Goal: Task Accomplishment & Management: Manage account settings

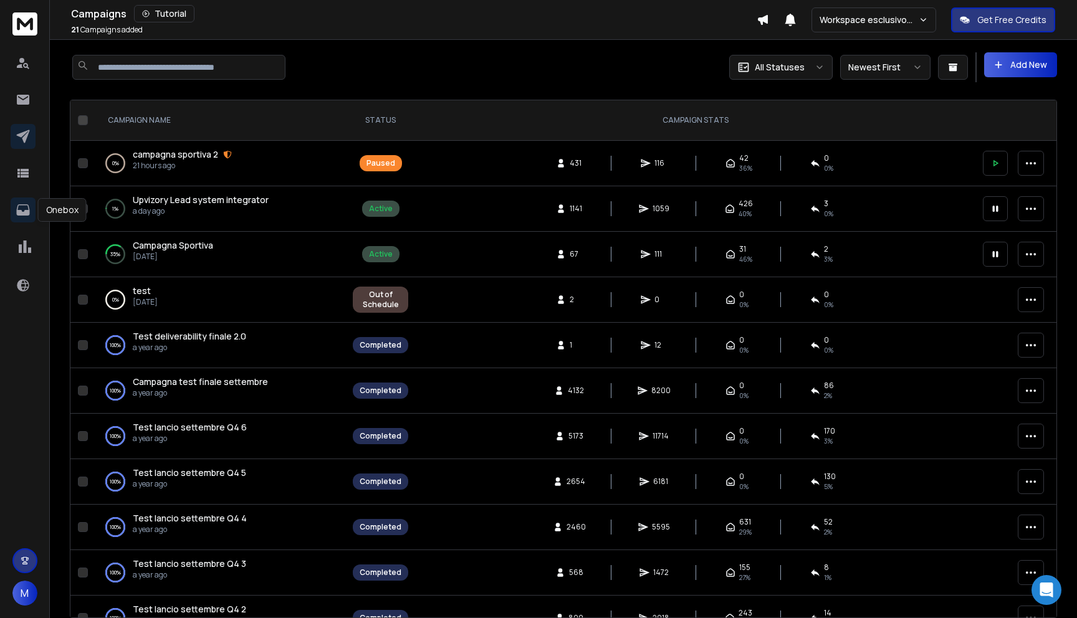
click at [20, 209] on icon at bounding box center [23, 210] width 15 height 15
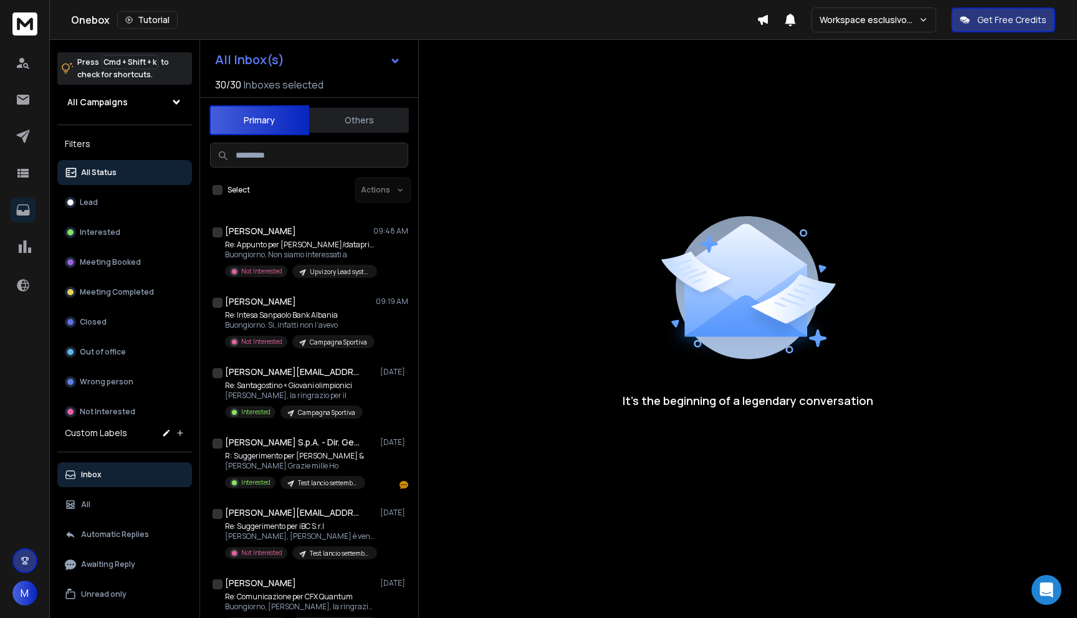
click at [372, 122] on button "Others" at bounding box center [359, 120] width 100 height 27
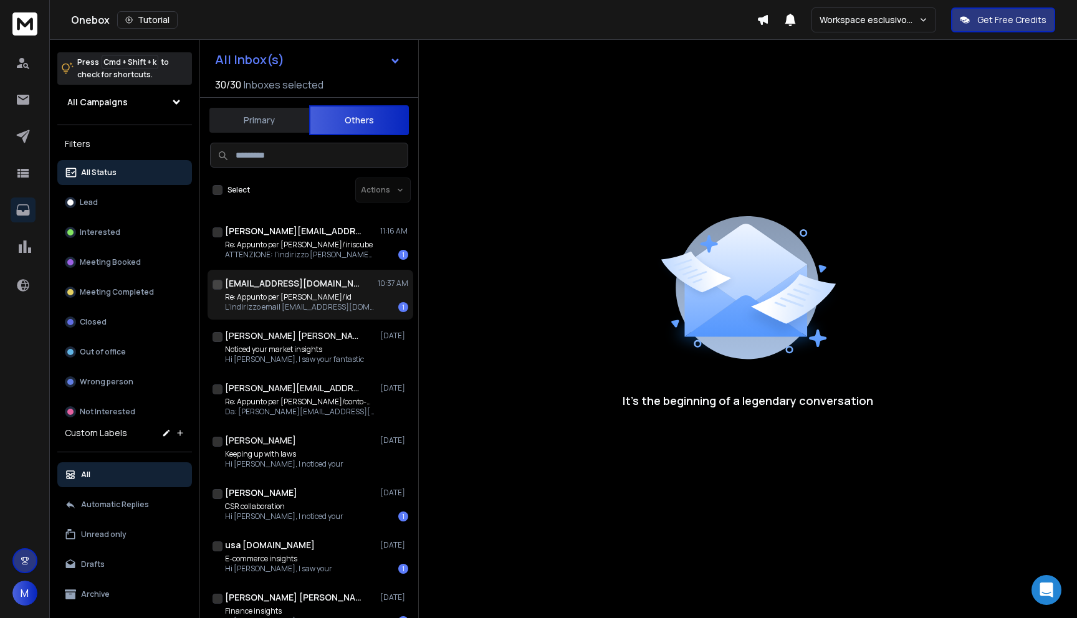
click at [365, 302] on p "Re: Appunto per [PERSON_NAME]/id" at bounding box center [300, 297] width 150 height 10
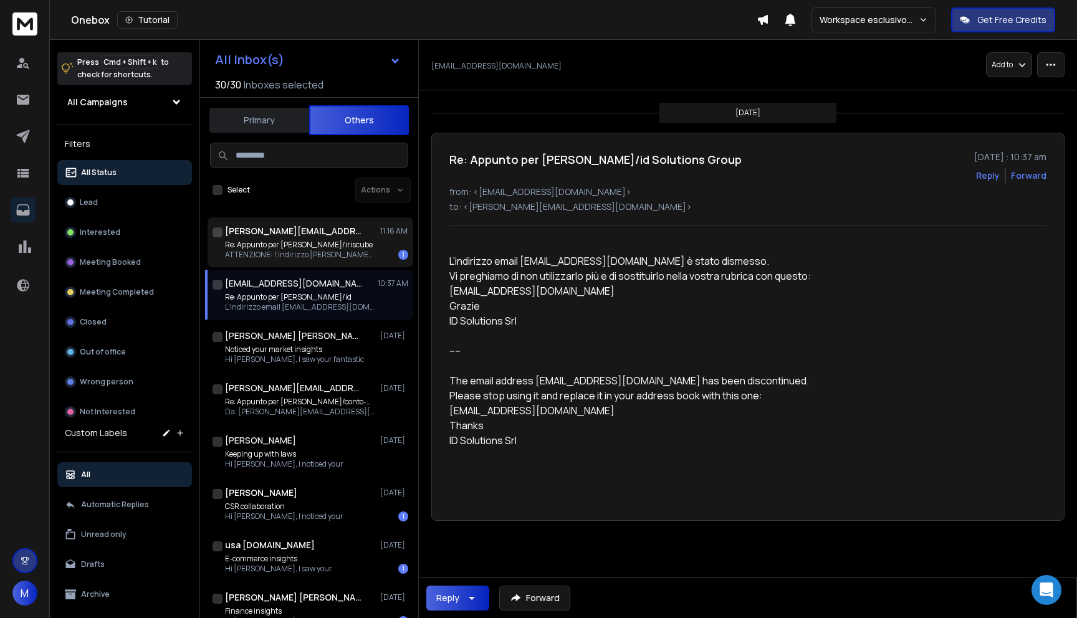
click at [358, 240] on p "Re: Appunto per [PERSON_NAME]/iriscube" at bounding box center [300, 245] width 150 height 10
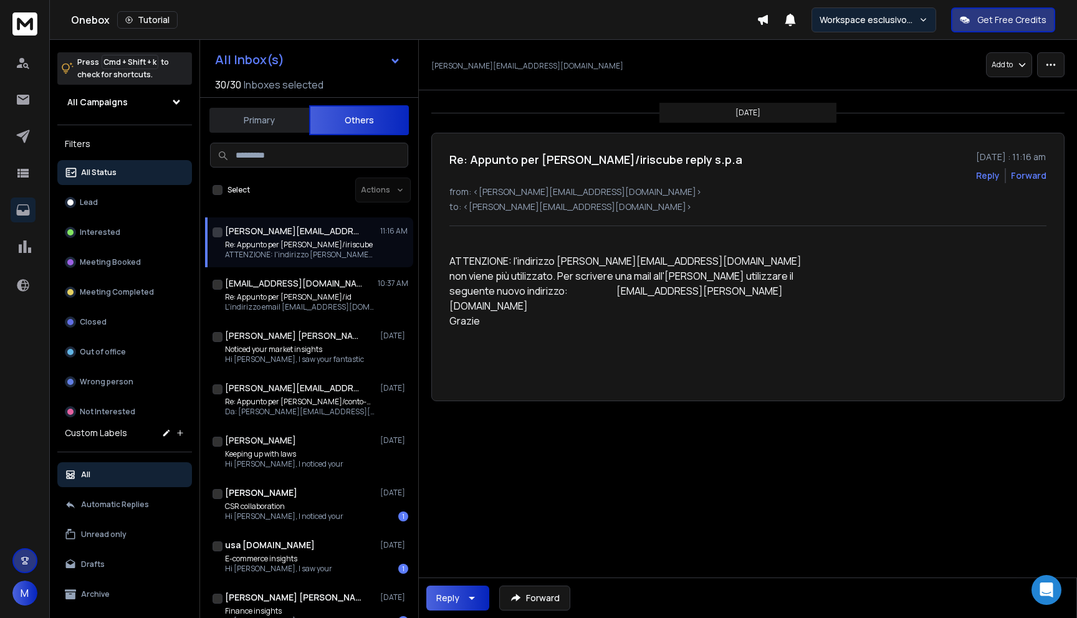
click at [890, 15] on p "Workspace esclusivo upvizory" at bounding box center [869, 20] width 99 height 12
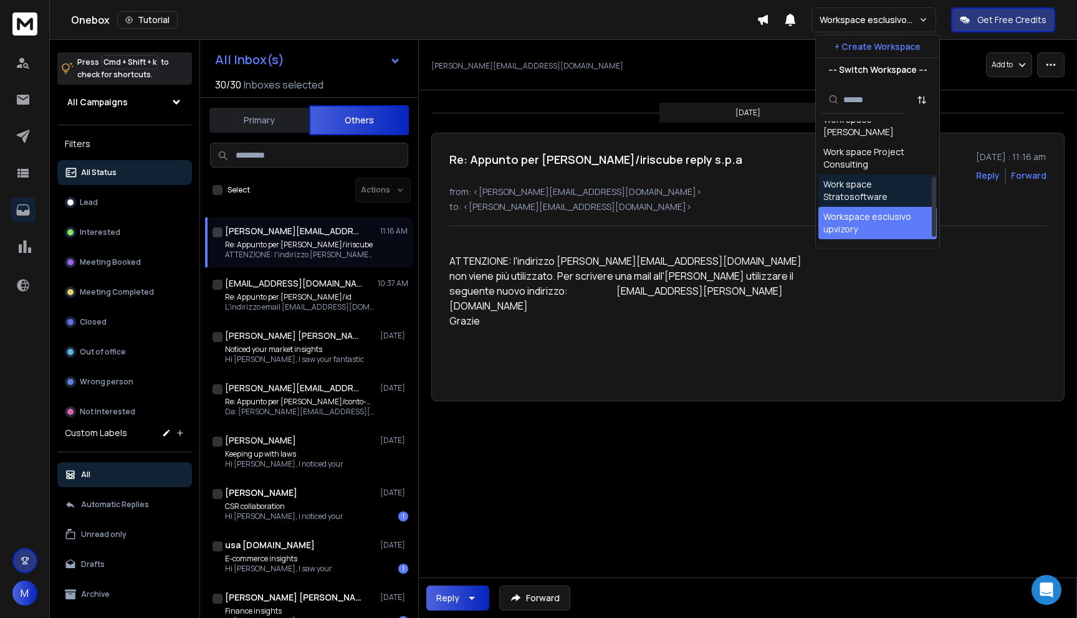
scroll to position [117, 0]
click at [866, 173] on div "Work space Stratosoftware" at bounding box center [877, 185] width 108 height 25
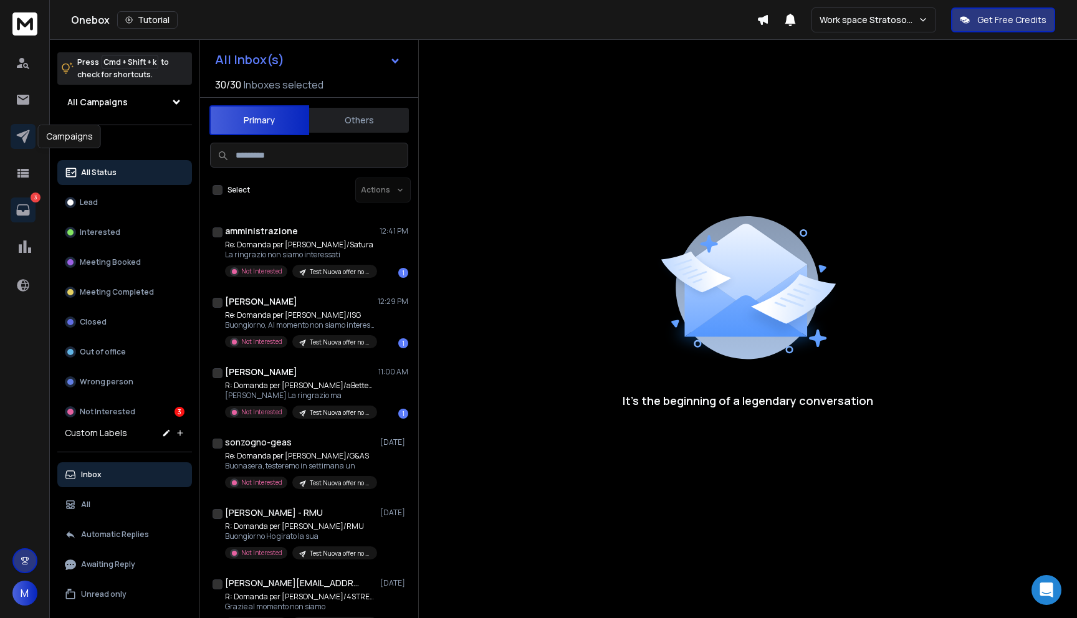
click at [27, 133] on icon at bounding box center [22, 136] width 13 height 13
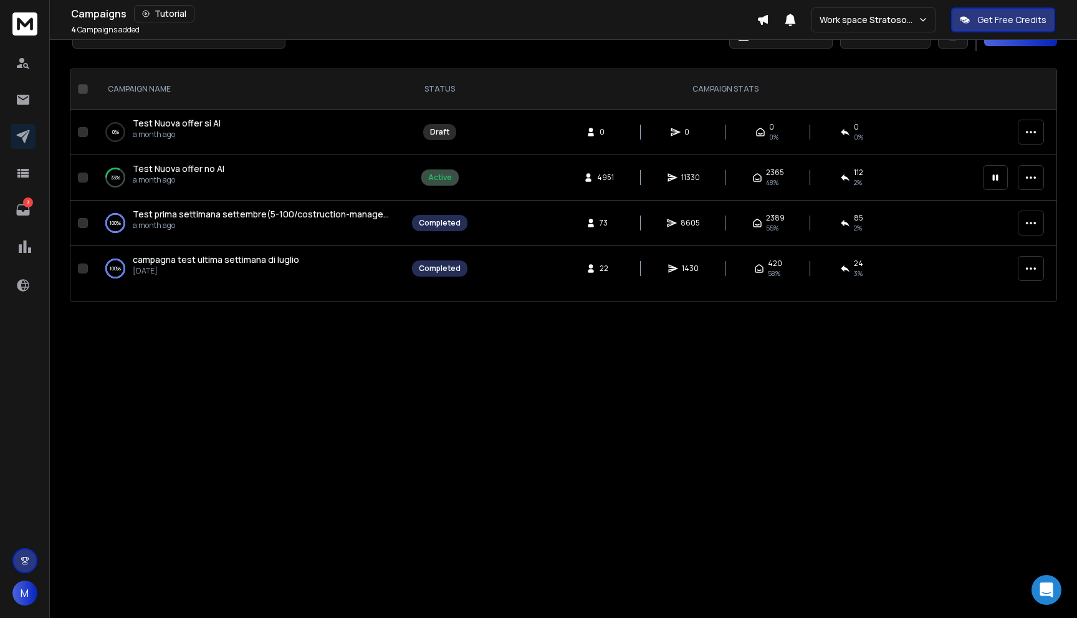
scroll to position [34, 0]
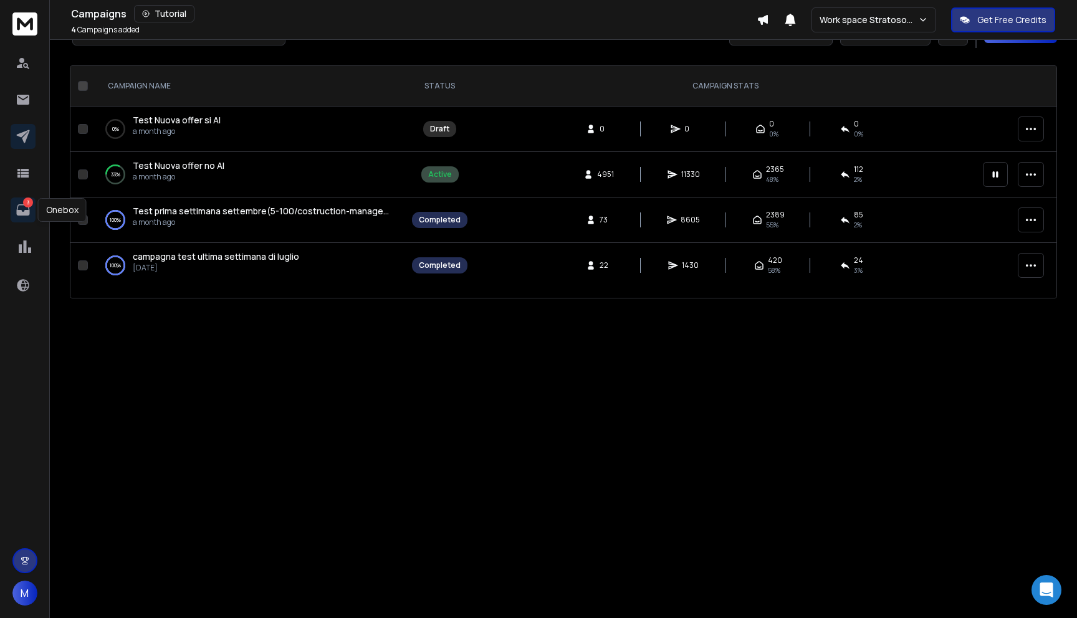
click at [27, 203] on p "3" at bounding box center [28, 203] width 10 height 10
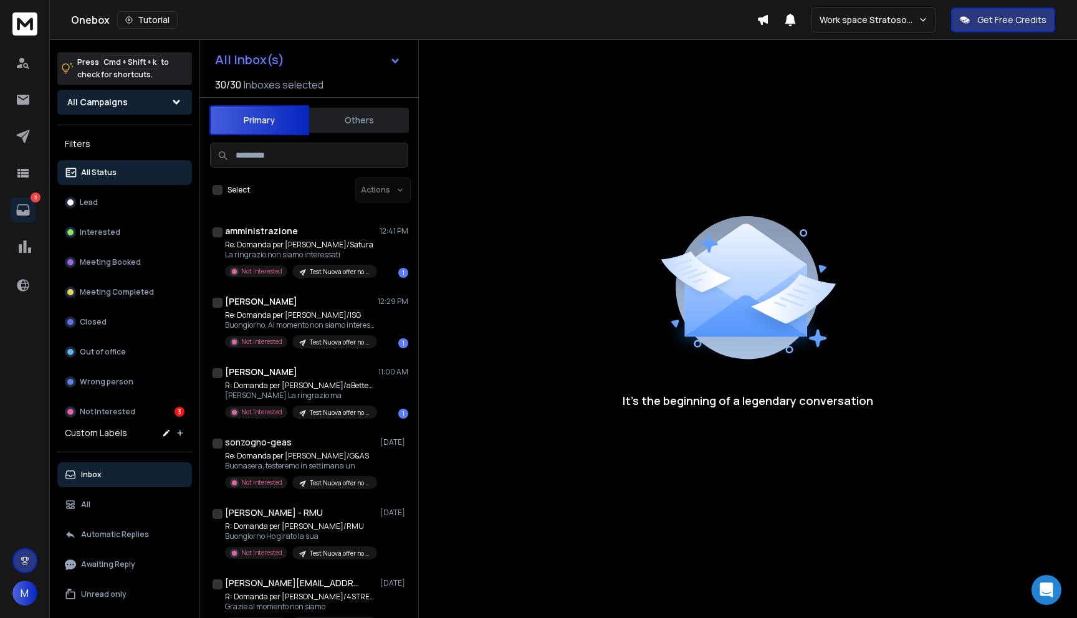
click at [155, 102] on button "All Campaigns" at bounding box center [124, 102] width 135 height 25
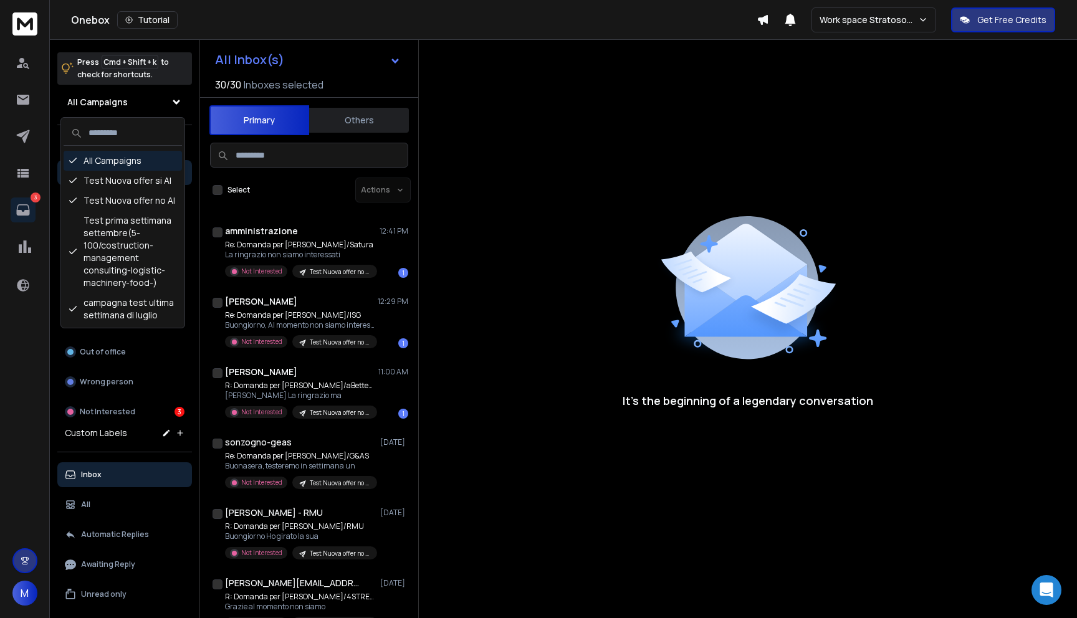
click at [70, 156] on icon at bounding box center [73, 161] width 10 height 10
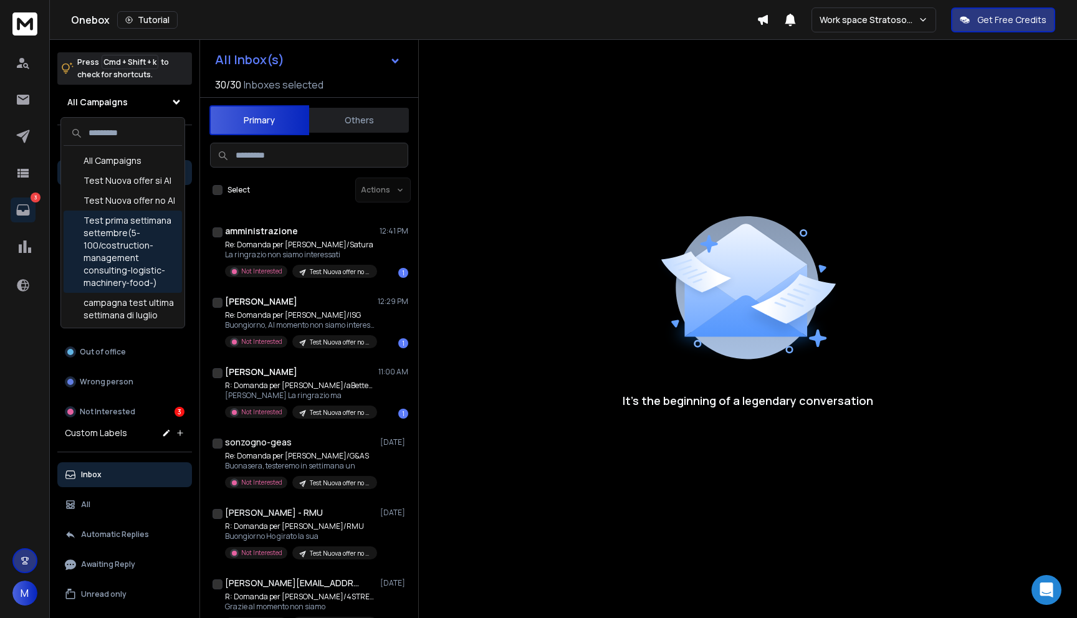
click at [142, 234] on div "Test prima settimana settembre(5-100/costruction-management consulting-logistic…" at bounding box center [123, 252] width 118 height 82
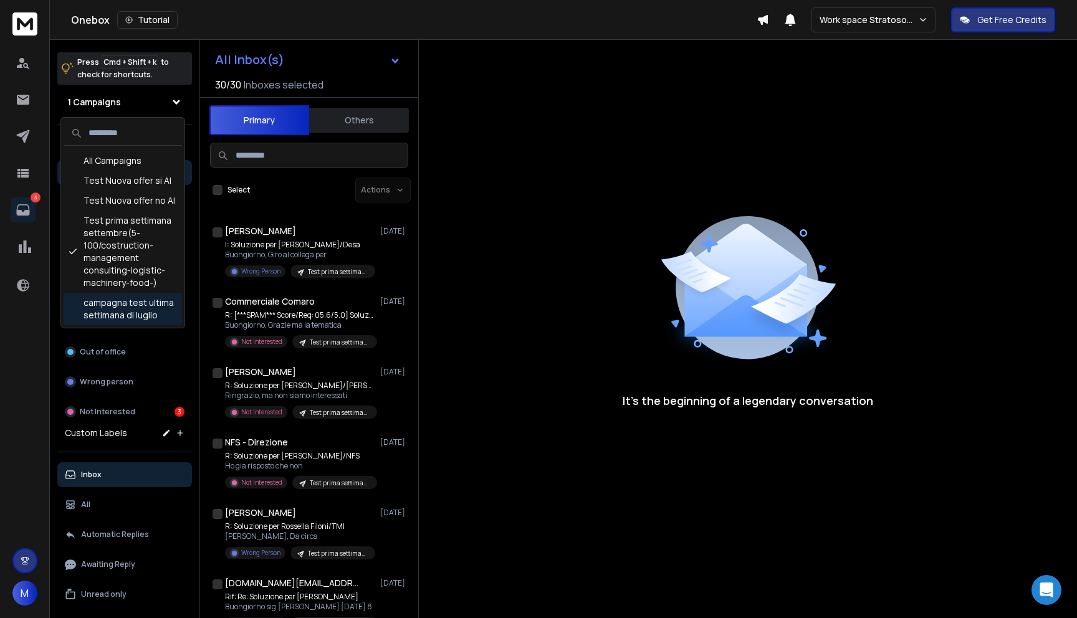
click at [143, 302] on div "campagna test ultima settimana di luglio" at bounding box center [123, 309] width 118 height 32
click at [467, 163] on div "It’s the beginning of a legendary conversation" at bounding box center [748, 303] width 658 height 526
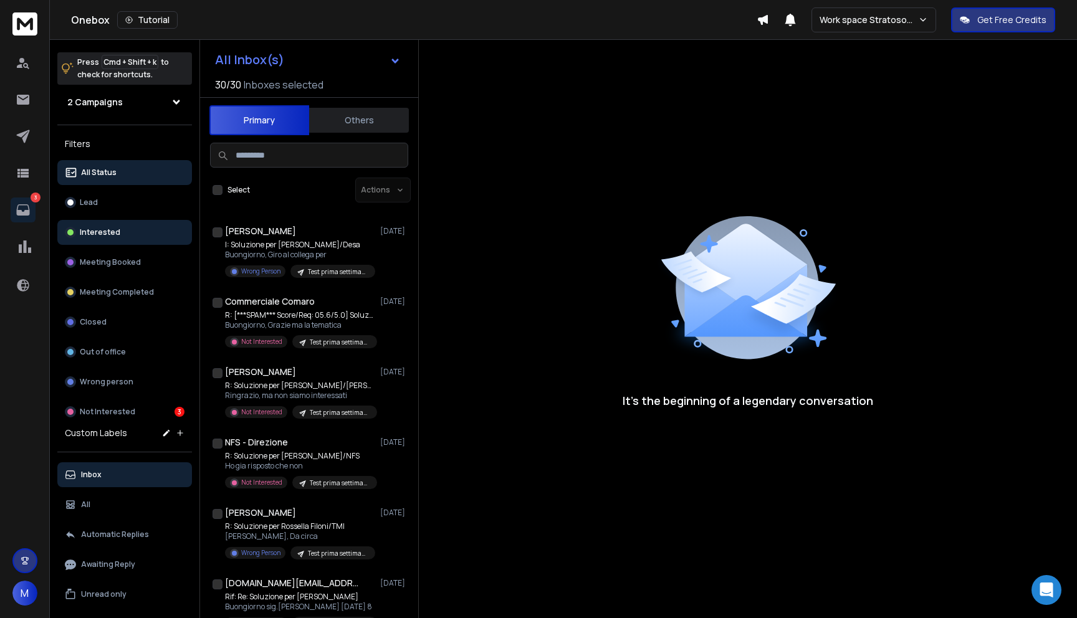
click at [122, 237] on button "Interested" at bounding box center [124, 232] width 135 height 25
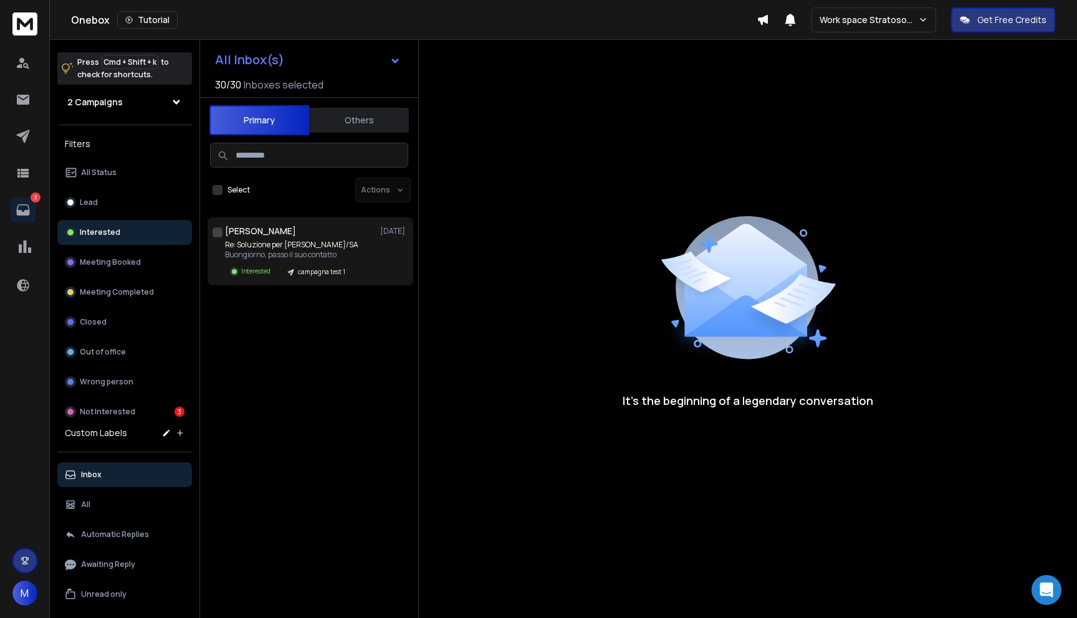
click at [322, 236] on div "Federico Caldaretti 26 Aug" at bounding box center [316, 231] width 183 height 12
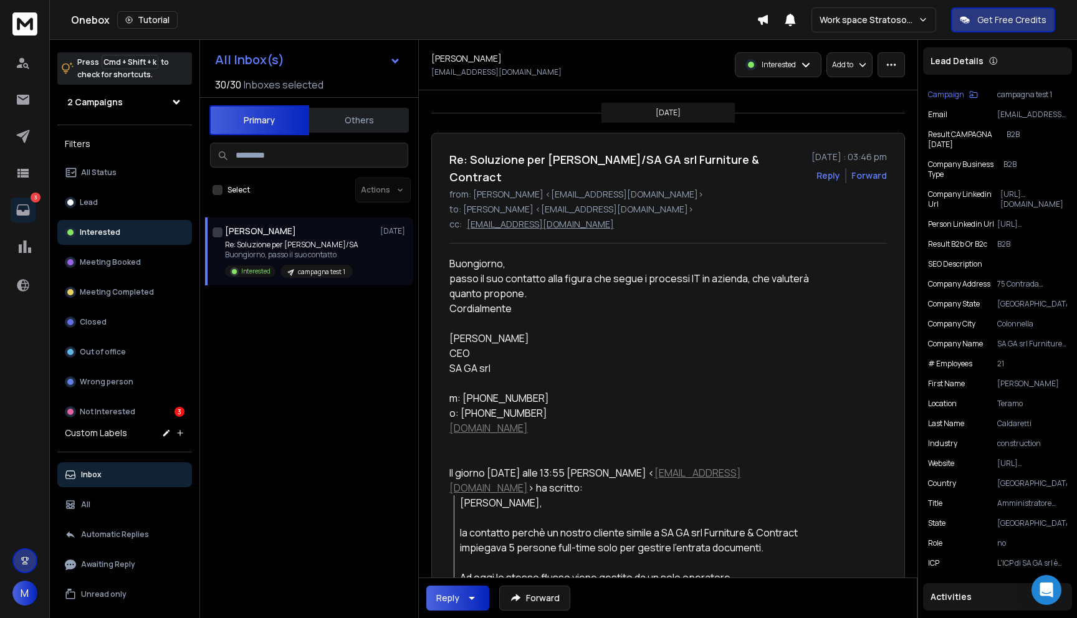
click at [367, 126] on button "Others" at bounding box center [359, 120] width 100 height 27
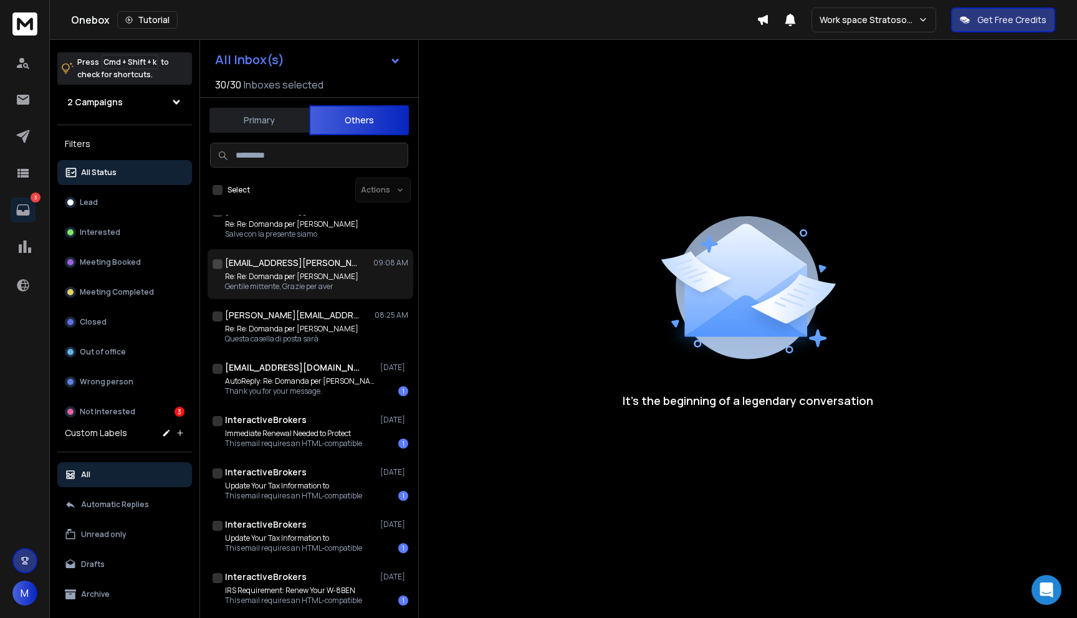
scroll to position [21, 0]
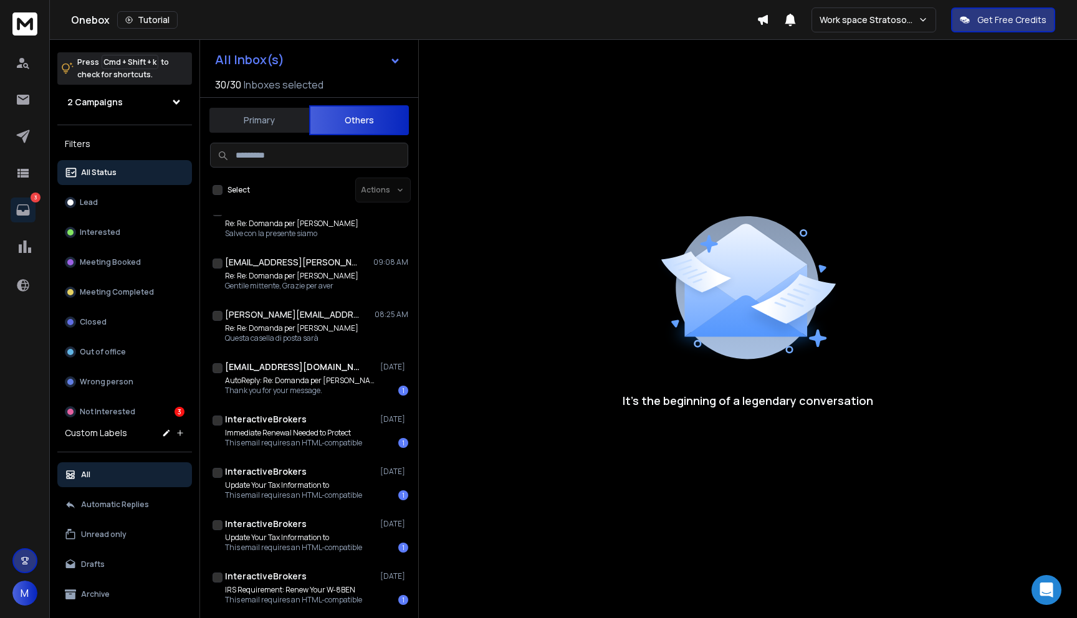
click at [272, 132] on button "Primary" at bounding box center [259, 120] width 100 height 27
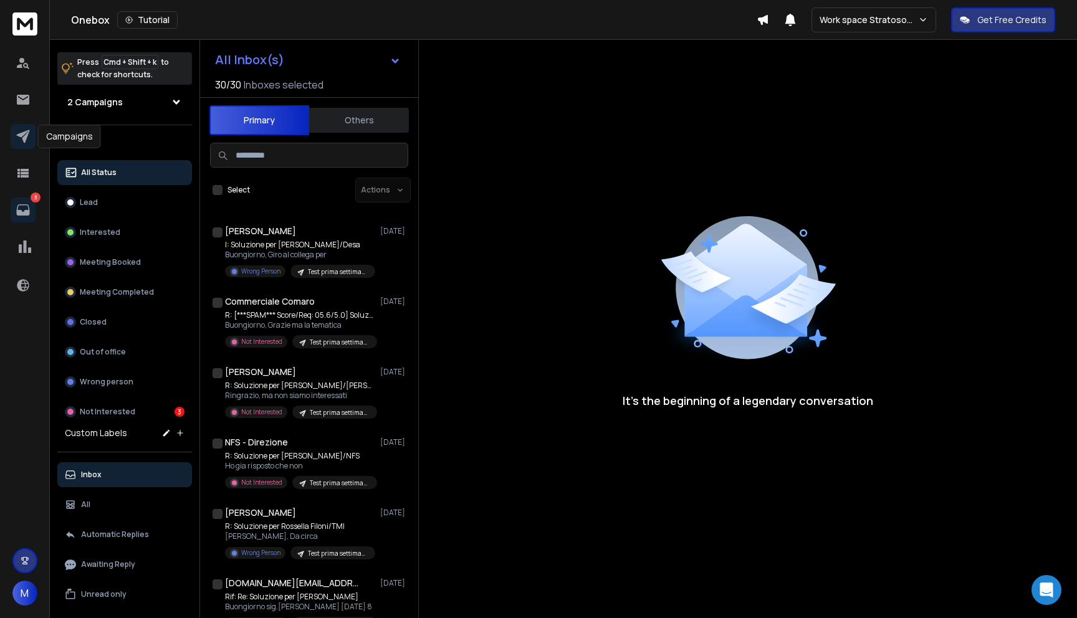
click at [21, 145] on link at bounding box center [23, 136] width 25 height 25
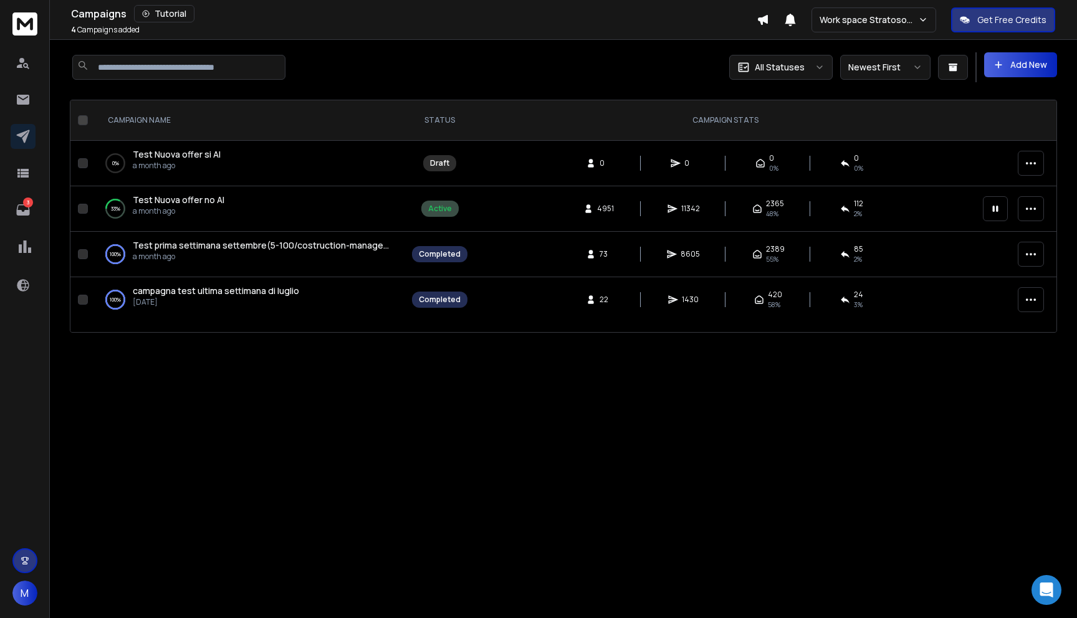
click at [342, 202] on div "33 % Test Nuova offer no AI a month ago" at bounding box center [248, 209] width 287 height 30
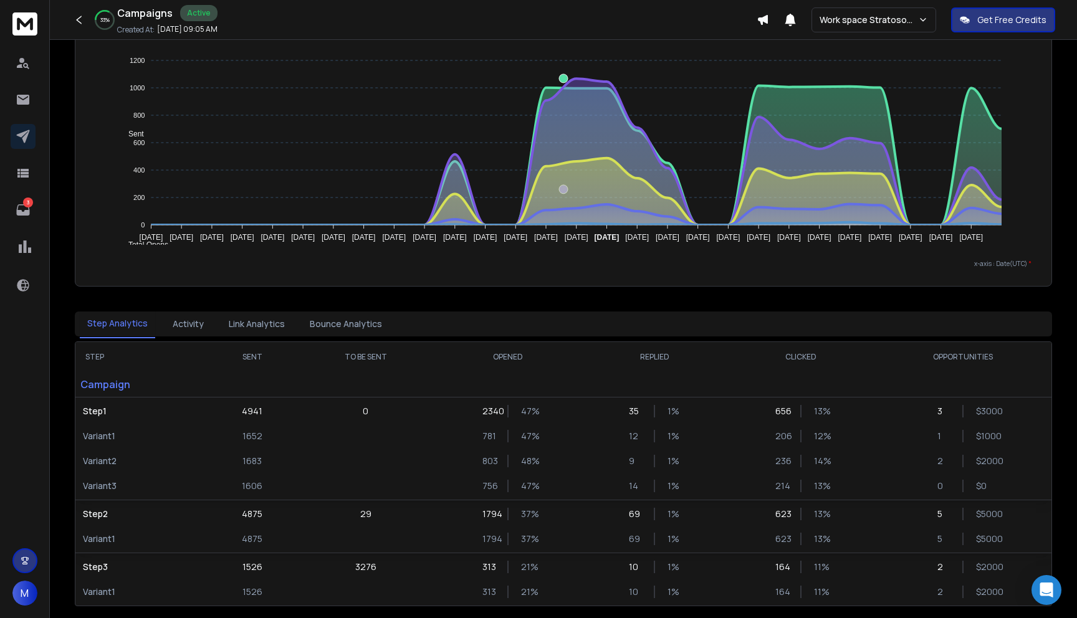
scroll to position [317, 0]
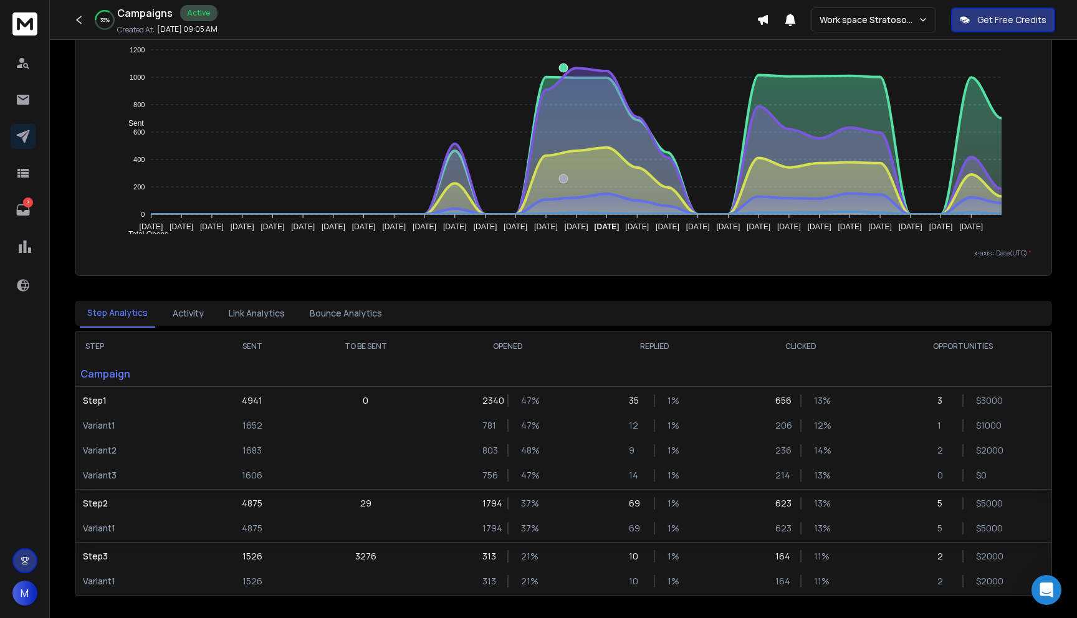
click at [272, 314] on button "Link Analytics" at bounding box center [256, 313] width 71 height 27
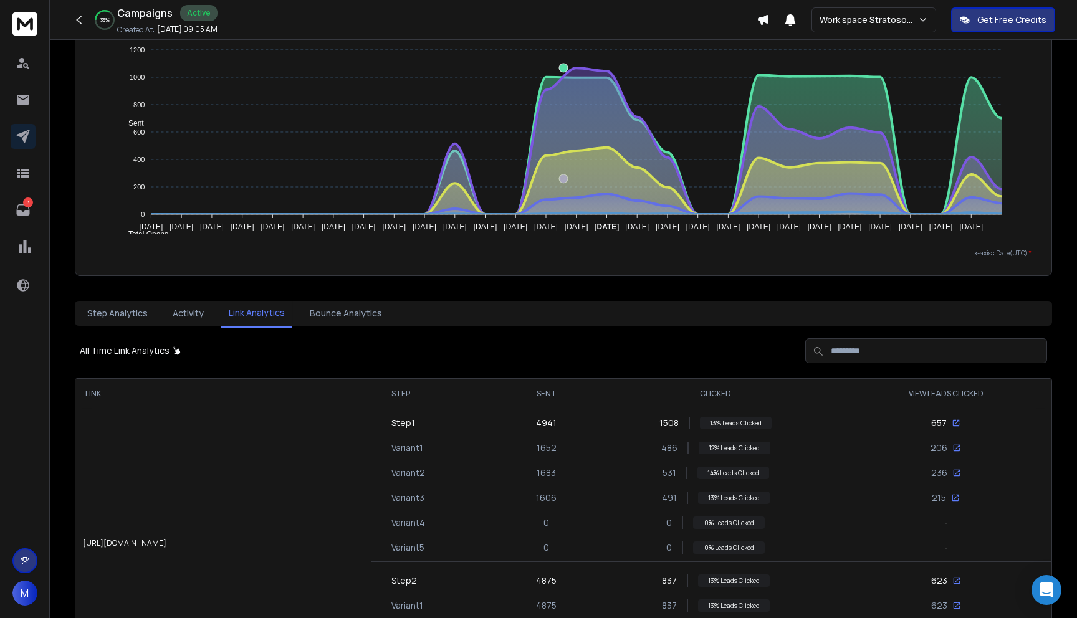
scroll to position [191, 0]
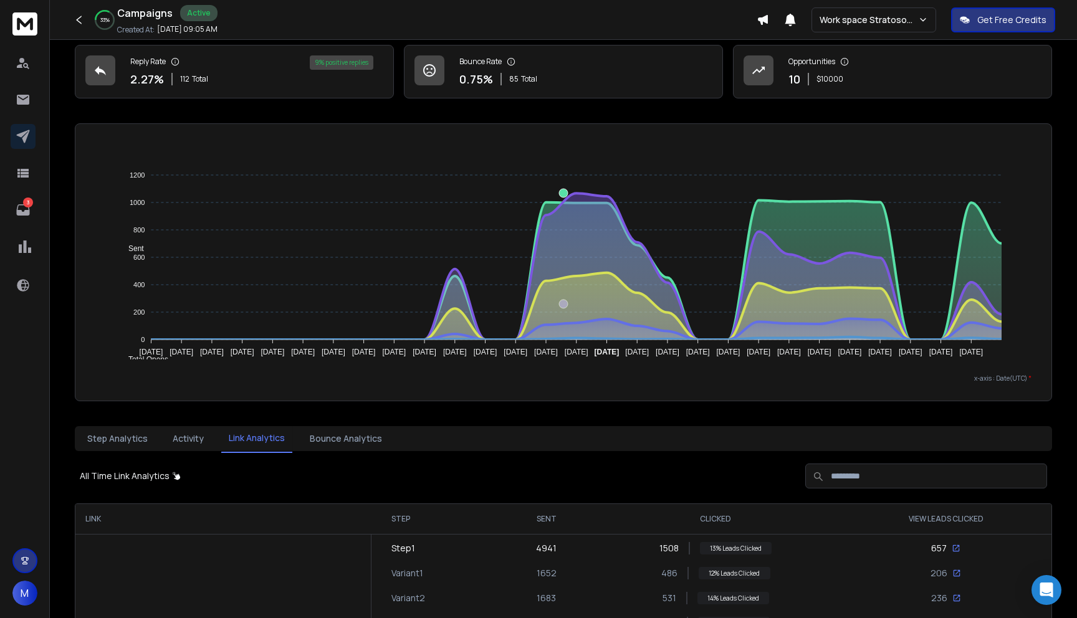
click at [326, 312] on div "Leads Contacted 4941 Open Rate 47.86 % 2365 Total Click Rate 13.40 % 662 Total …" at bounding box center [563, 407] width 977 height 852
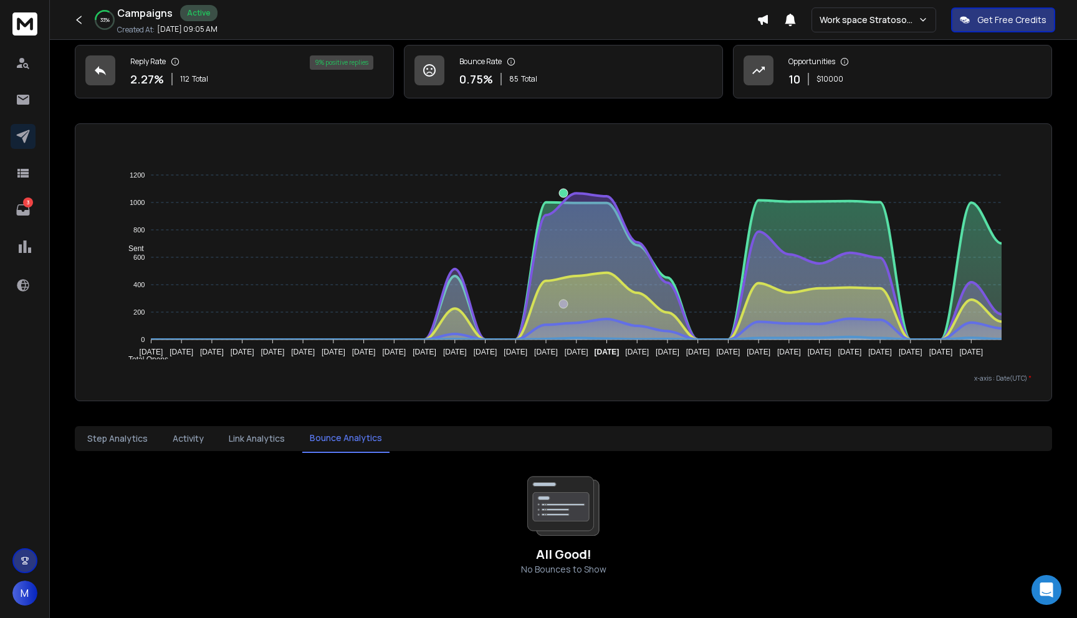
click at [195, 436] on button "Activity" at bounding box center [188, 438] width 46 height 27
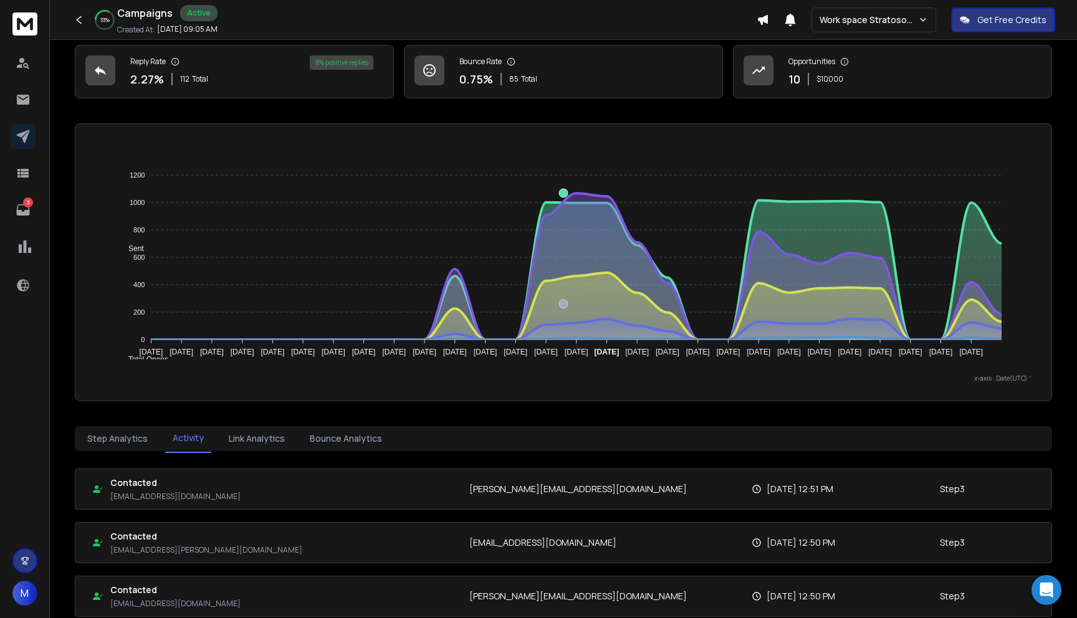
click at [244, 432] on button "Link Analytics" at bounding box center [256, 438] width 71 height 27
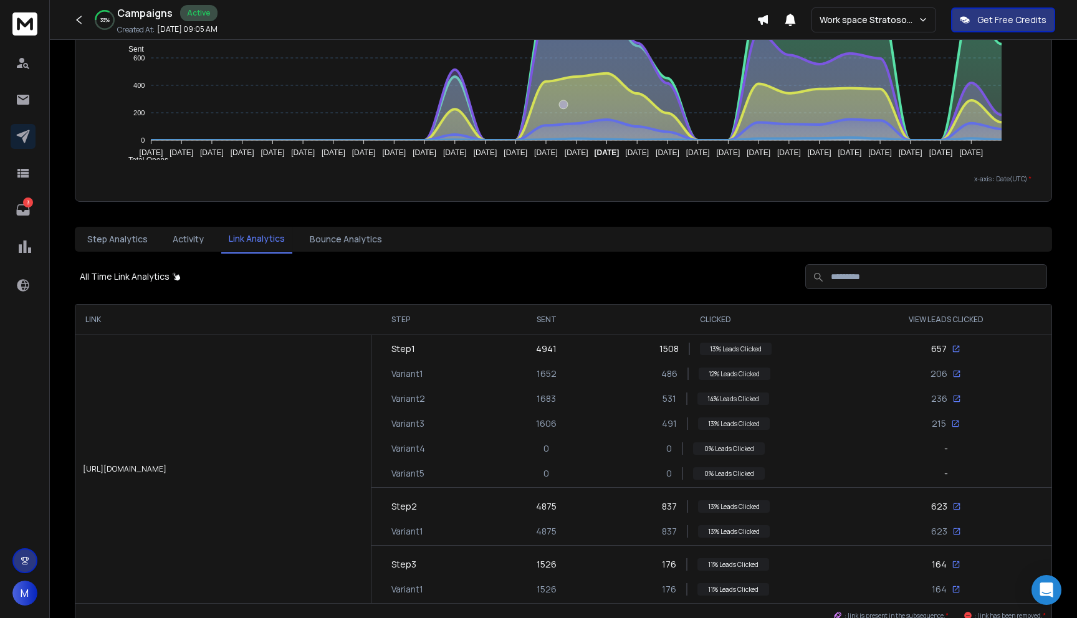
scroll to position [397, 0]
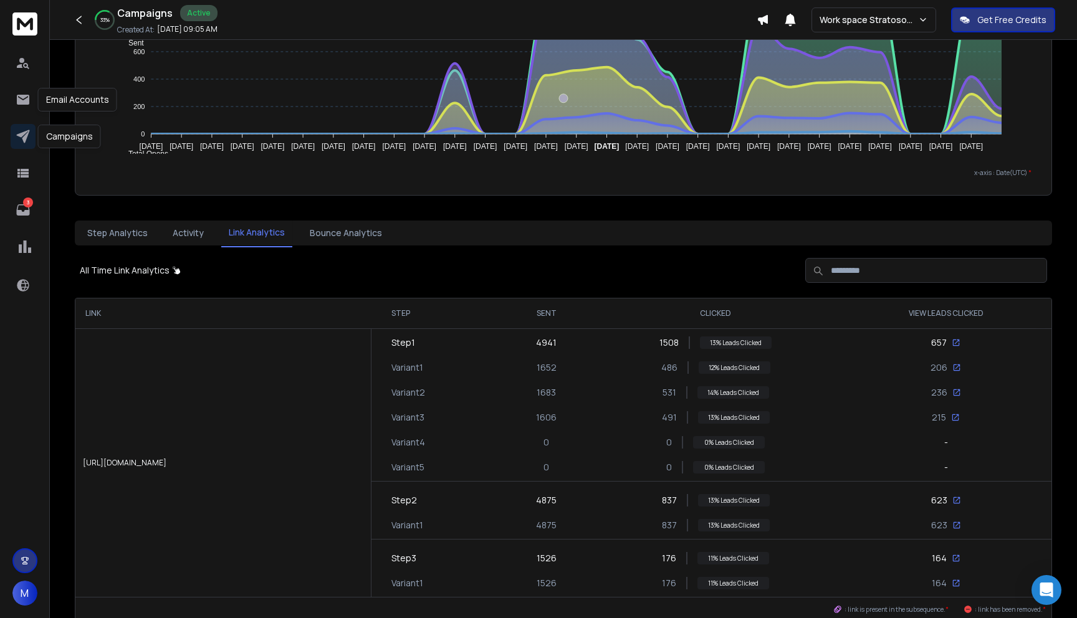
click at [22, 143] on icon at bounding box center [23, 136] width 15 height 15
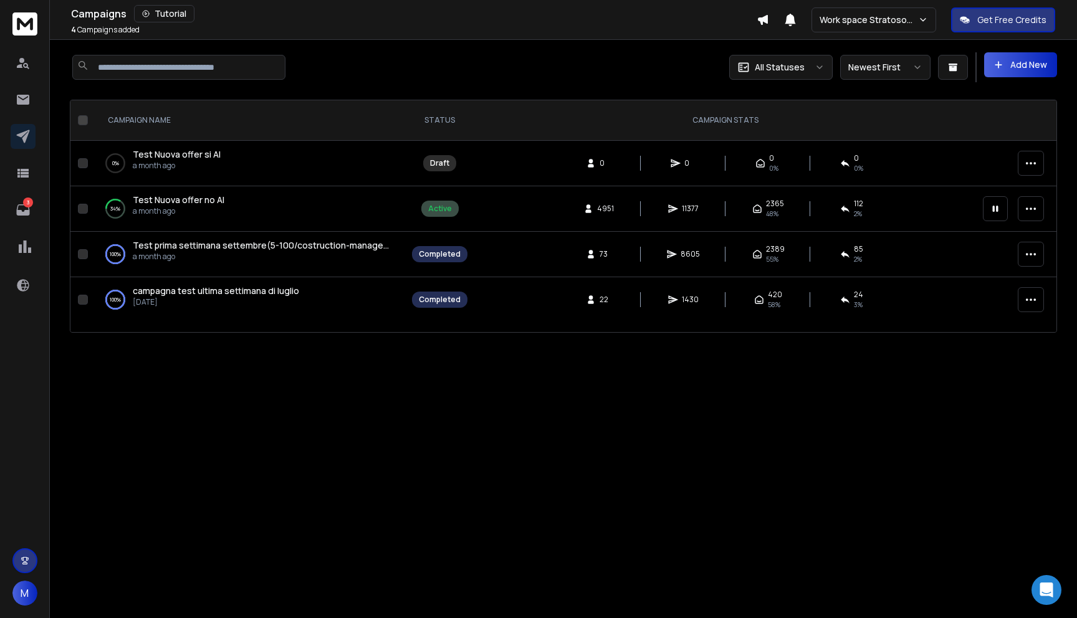
click at [267, 244] on span "Test prima settimana settembre(5-100/costruction-management consulting-logistic…" at bounding box center [348, 245] width 430 height 12
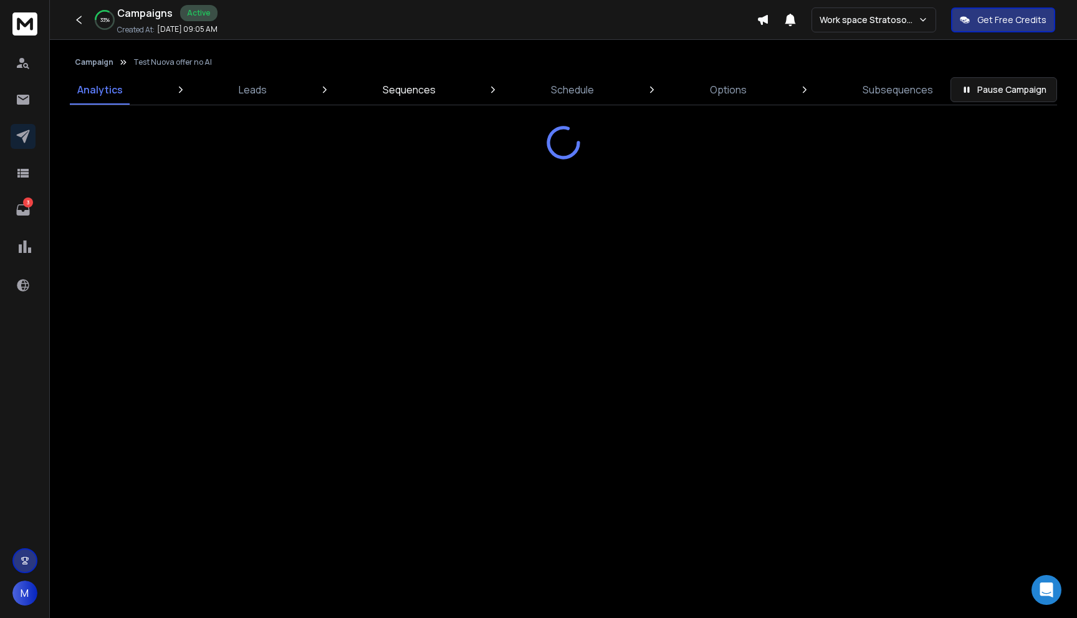
click at [406, 95] on p "Sequences" at bounding box center [409, 89] width 53 height 15
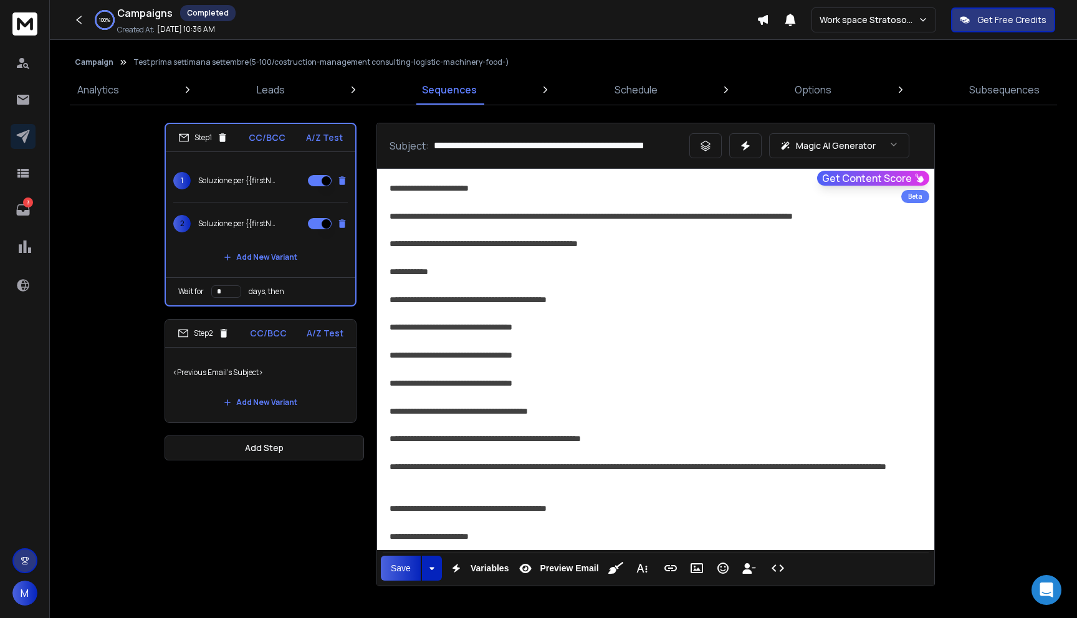
click at [269, 220] on p "Soluzione per {{firstName}} {{lastName}}/{{companyName}}" at bounding box center [238, 224] width 80 height 10
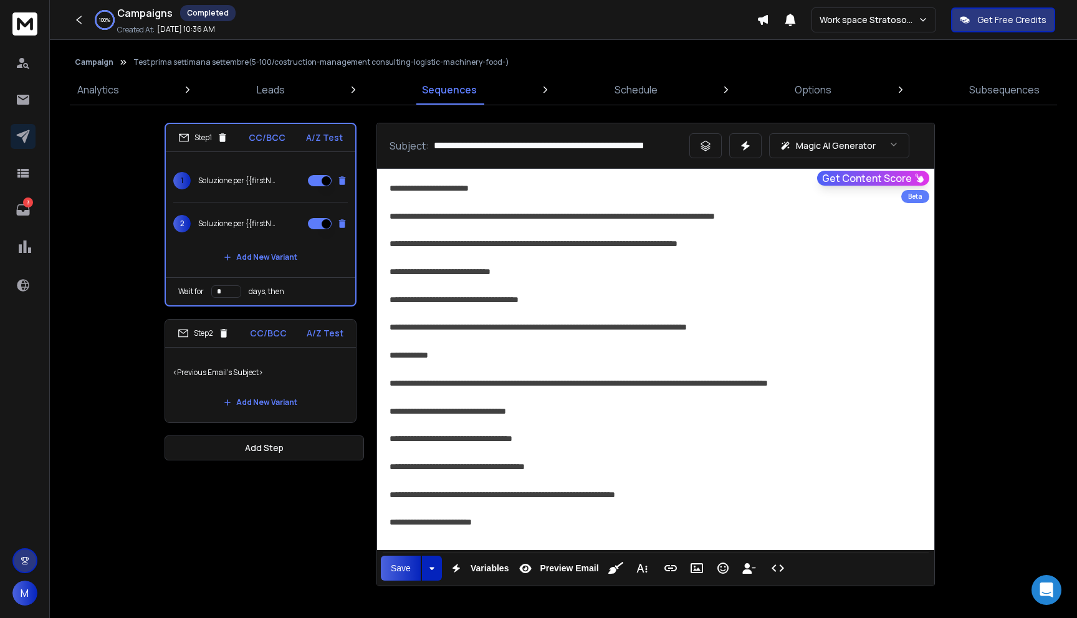
click at [270, 170] on div "1 Soluzione per {{firstName}} {{lastName}}/{{companyName}}" at bounding box center [260, 181] width 175 height 43
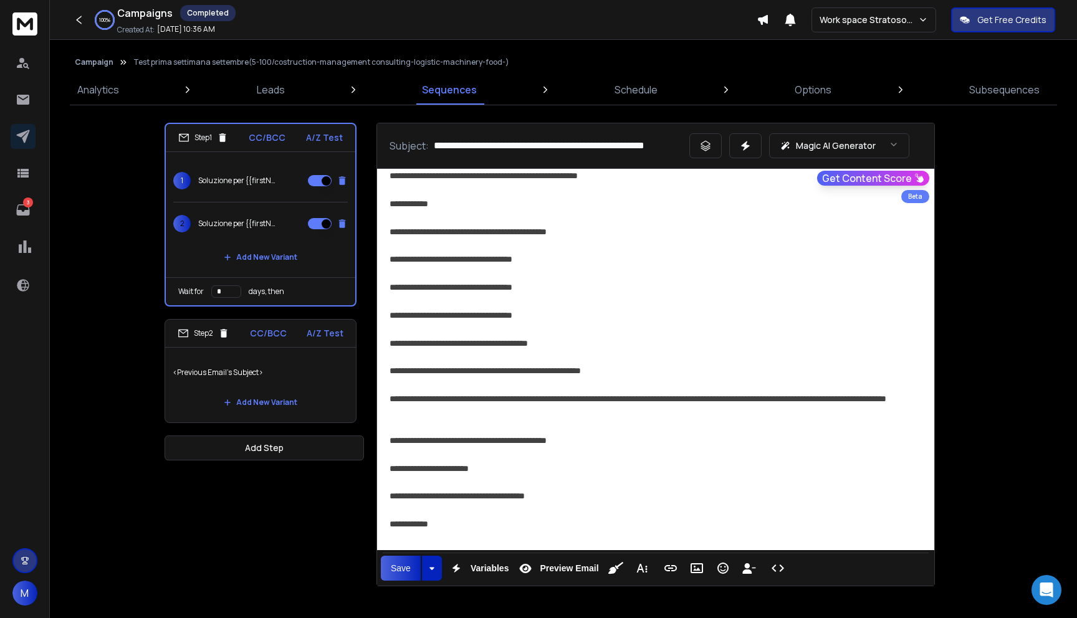
scroll to position [170, 0]
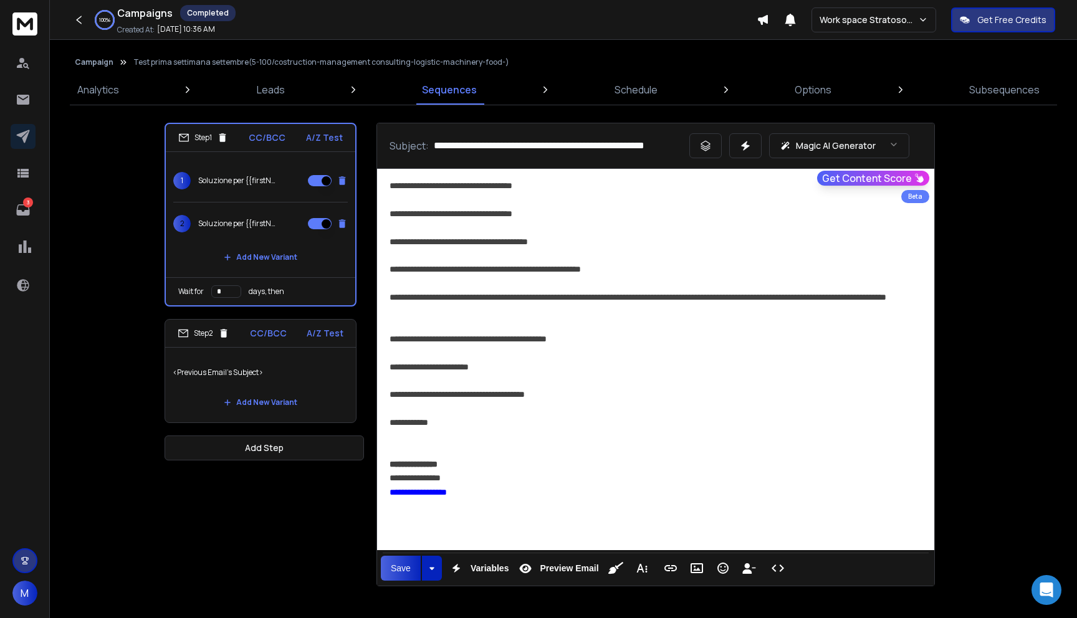
click at [283, 213] on div "2 Soluzione per {{firstName}} {{lastName}}/{{companyName}}" at bounding box center [260, 224] width 175 height 42
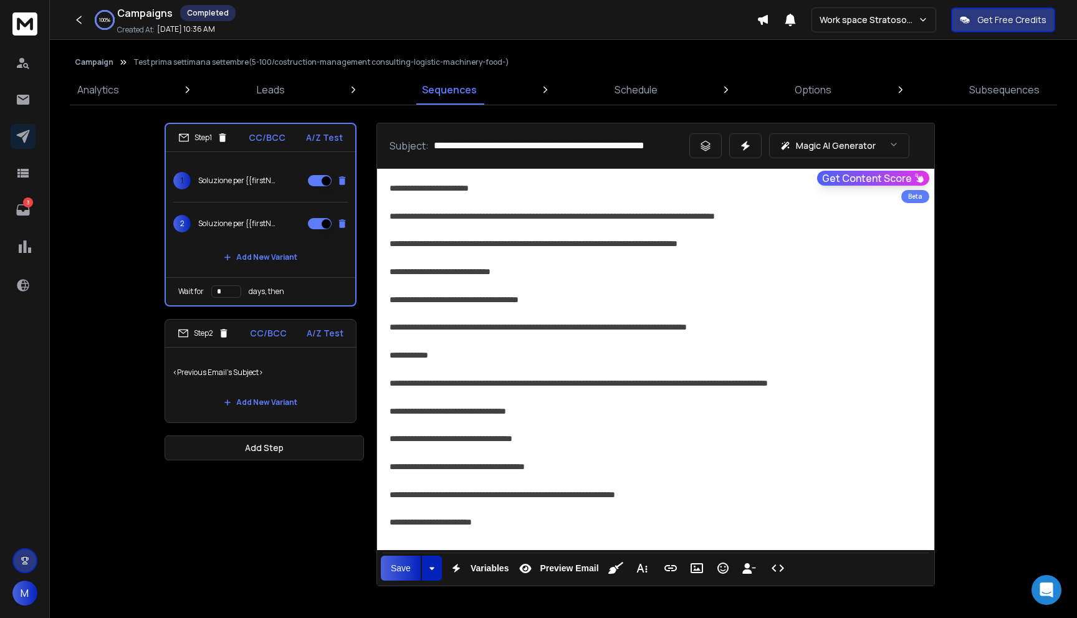
scroll to position [115, 0]
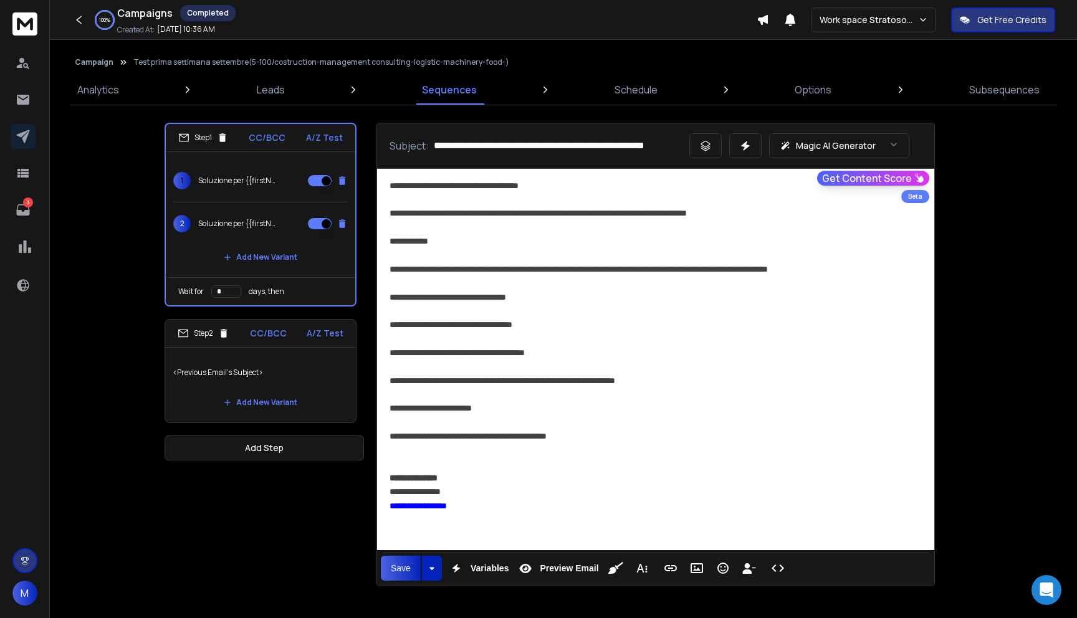
click at [267, 174] on div "1 Soluzione per {{firstName}} {{lastName}}/{{companyName}}" at bounding box center [225, 180] width 105 height 17
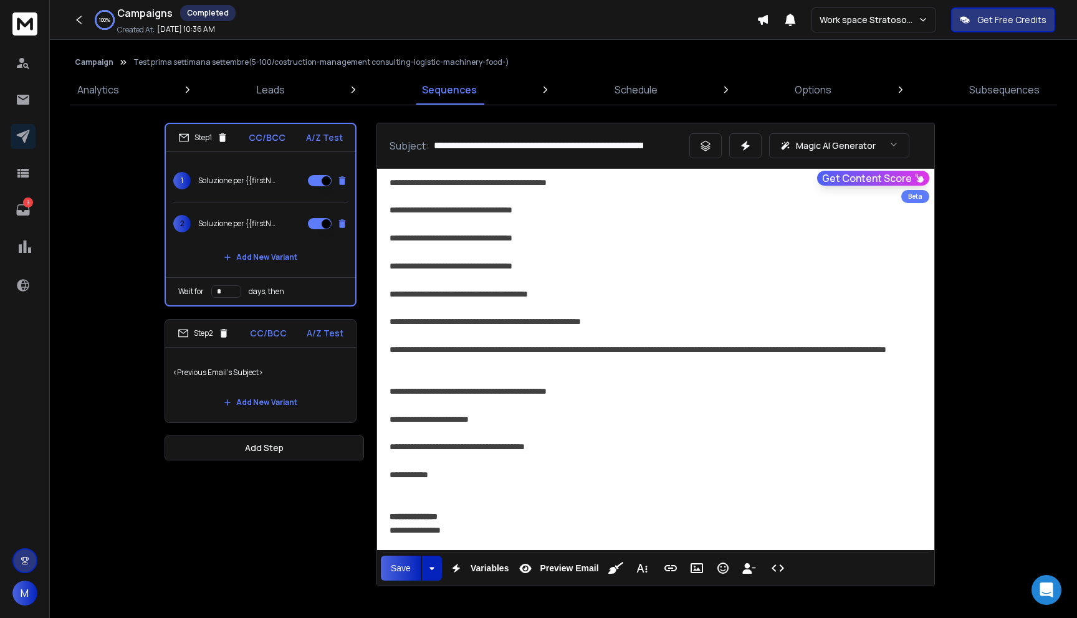
scroll to position [170, 0]
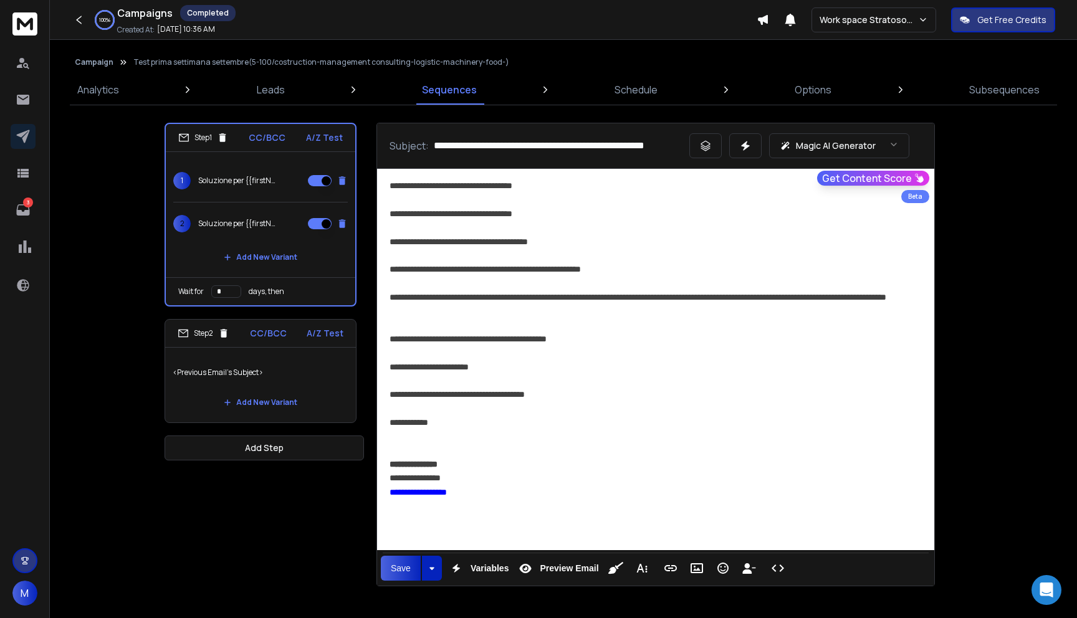
click at [277, 223] on p "Soluzione per {{firstName}} {{lastName}}/{{companyName}}" at bounding box center [238, 224] width 80 height 10
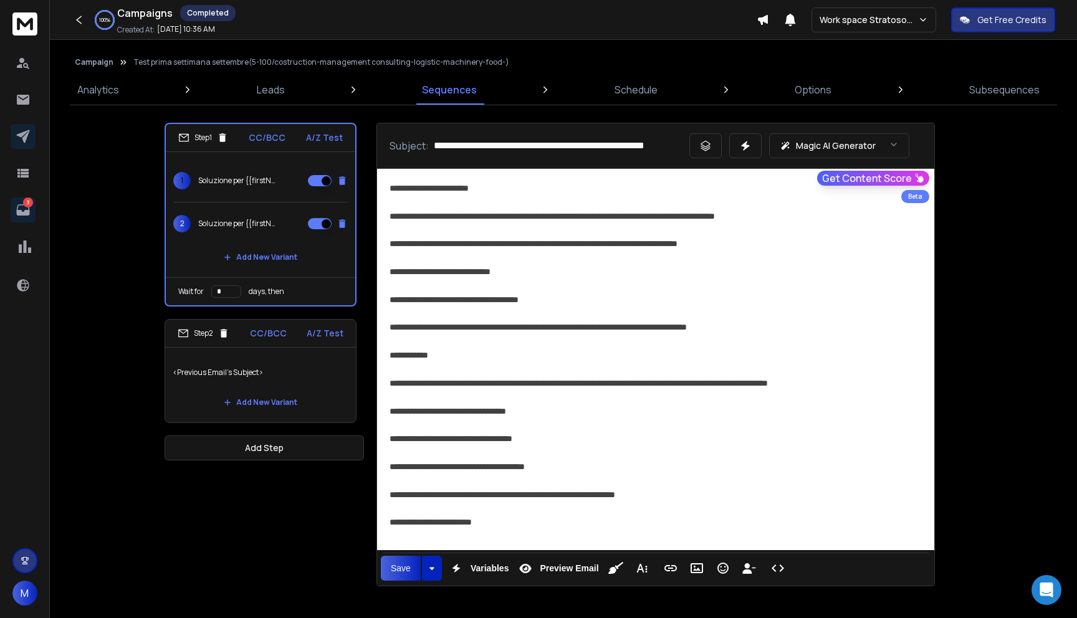
click at [28, 208] on p "3" at bounding box center [28, 203] width 10 height 10
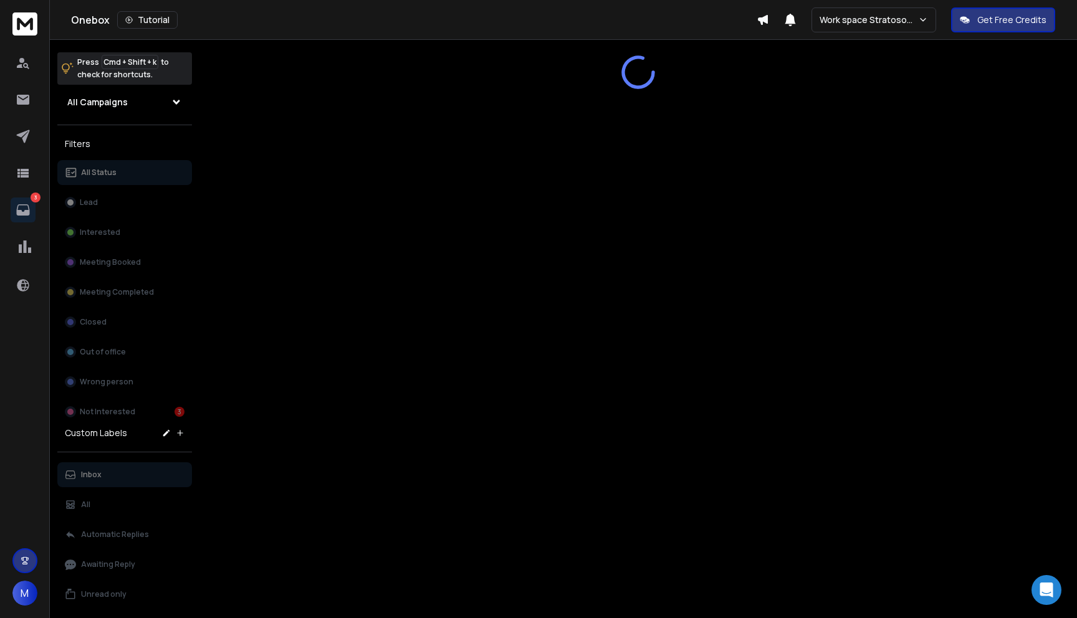
click at [165, 413] on div "All Status Lead Interested Meeting Booked Meeting Completed Closed Out of offic…" at bounding box center [124, 292] width 135 height 264
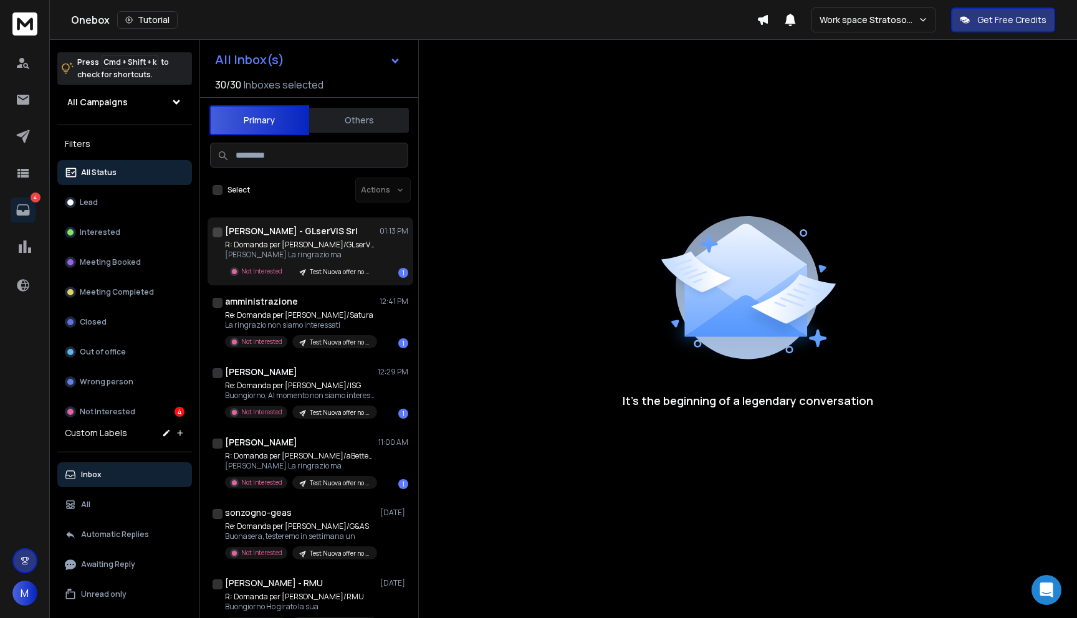
click at [304, 250] on p "Buongiorno Alessio La ringrazio ma" at bounding box center [300, 255] width 150 height 10
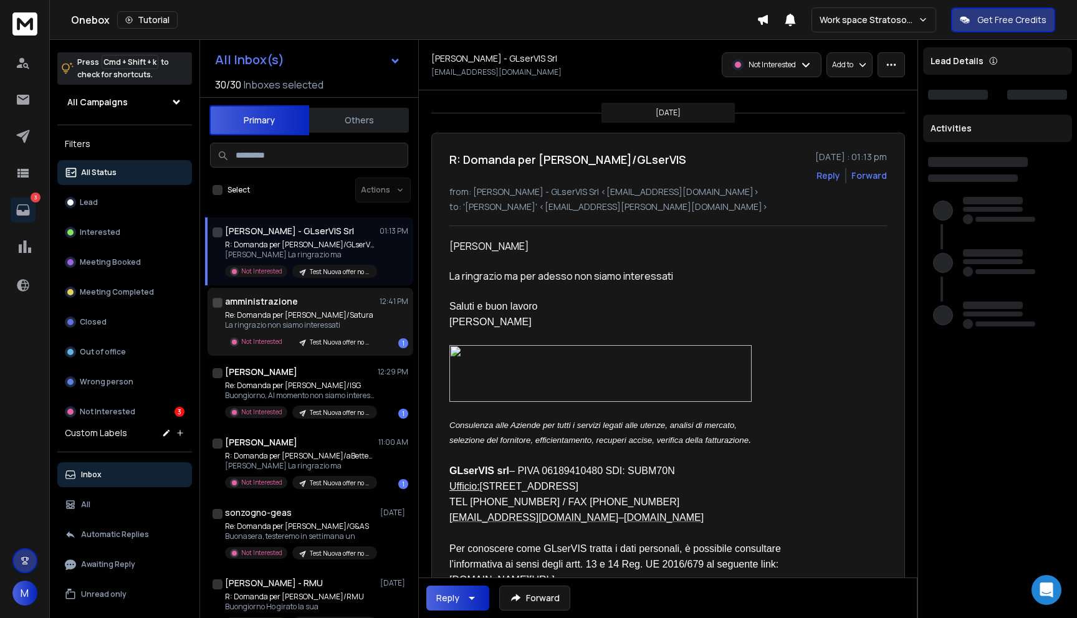
click at [319, 302] on div "amministrazione 12:41 PM" at bounding box center [316, 301] width 183 height 12
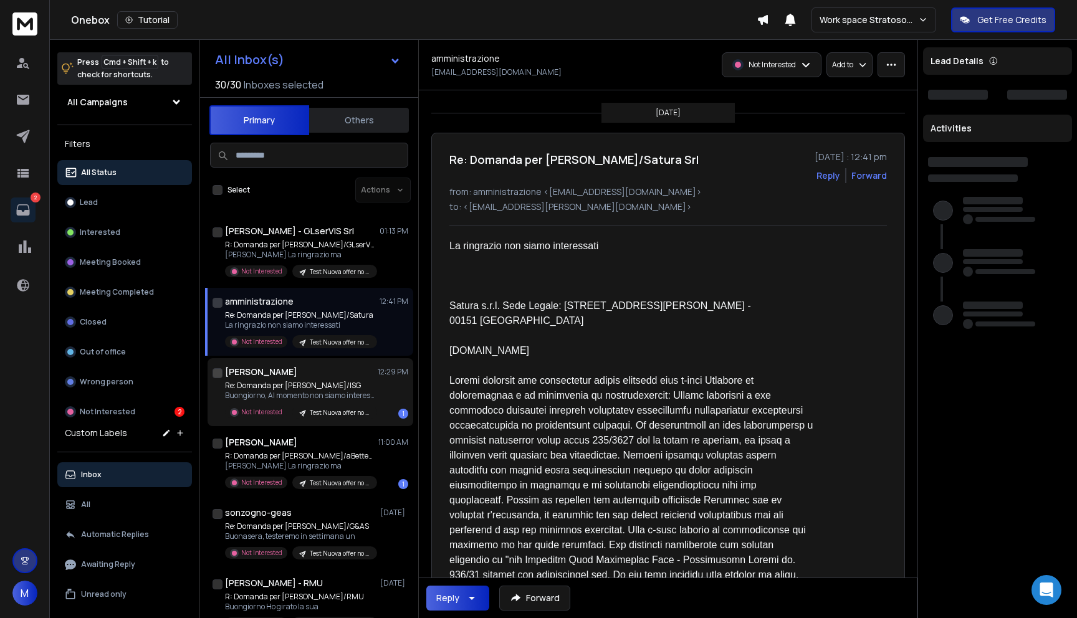
click at [334, 395] on p "Buongiorno, Al momento non siamo interessati. logo" at bounding box center [300, 396] width 150 height 10
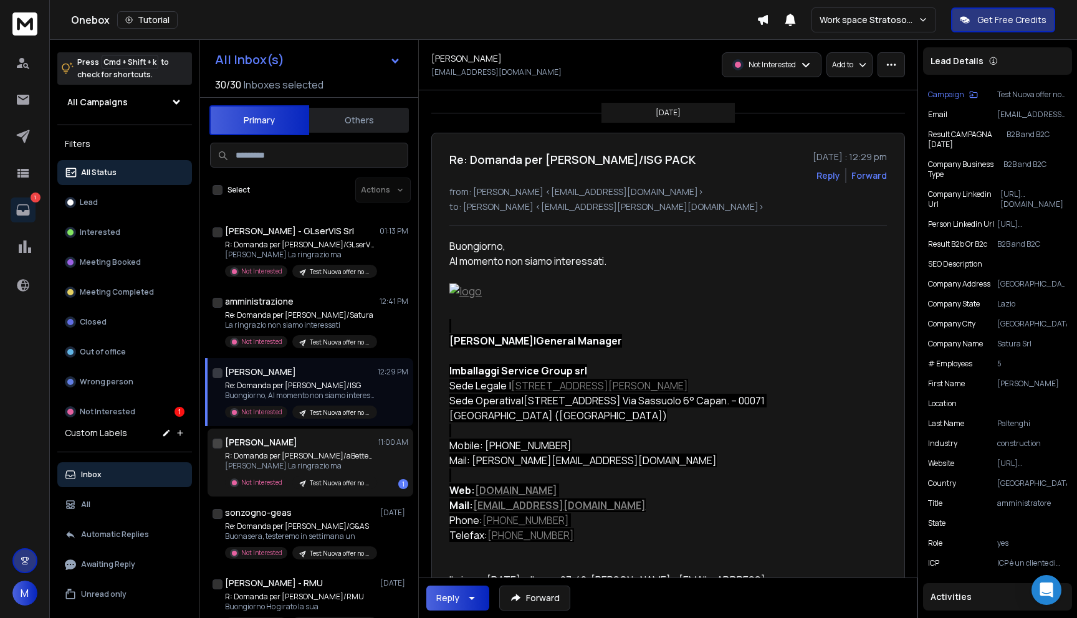
click at [340, 449] on div "Claudia Baroni 11:00 AM R: Domanda per Claudia Baroni/aBetterPlace Buongiorno A…" at bounding box center [316, 462] width 183 height 53
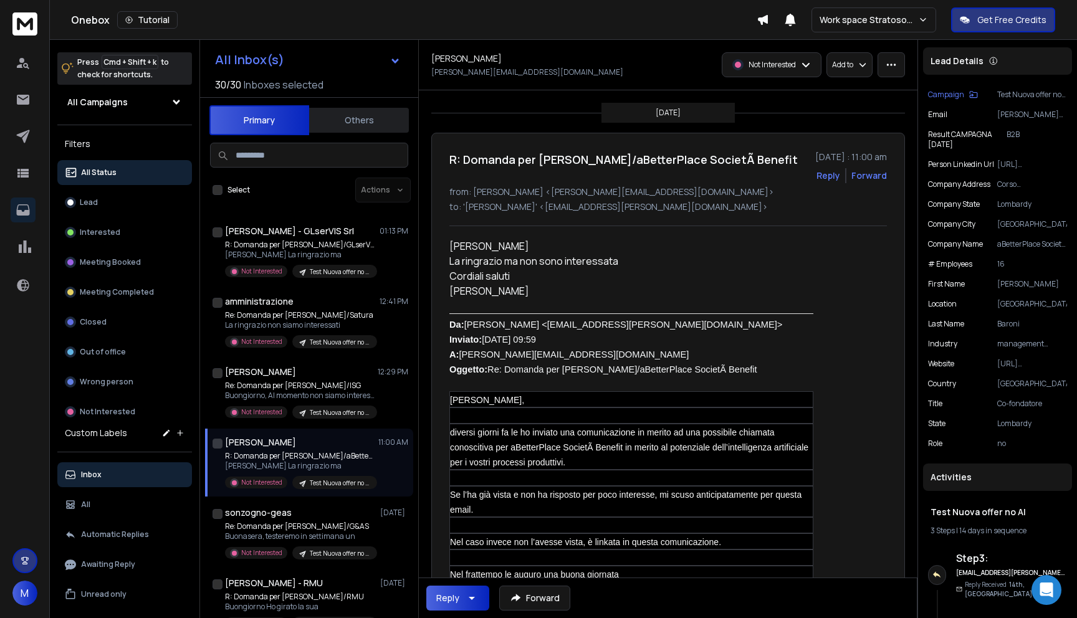
click at [387, 108] on button "Others" at bounding box center [359, 120] width 100 height 27
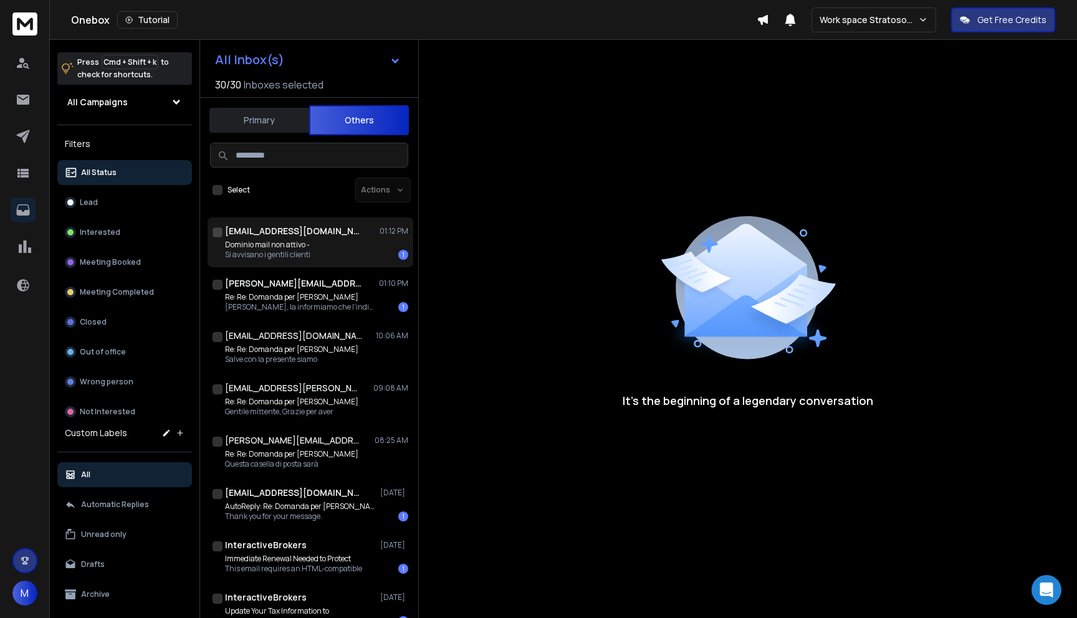
click at [301, 238] on div "marconi@montieng.com 01:12 PM Dominio mail non attivo - Si avvisano i gentili c…" at bounding box center [316, 242] width 183 height 35
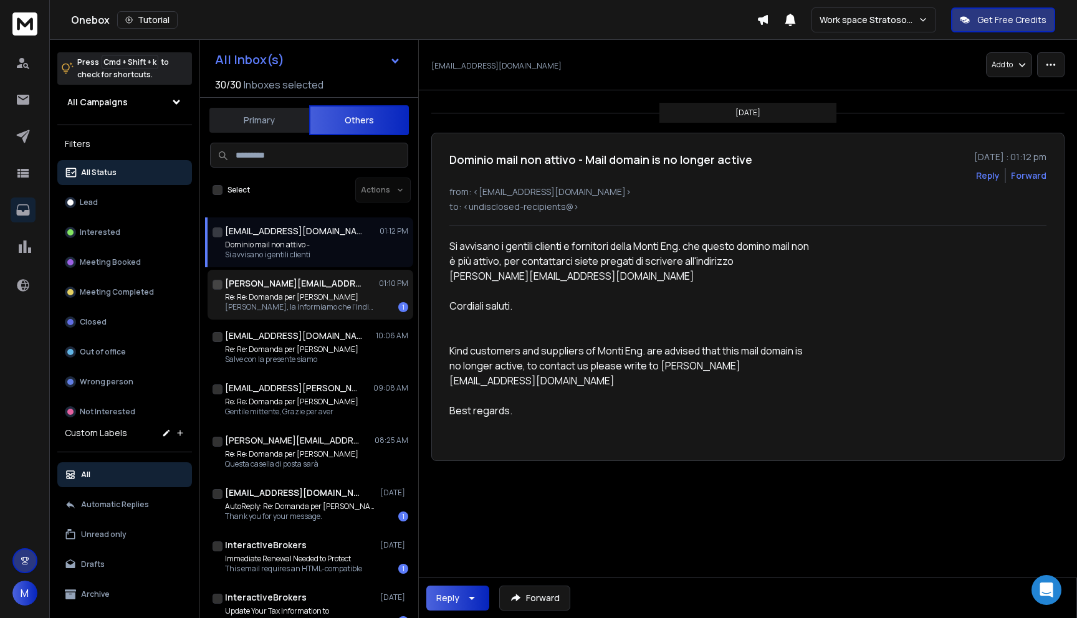
click at [304, 302] on p "Re: Re: Domanda per Cesare" at bounding box center [300, 297] width 150 height 10
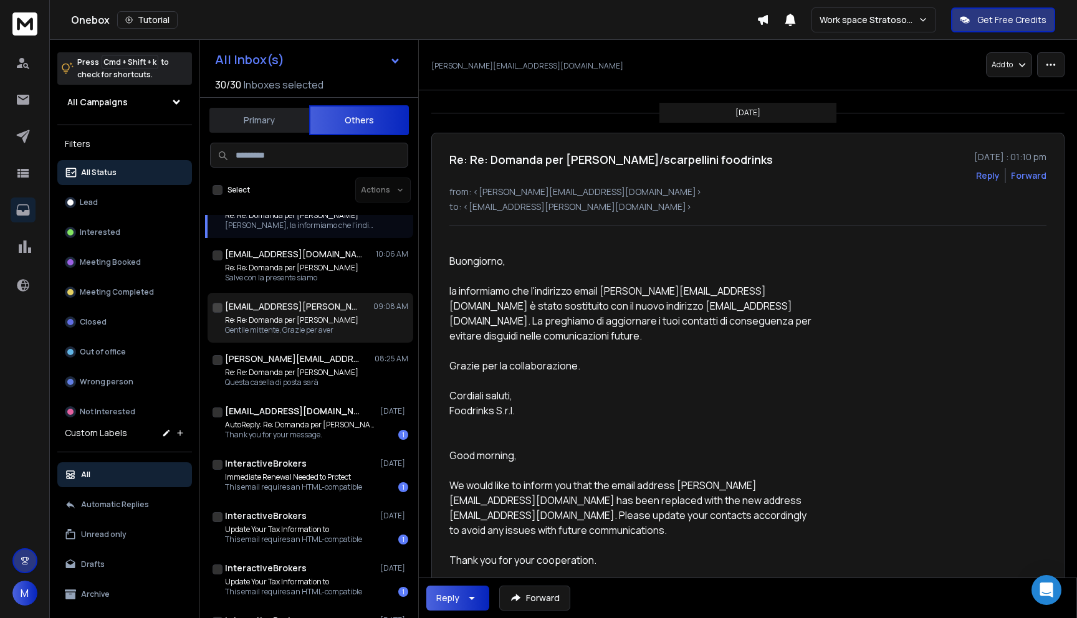
scroll to position [97, 0]
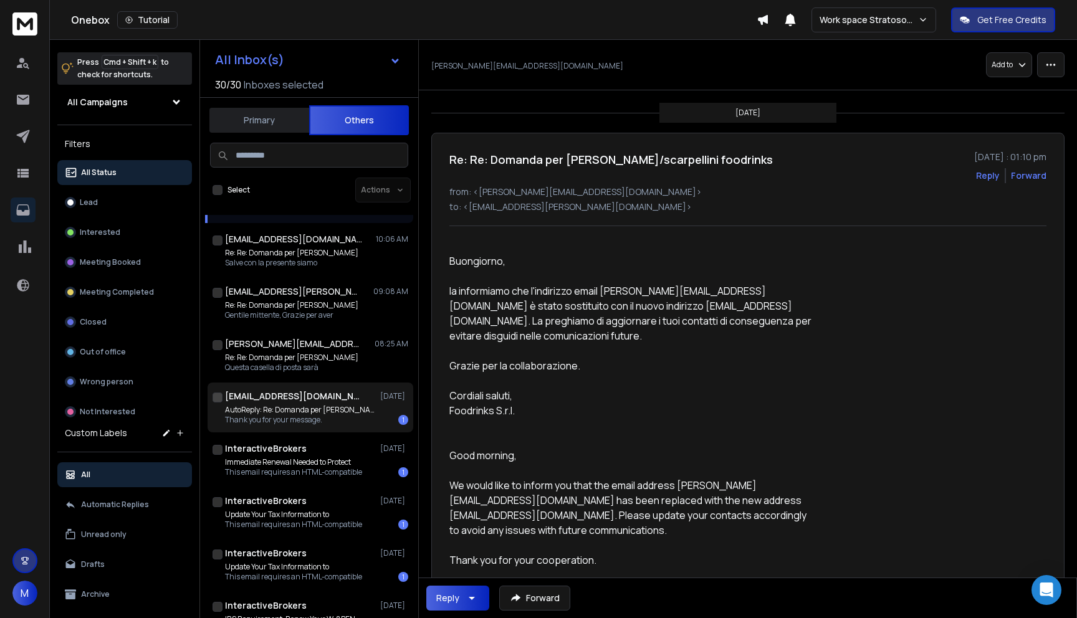
click at [342, 419] on p "Thank you for your message." at bounding box center [300, 420] width 150 height 10
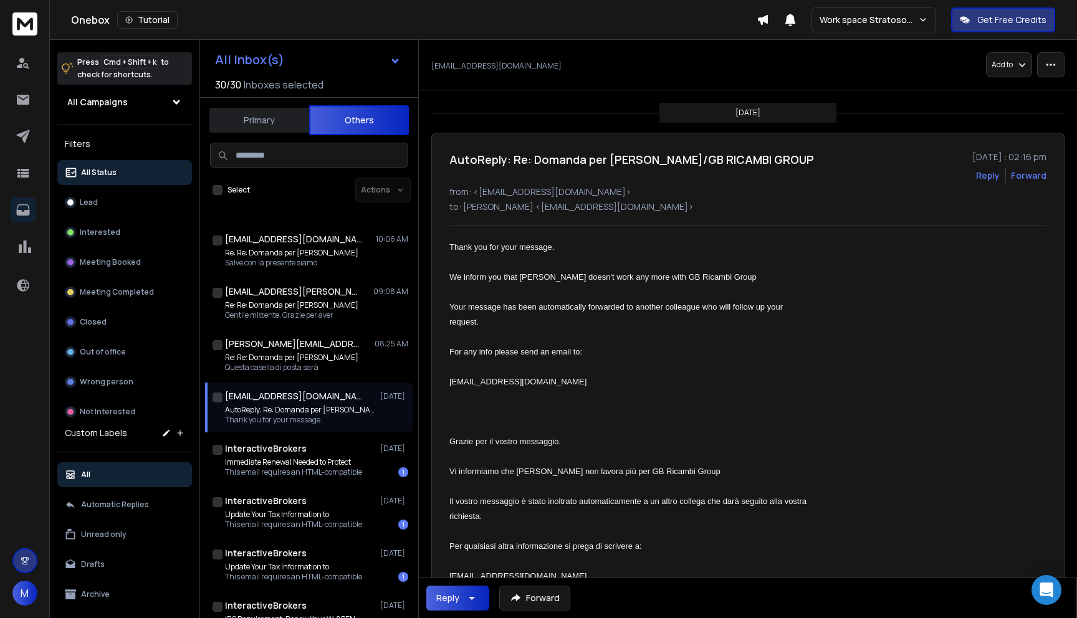
click at [340, 486] on div "marconi@montieng.com 01:12 PM Dominio mail non attivo - Si avvisano i gentili c…" at bounding box center [309, 444] width 218 height 458
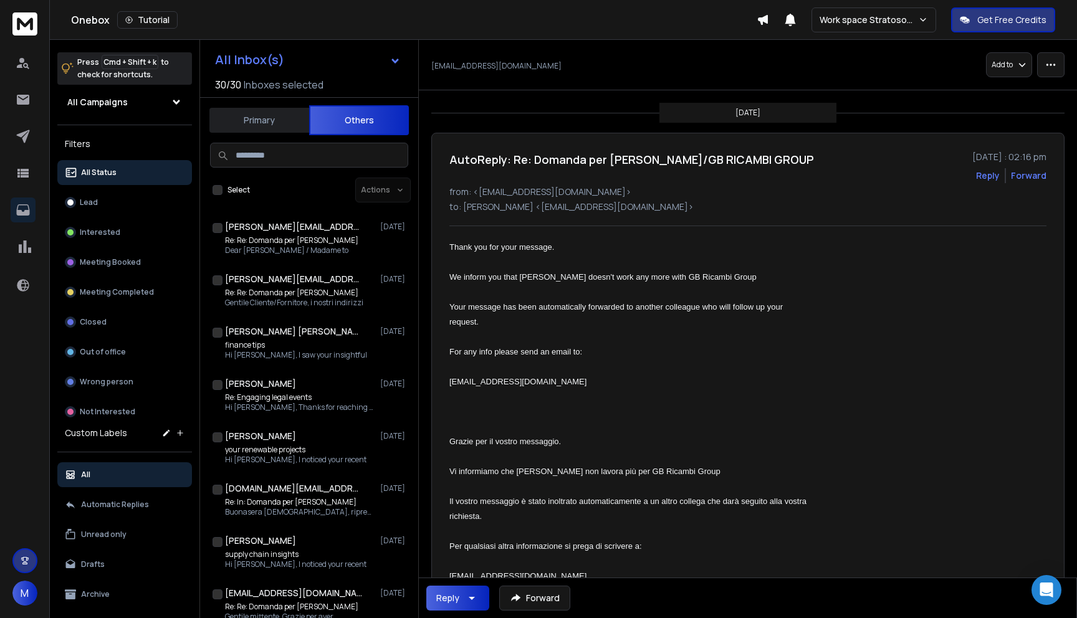
scroll to position [634, 0]
click at [127, 266] on p "Meeting Booked" at bounding box center [110, 262] width 61 height 10
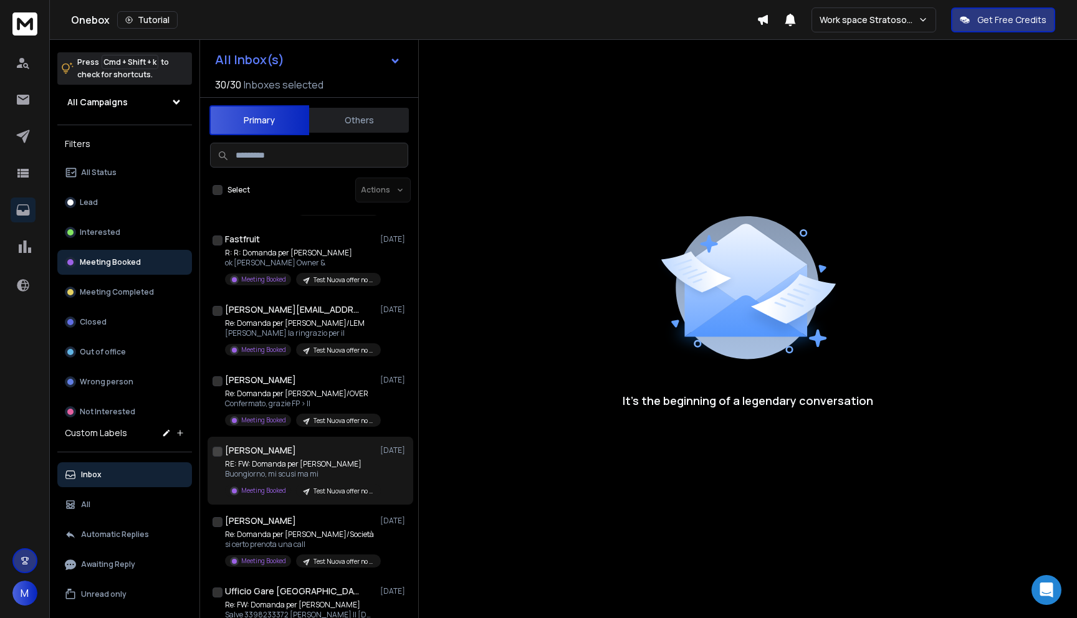
scroll to position [188, 0]
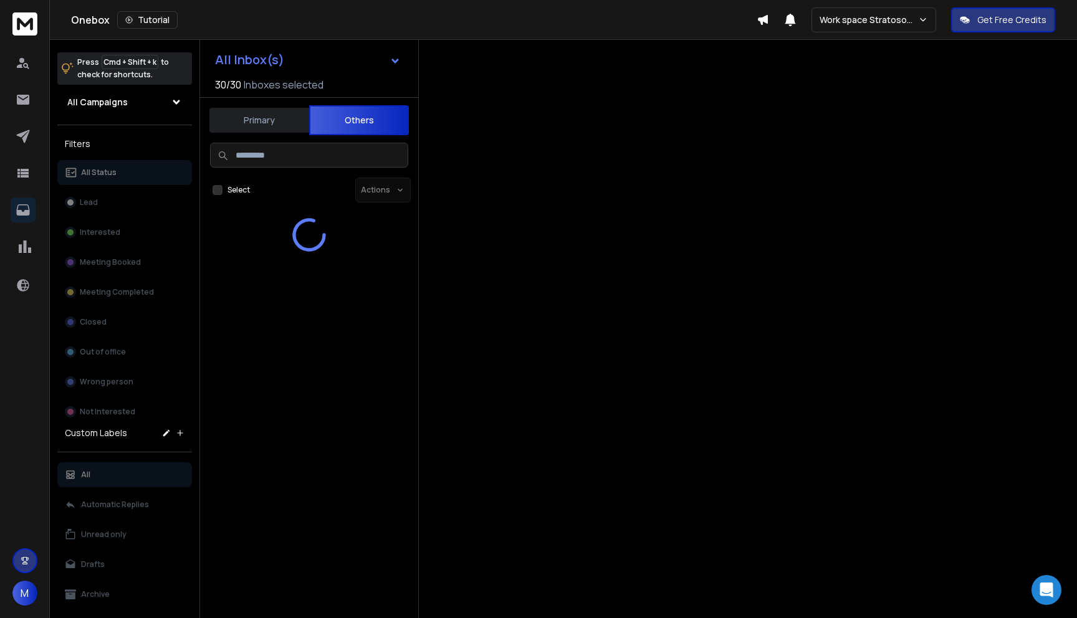
click at [358, 112] on button "Others" at bounding box center [359, 120] width 100 height 30
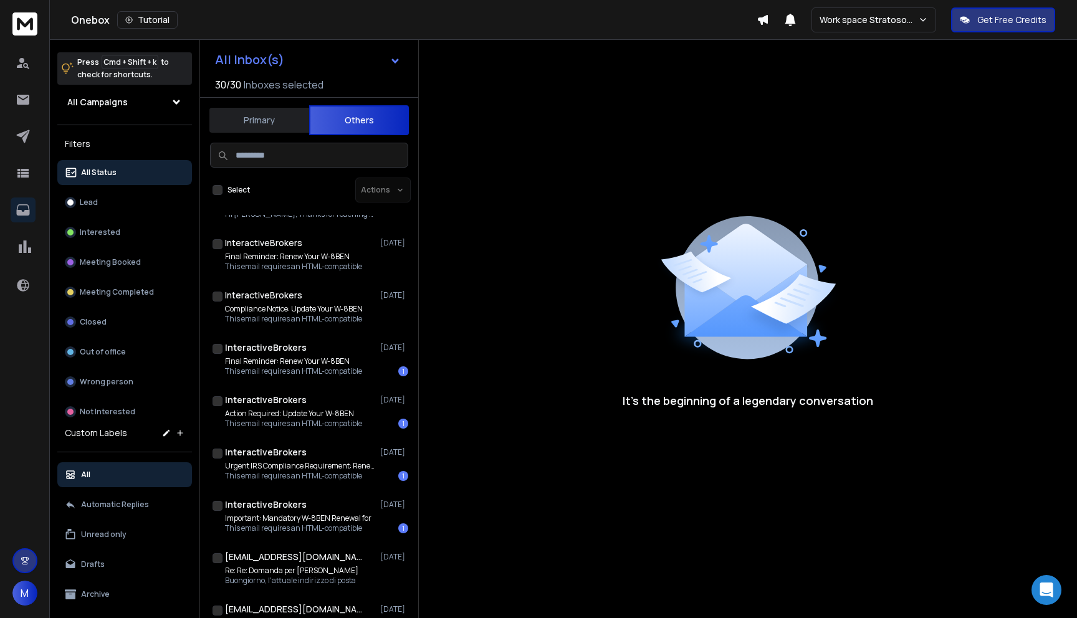
scroll to position [1145, 0]
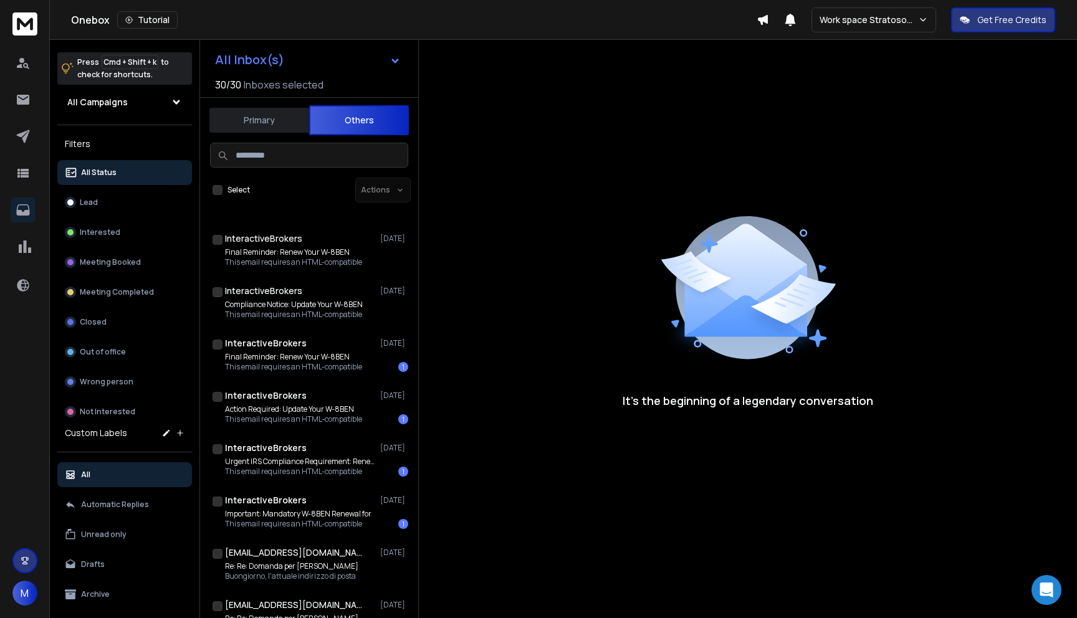
click at [279, 120] on button "Primary" at bounding box center [259, 120] width 100 height 27
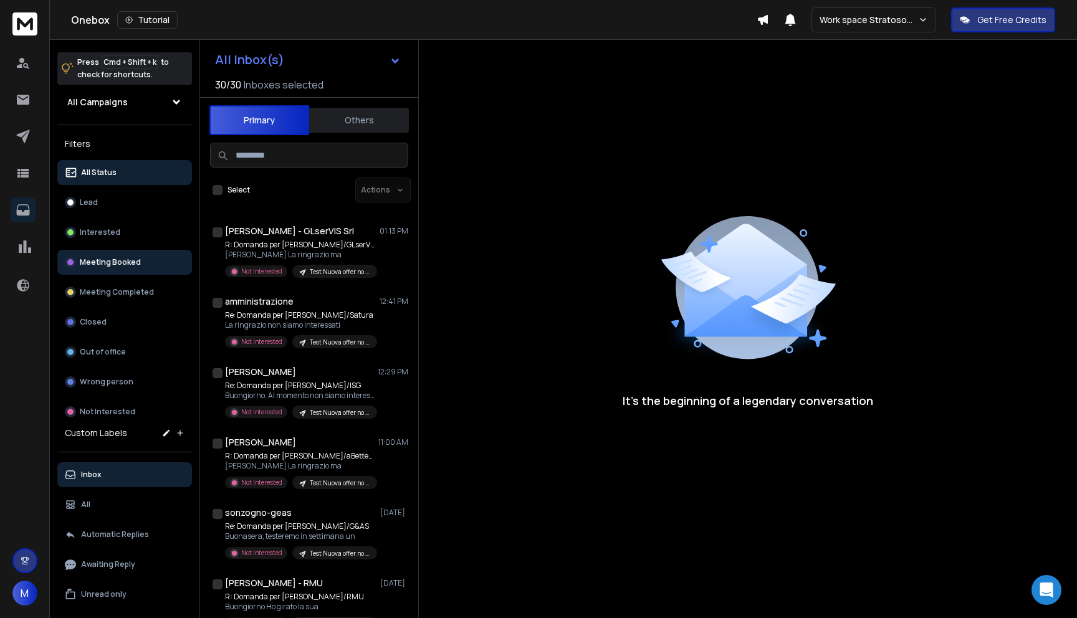
click at [125, 255] on button "Meeting Booked" at bounding box center [124, 262] width 135 height 25
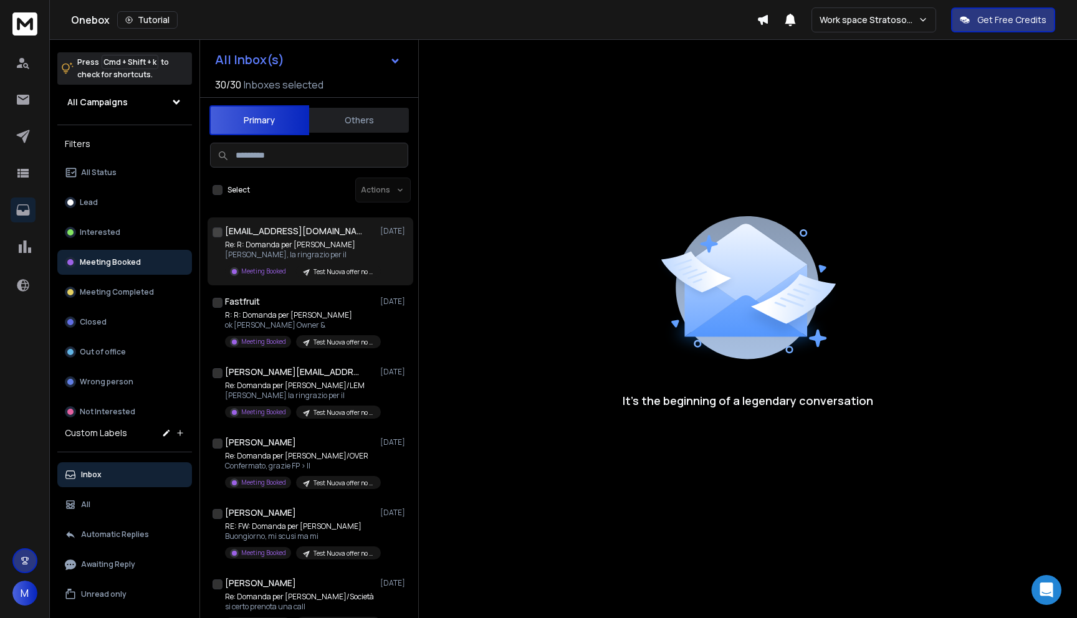
click at [337, 239] on div "serafino.fuoco@noleggioclick.it 13 Oct Re: R: Domanda per Serafino Buongiorno S…" at bounding box center [316, 251] width 183 height 53
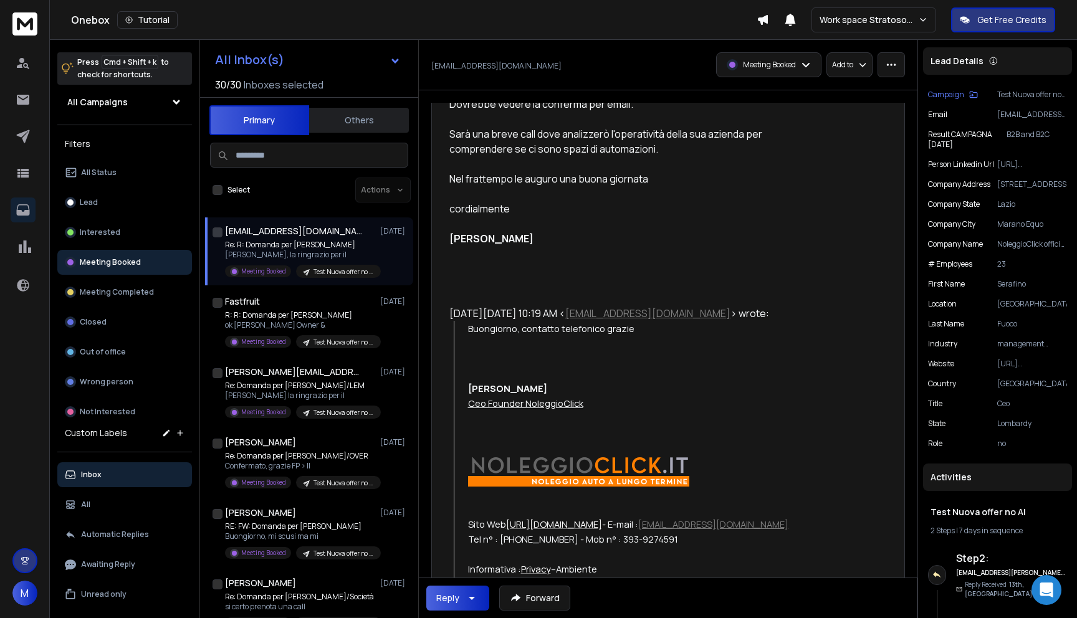
scroll to position [246, 0]
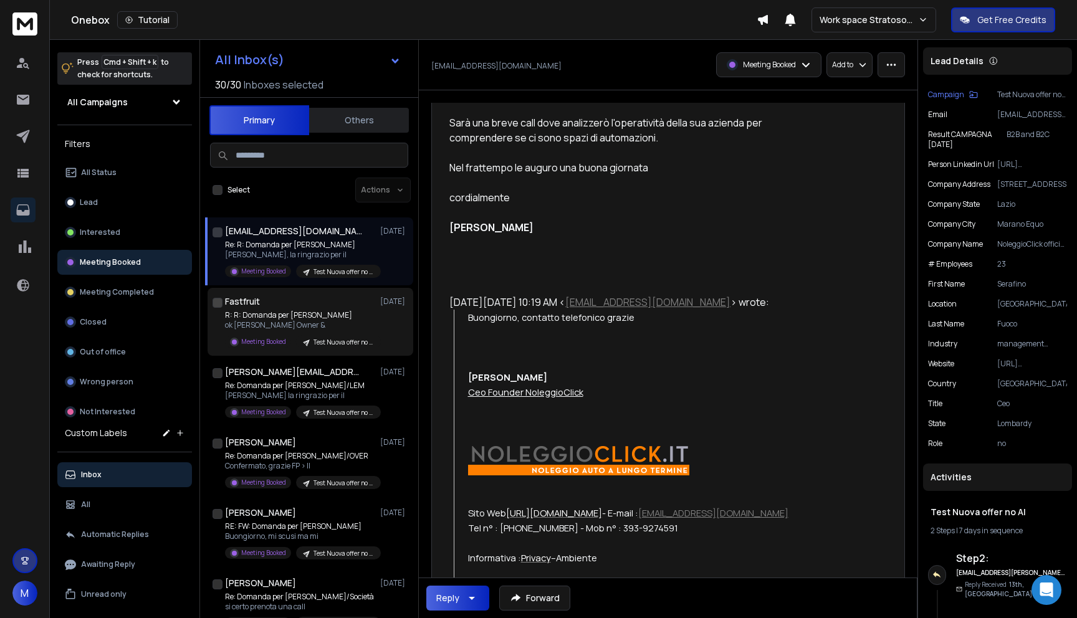
click at [319, 301] on div "Fastfruit 10 Oct" at bounding box center [316, 301] width 183 height 12
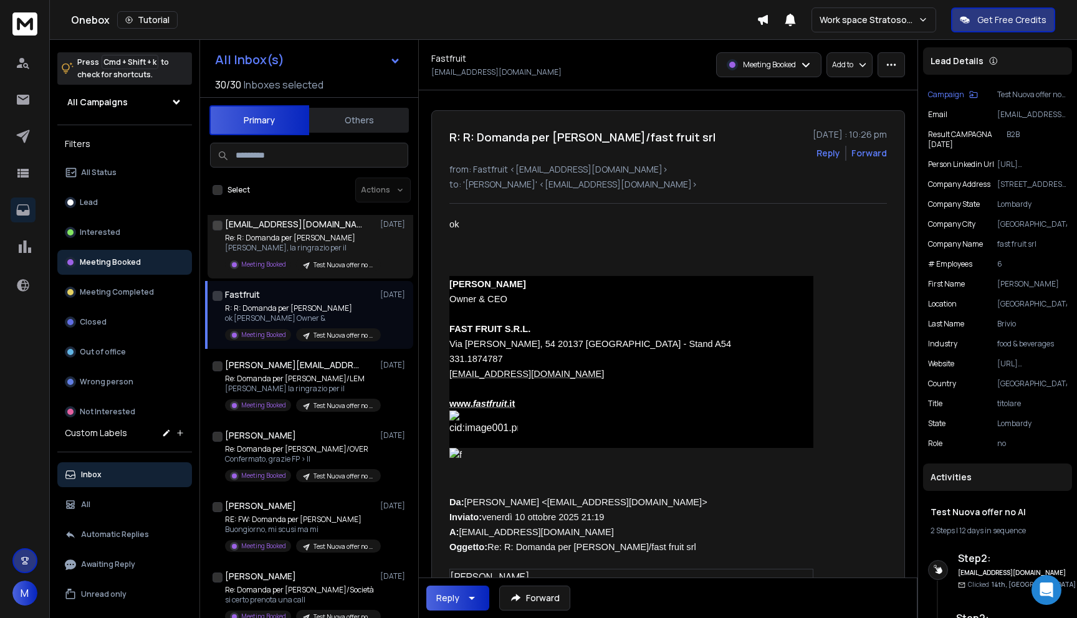
scroll to position [0, 0]
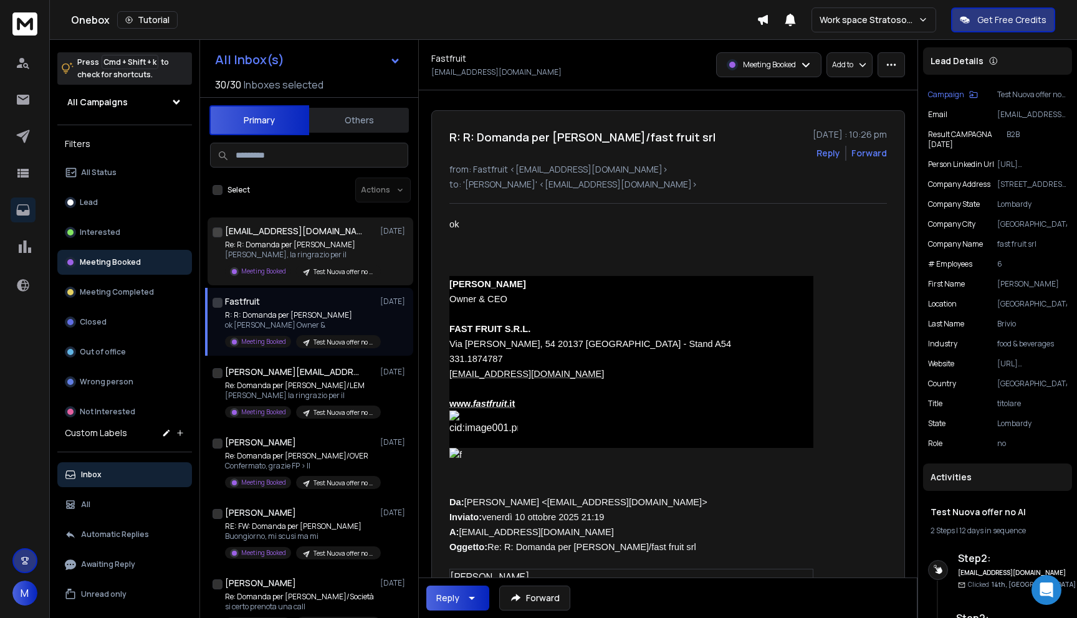
click at [325, 229] on h1 "serafino.fuoco@noleggioclick.it" at bounding box center [293, 231] width 137 height 12
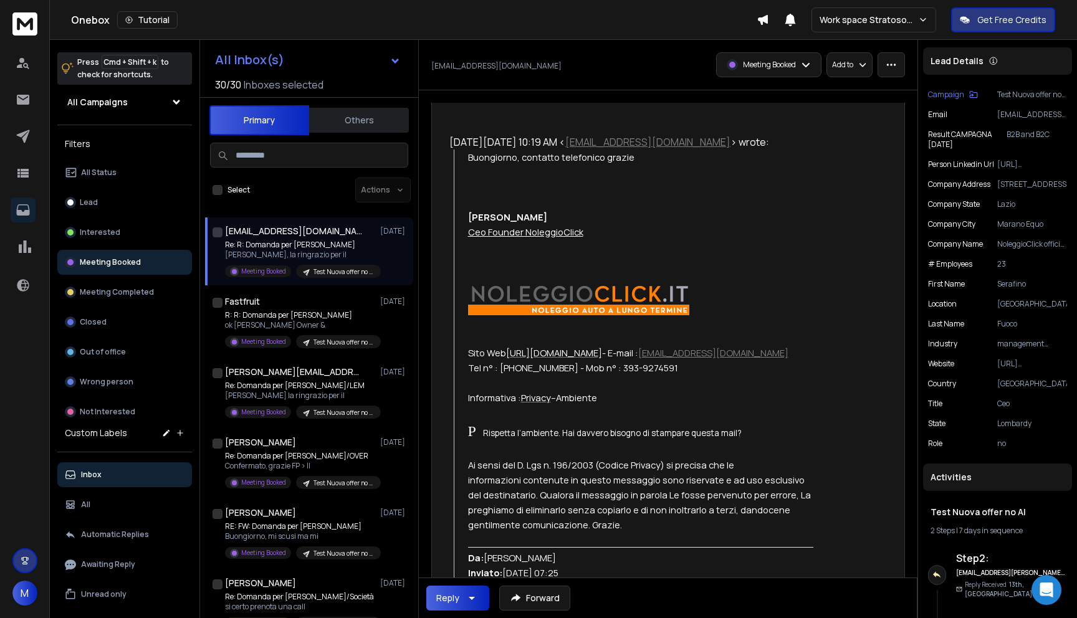
scroll to position [399, 0]
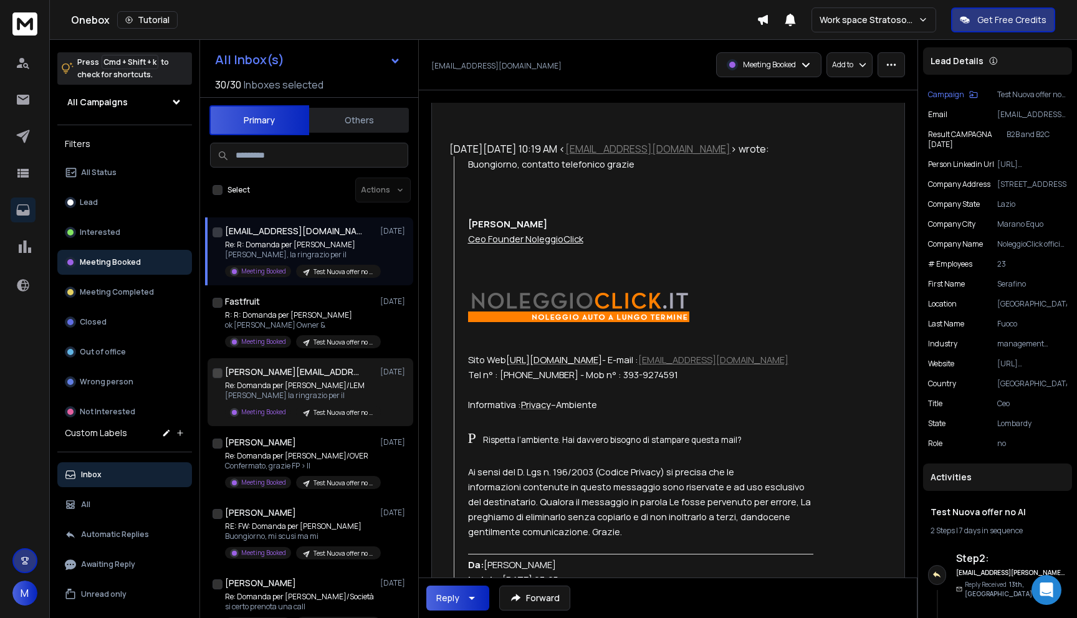
click at [340, 380] on div "federico.lonardi@lemtec.it 10 Oct Re: Domanda per Federico Lonardi/LEM Buonaser…" at bounding box center [316, 392] width 183 height 53
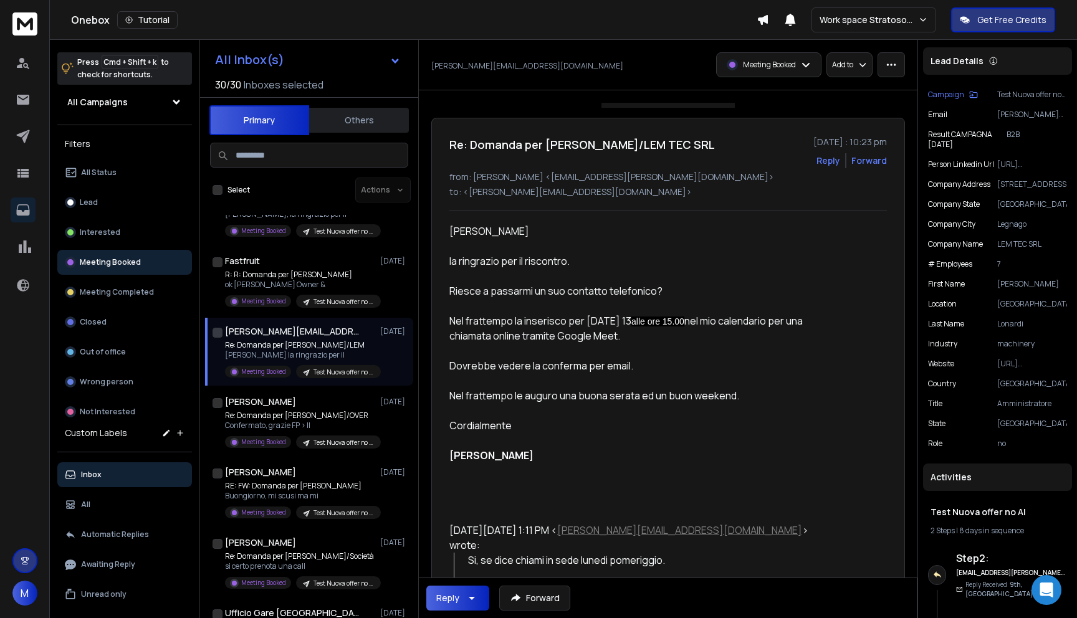
scroll to position [47, 0]
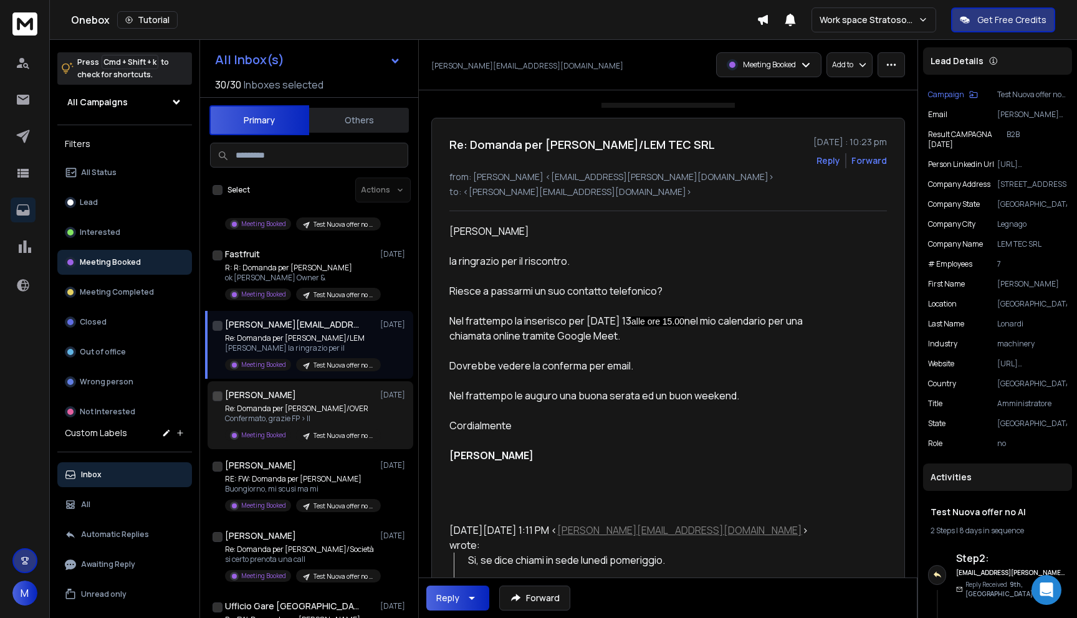
click at [338, 407] on p "Re: Domanda per Francesca Politi/OVER" at bounding box center [300, 409] width 150 height 10
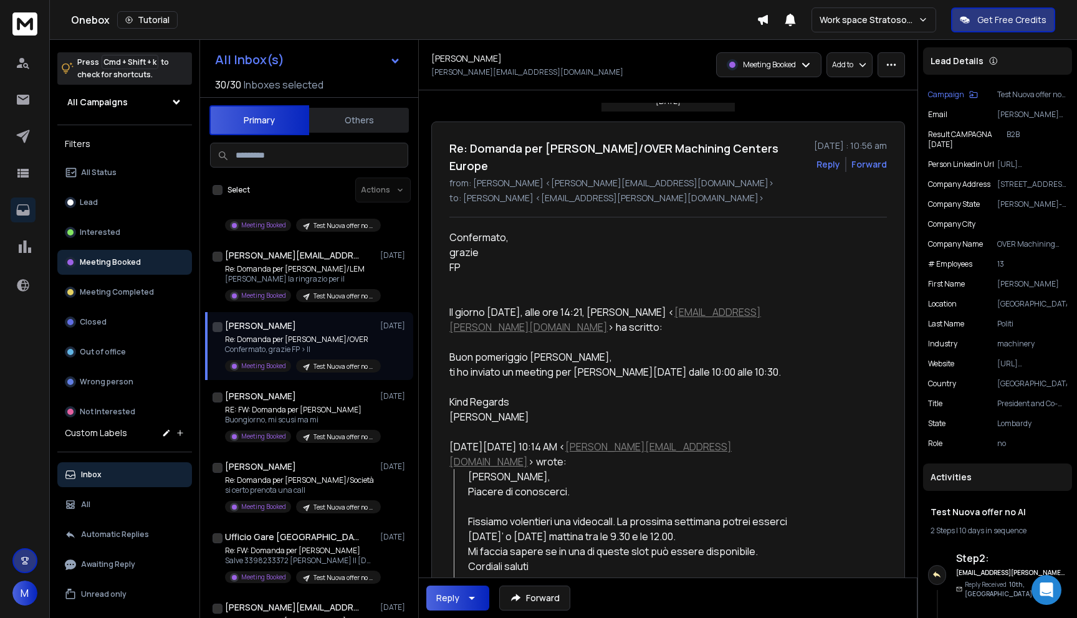
scroll to position [11, 0]
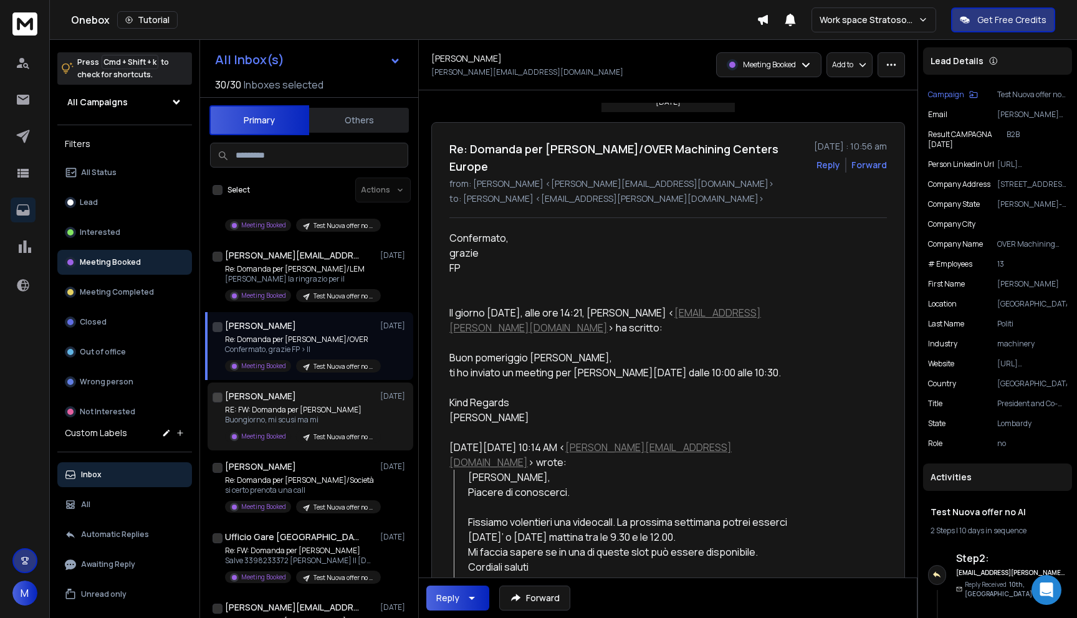
click at [300, 406] on p "RE: FW: Domanda per Flavio" at bounding box center [300, 410] width 150 height 10
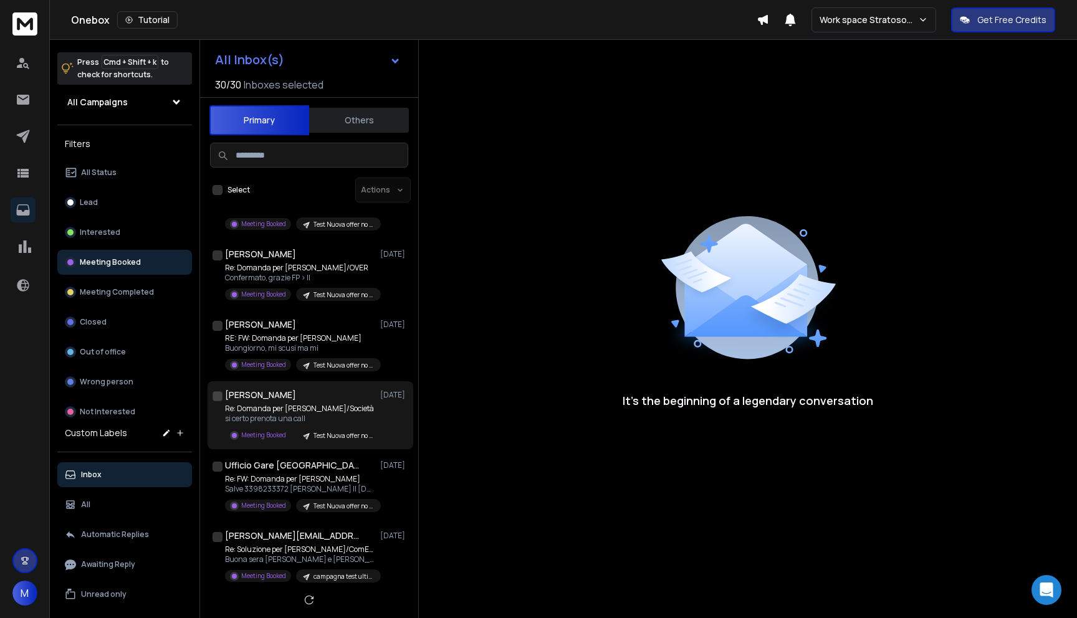
scroll to position [0, 0]
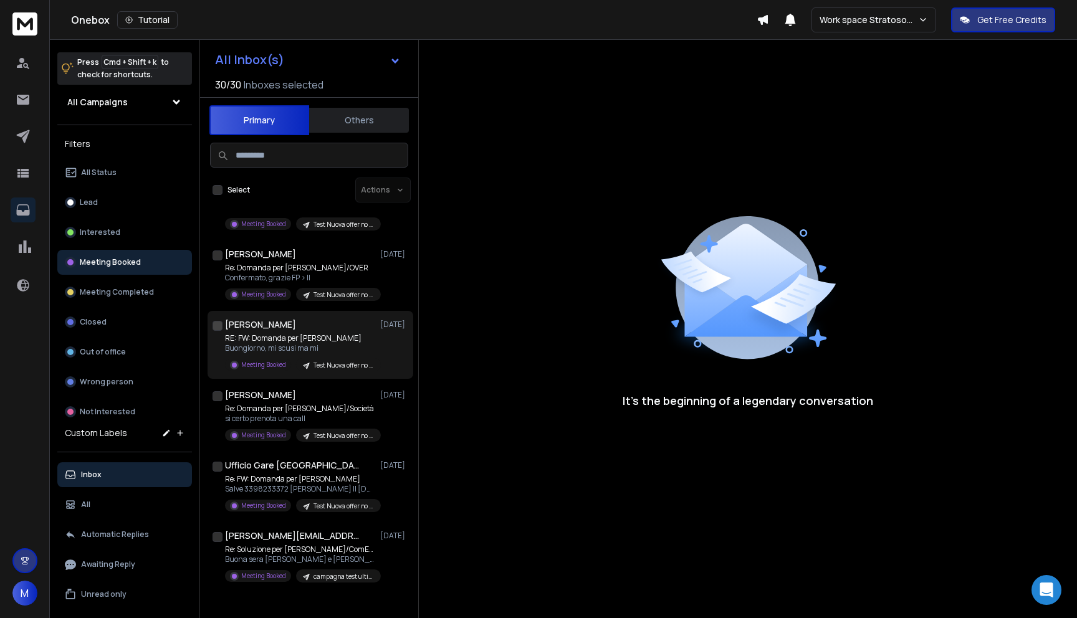
click at [300, 345] on p "Buongiorno, mi scusi ma mi" at bounding box center [300, 348] width 150 height 10
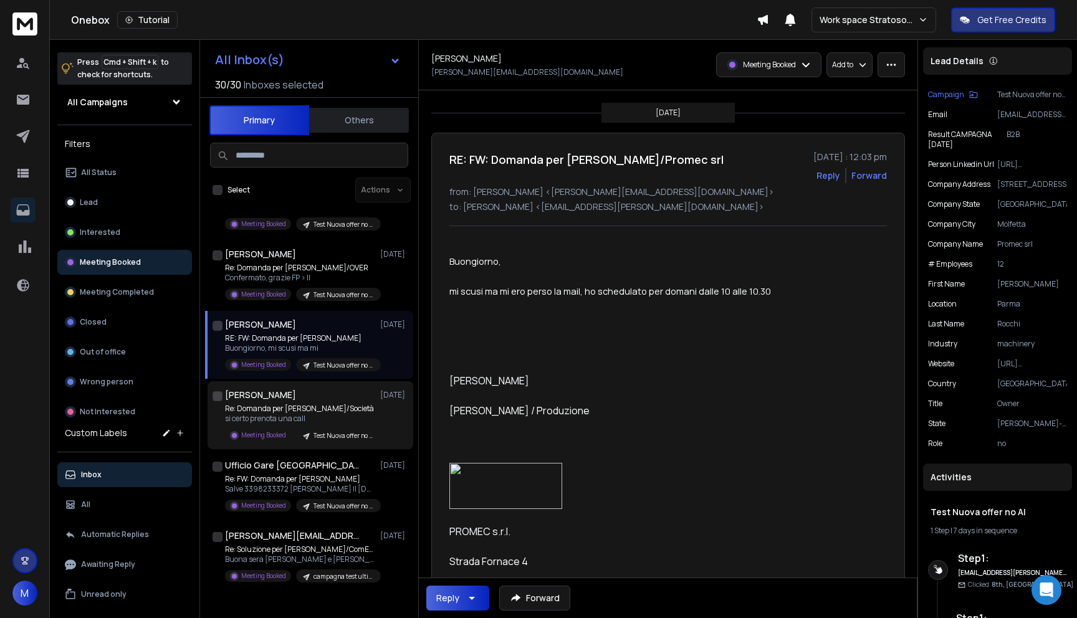
click at [332, 405] on p "Re: Domanda per Roberto Cajano/Società" at bounding box center [300, 409] width 150 height 10
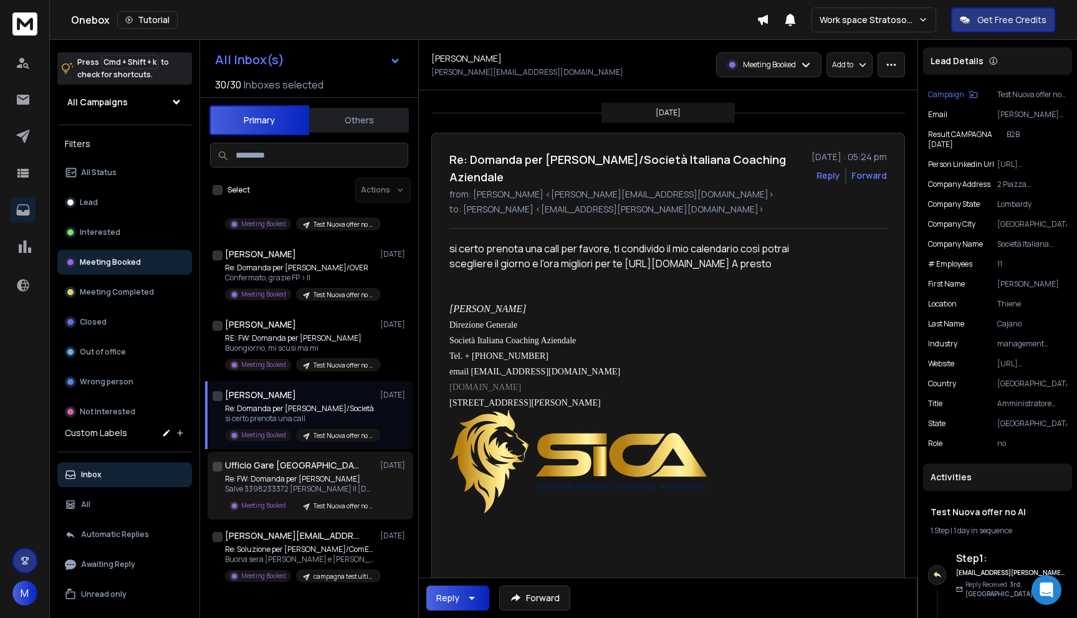
click at [346, 459] on div "Ufficio Gare Milano 29 Sep" at bounding box center [316, 465] width 183 height 12
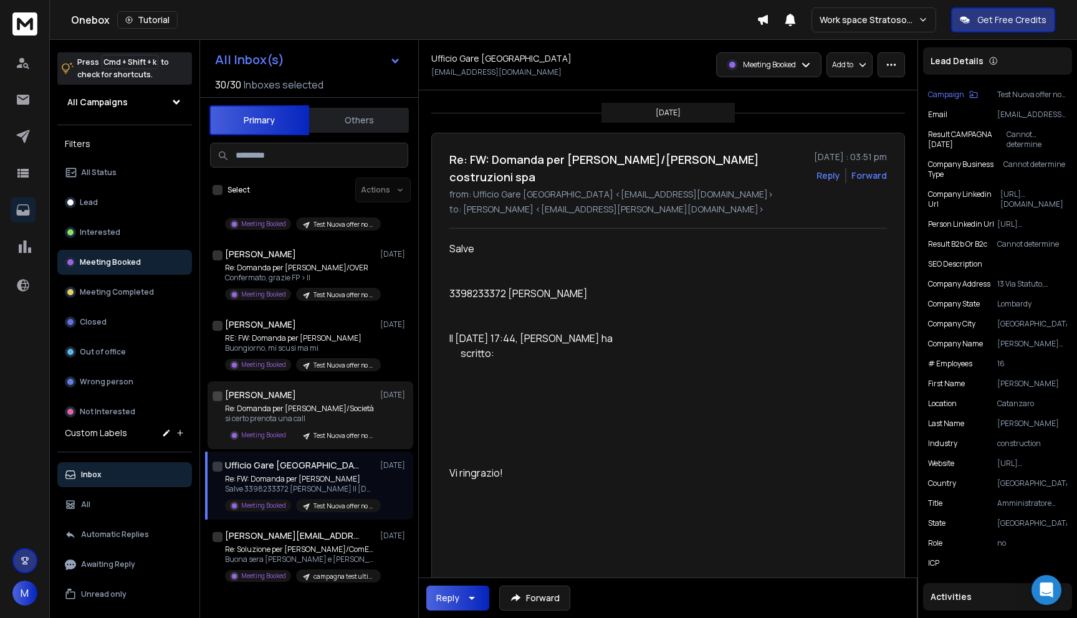
click at [357, 405] on p "Re: Domanda per Roberto Cajano/Società" at bounding box center [300, 409] width 150 height 10
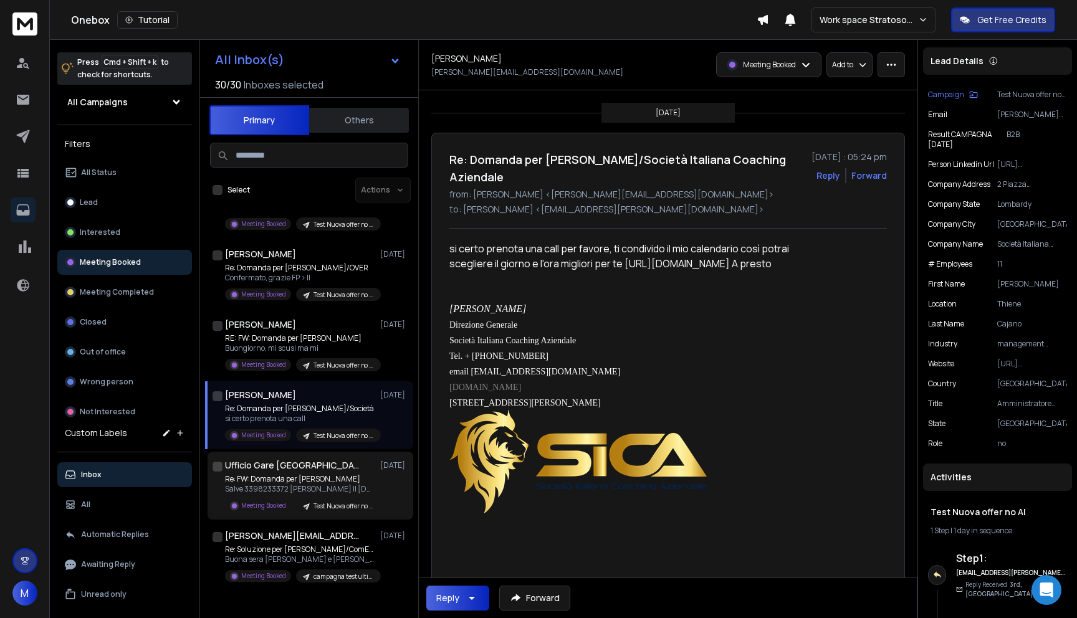
click at [315, 467] on div "Ufficio Gare Milano 29 Sep" at bounding box center [316, 465] width 183 height 12
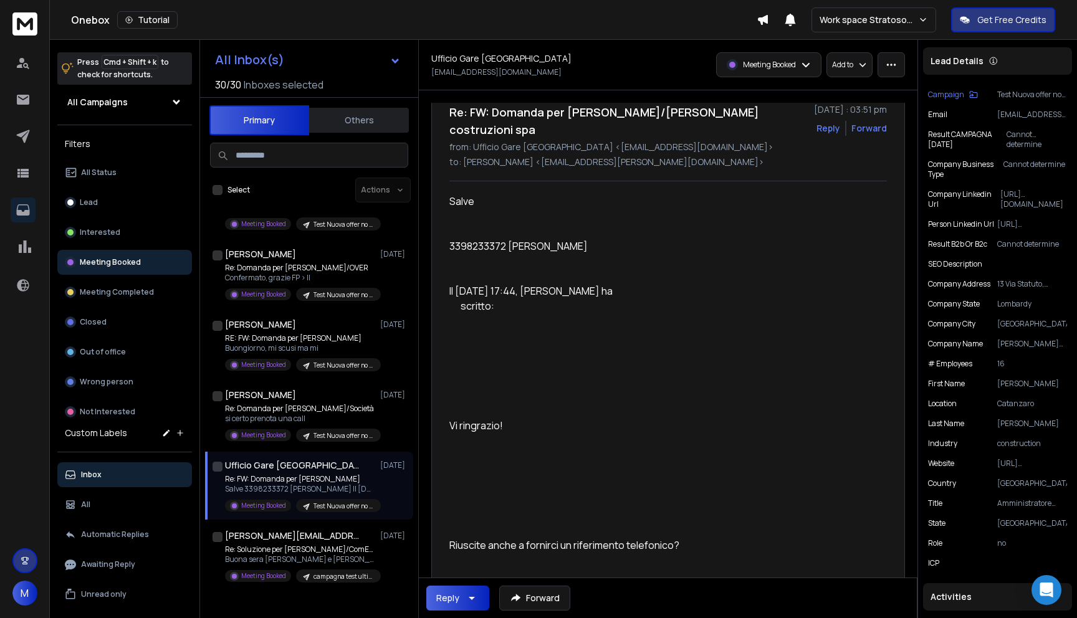
scroll to position [49, 0]
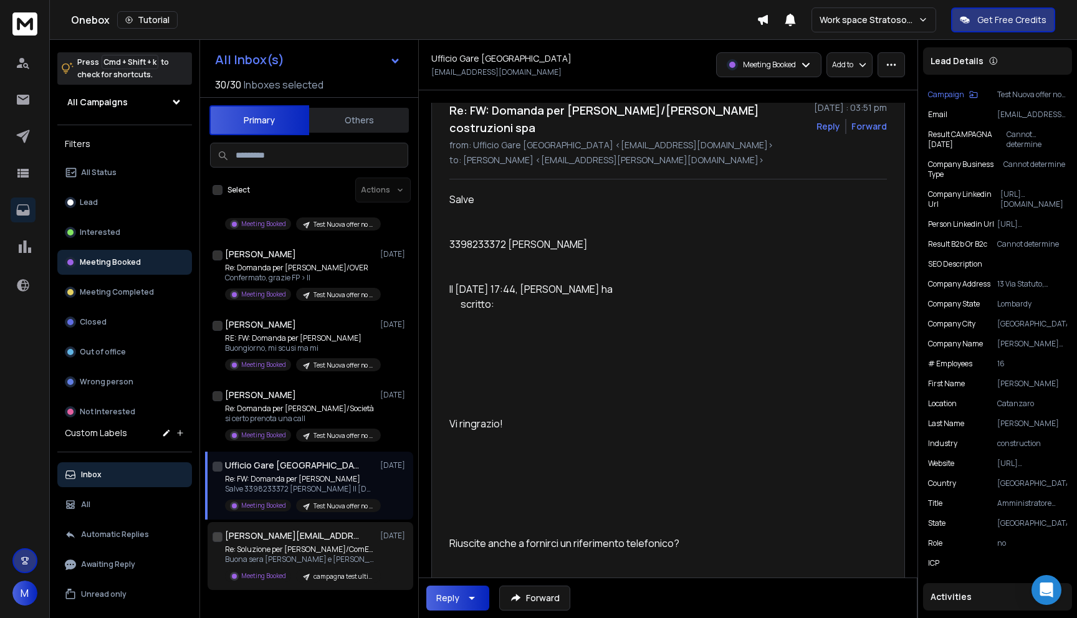
click at [281, 542] on h1 "luca@comeco.world" at bounding box center [293, 536] width 137 height 12
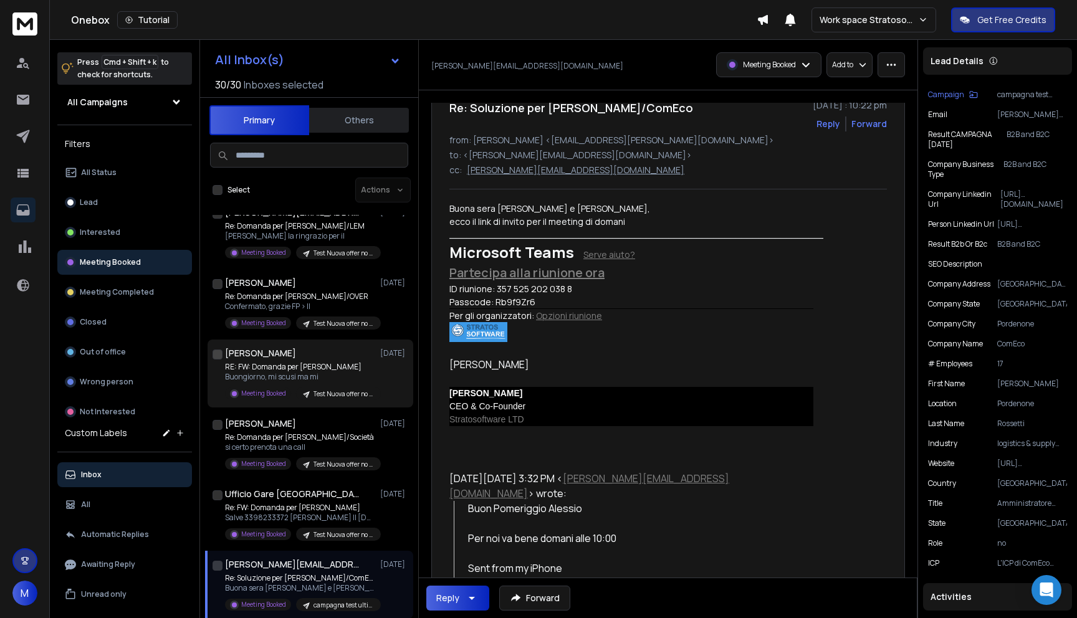
scroll to position [188, 0]
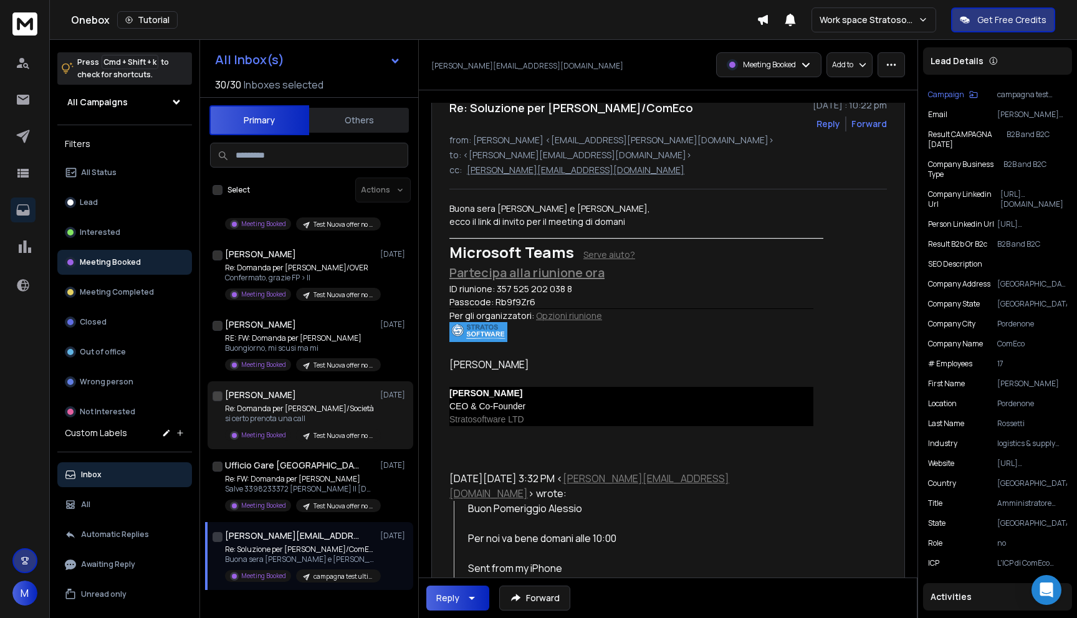
click at [294, 408] on p "Re: Domanda per Roberto Cajano/Società" at bounding box center [300, 409] width 150 height 10
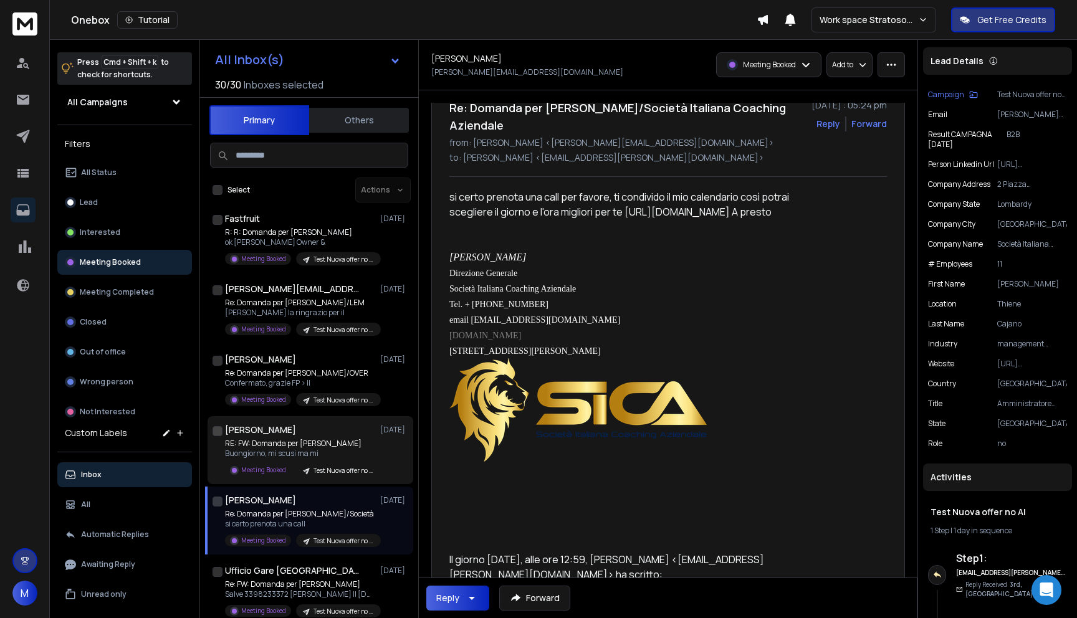
scroll to position [0, 0]
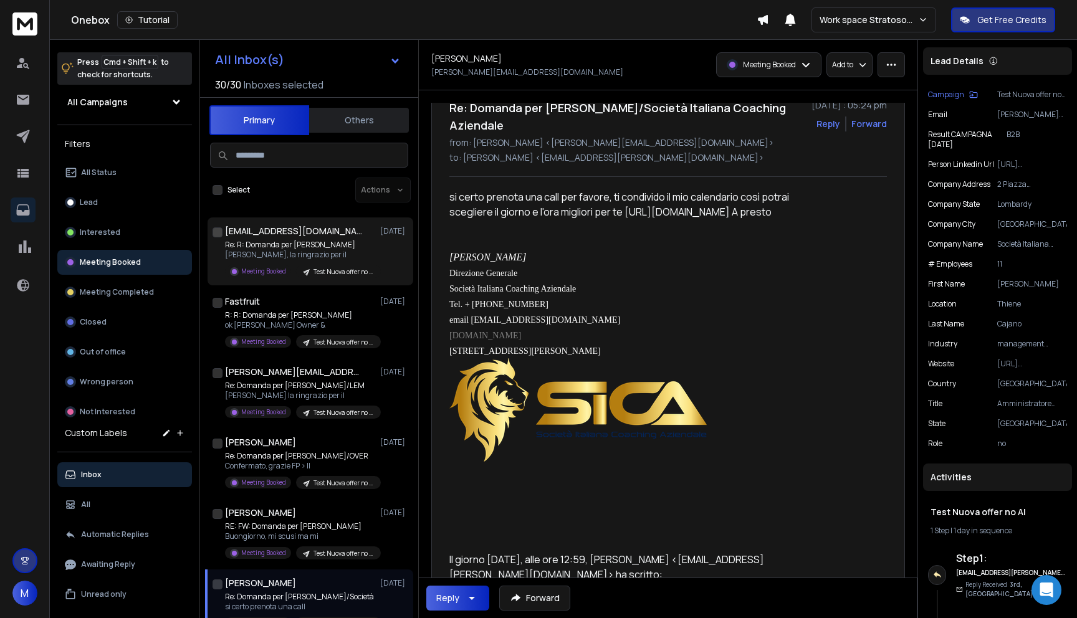
click at [340, 231] on h1 "serafino.fuoco@noleggioclick.it" at bounding box center [293, 231] width 137 height 12
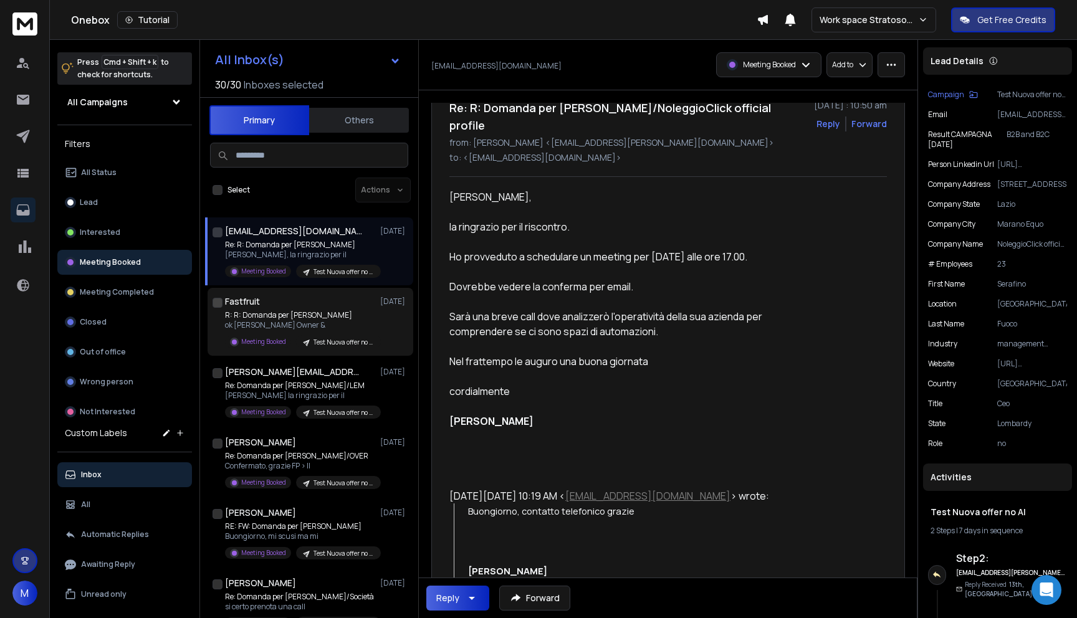
click at [331, 311] on p "R: R: Domanda per Matteo" at bounding box center [300, 315] width 150 height 10
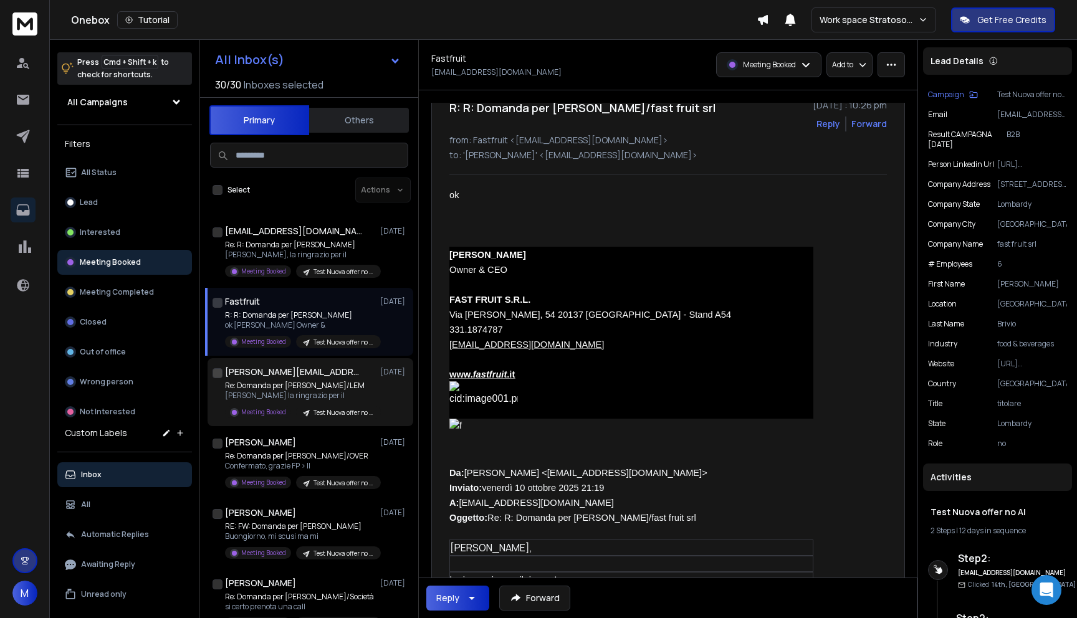
click at [316, 380] on div "federico.lonardi@lemtec.it 10 Oct Re: Domanda per Federico Lonardi/LEM Buonaser…" at bounding box center [316, 392] width 183 height 53
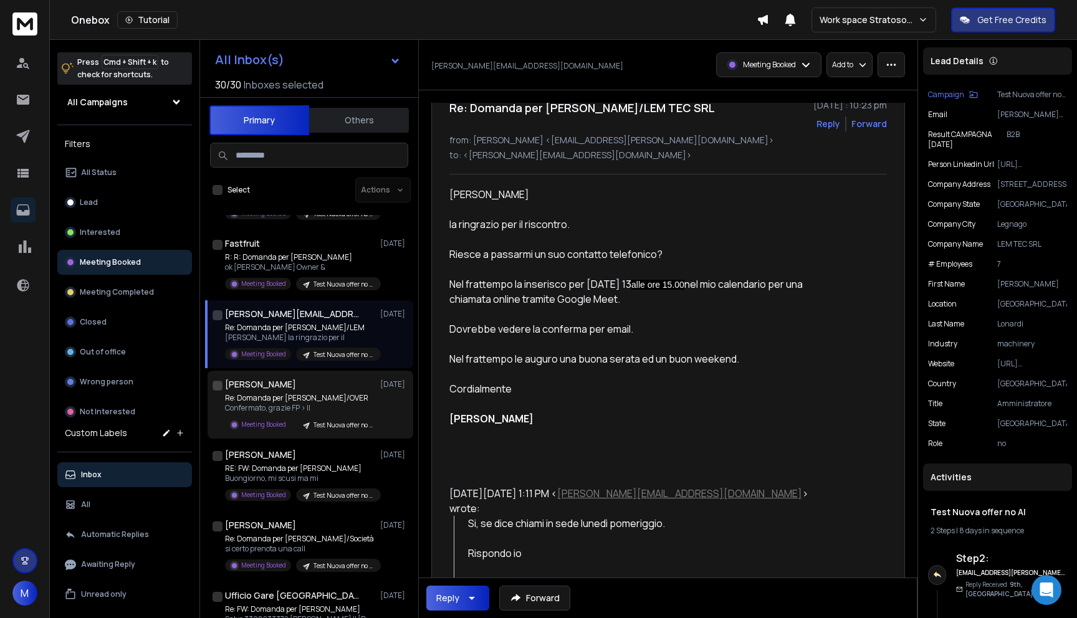
click at [314, 383] on div "Francesca Politi 10 Oct" at bounding box center [316, 384] width 183 height 12
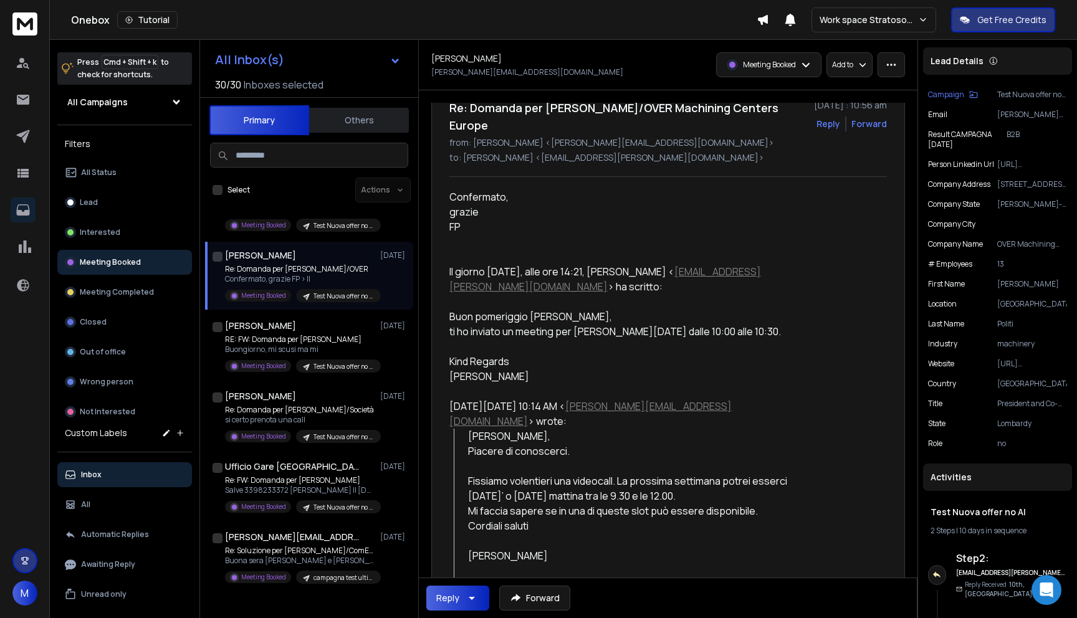
scroll to position [188, 0]
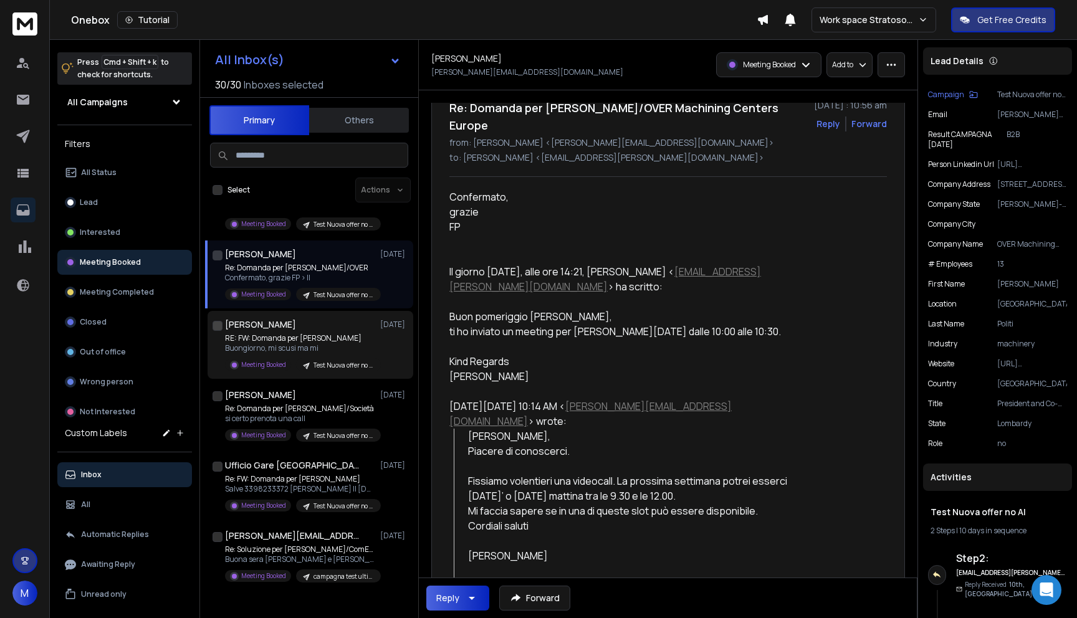
click at [303, 339] on p "RE: FW: Domanda per Flavio" at bounding box center [300, 339] width 150 height 10
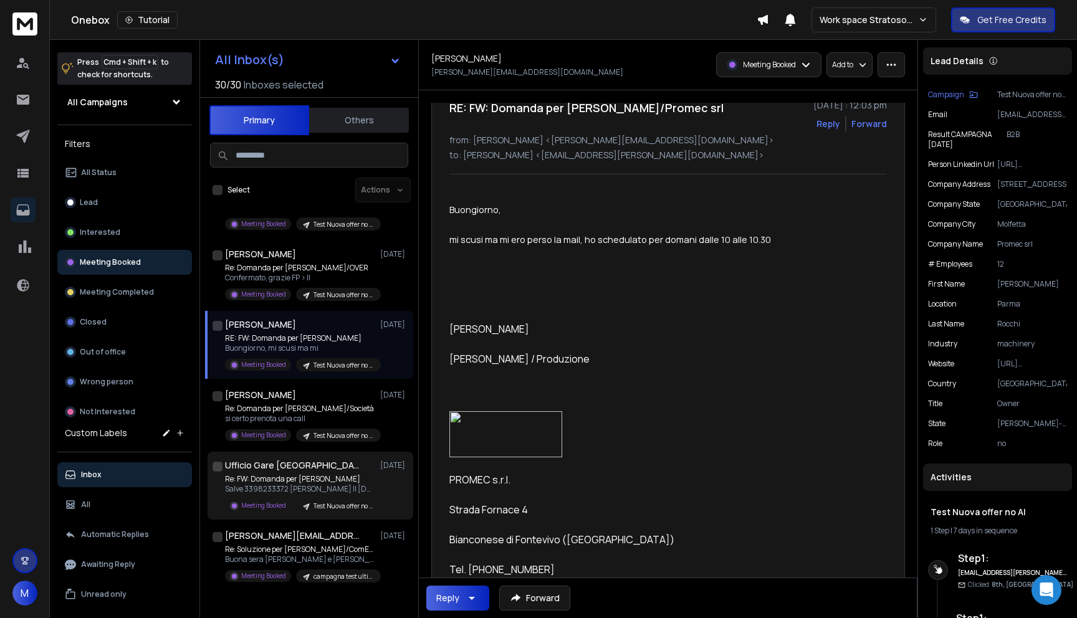
click at [297, 465] on h1 "Ufficio Gare Milano" at bounding box center [293, 465] width 137 height 12
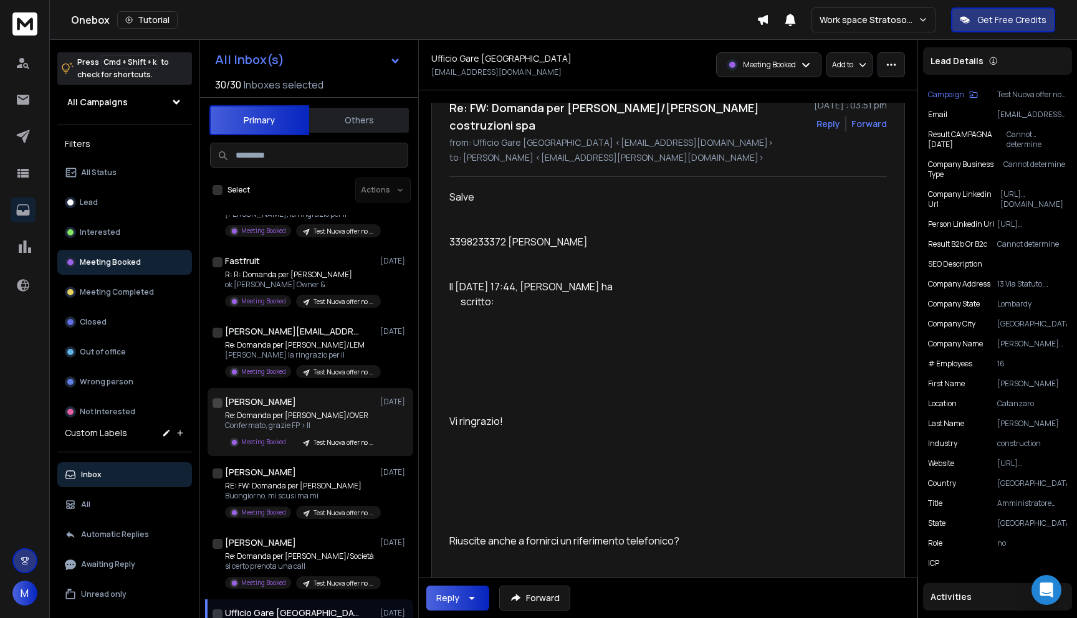
scroll to position [42, 0]
click at [312, 406] on div "Francesca Politi 10 Oct" at bounding box center [316, 400] width 183 height 12
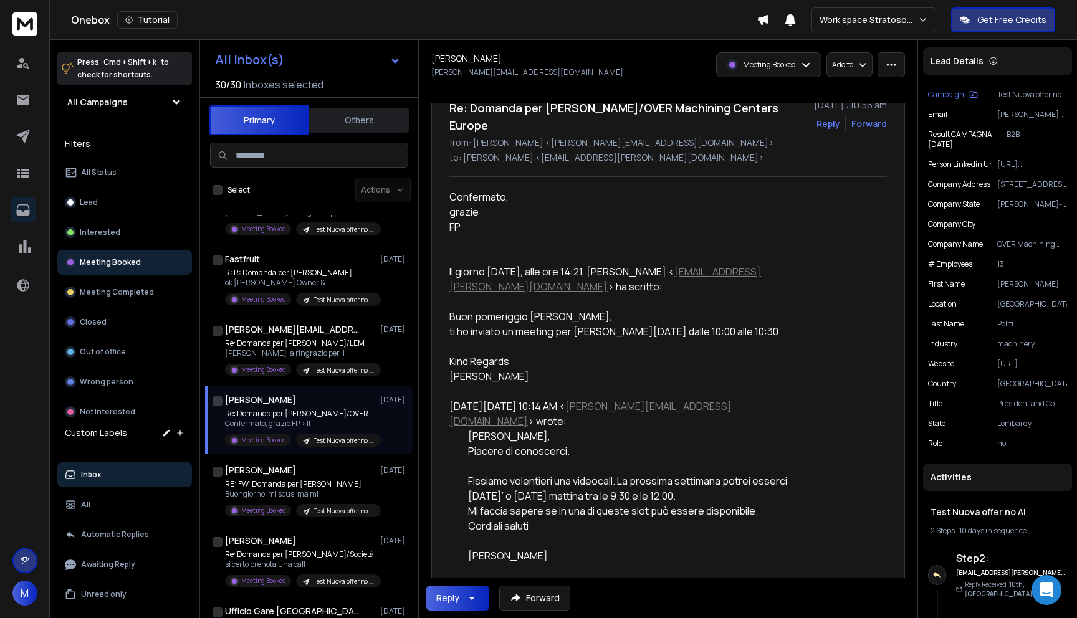
click at [340, 115] on button "Others" at bounding box center [359, 120] width 100 height 27
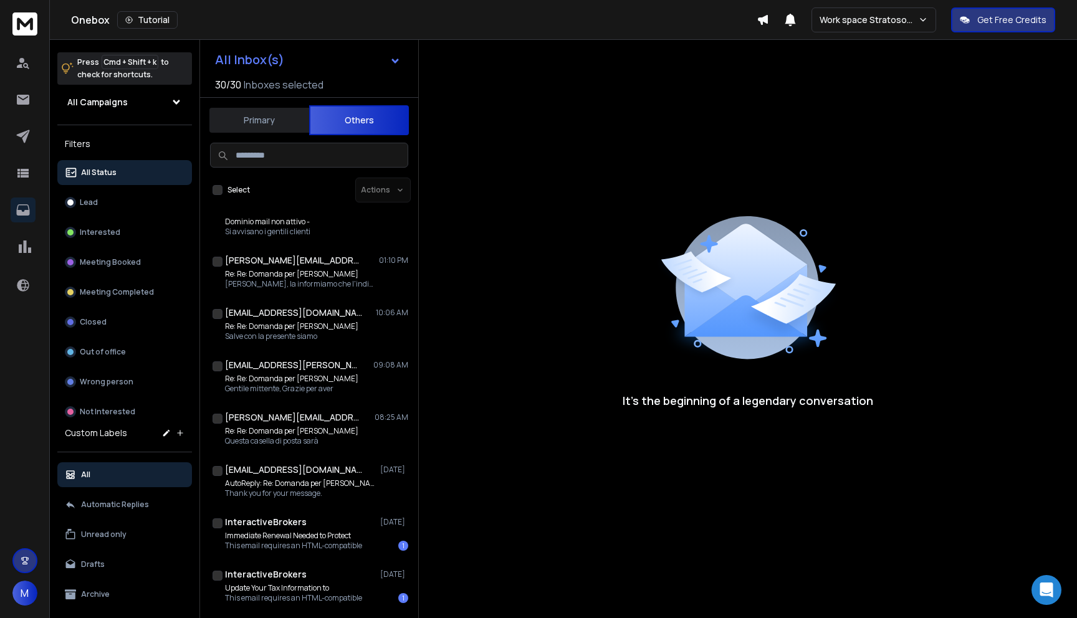
scroll to position [0, 0]
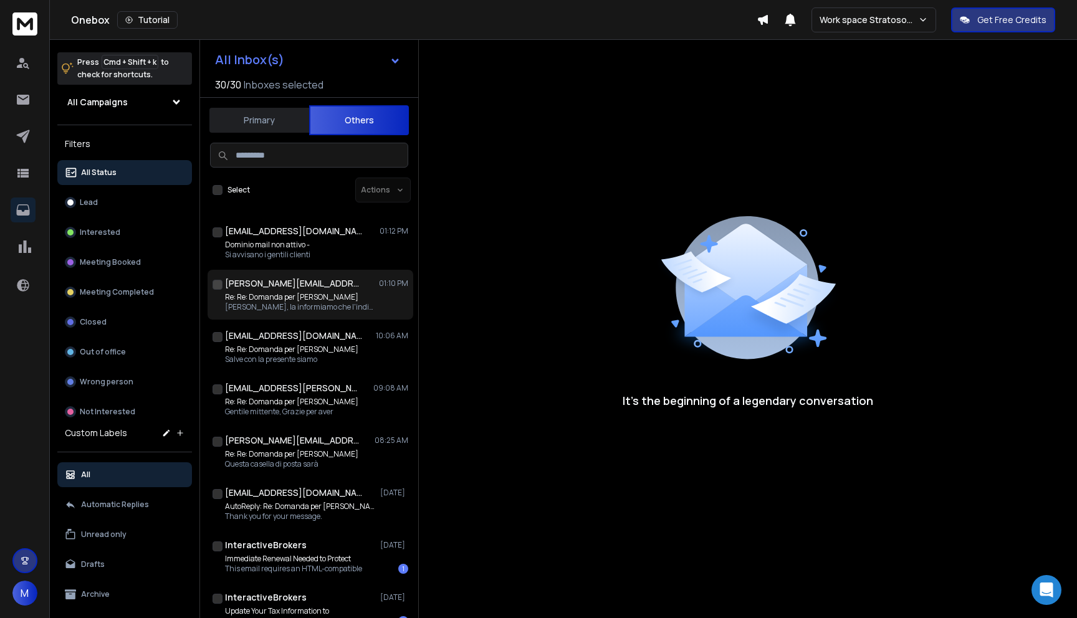
click at [336, 306] on p "Buongiorno, la informiamo che l'indirizzo" at bounding box center [300, 307] width 150 height 10
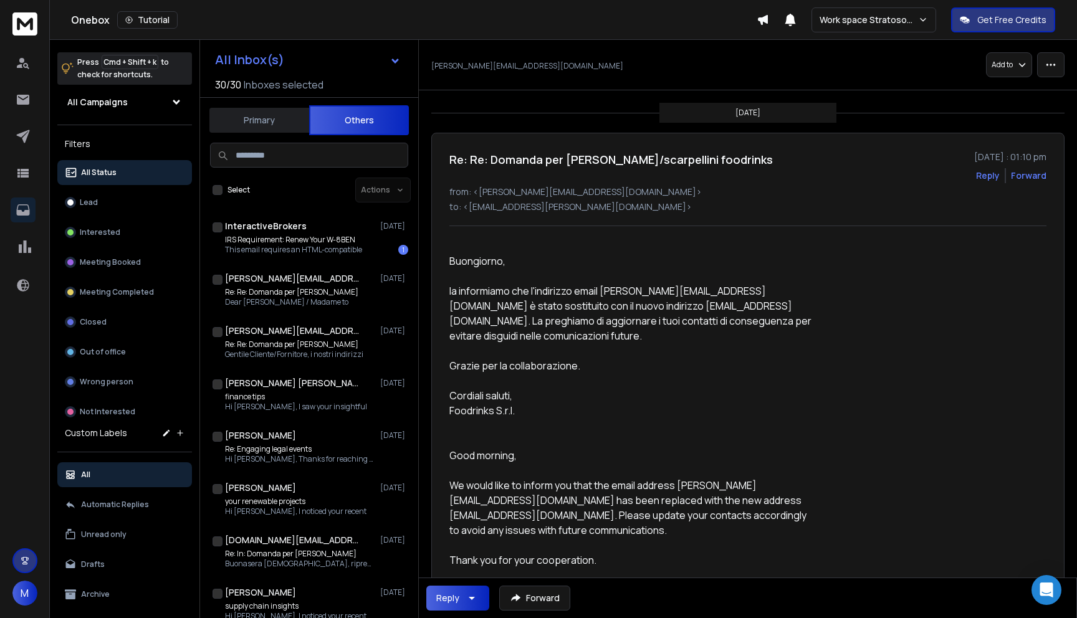
scroll to position [583, 0]
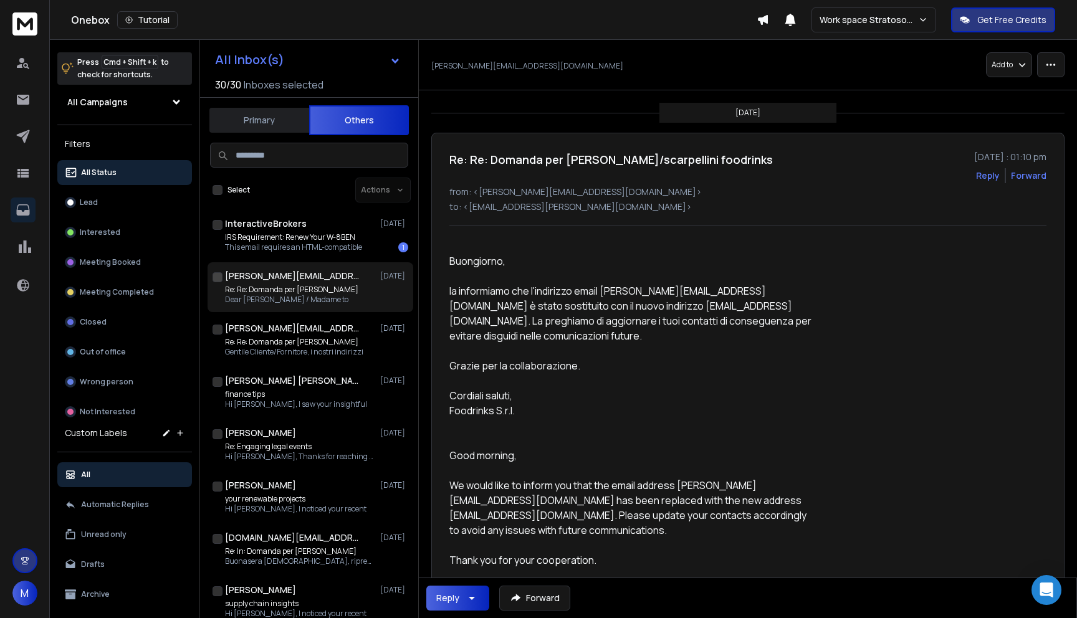
click at [325, 294] on div "Re: Re: Domanda per Tiberio Dear Sir / Madame to" at bounding box center [316, 295] width 183 height 20
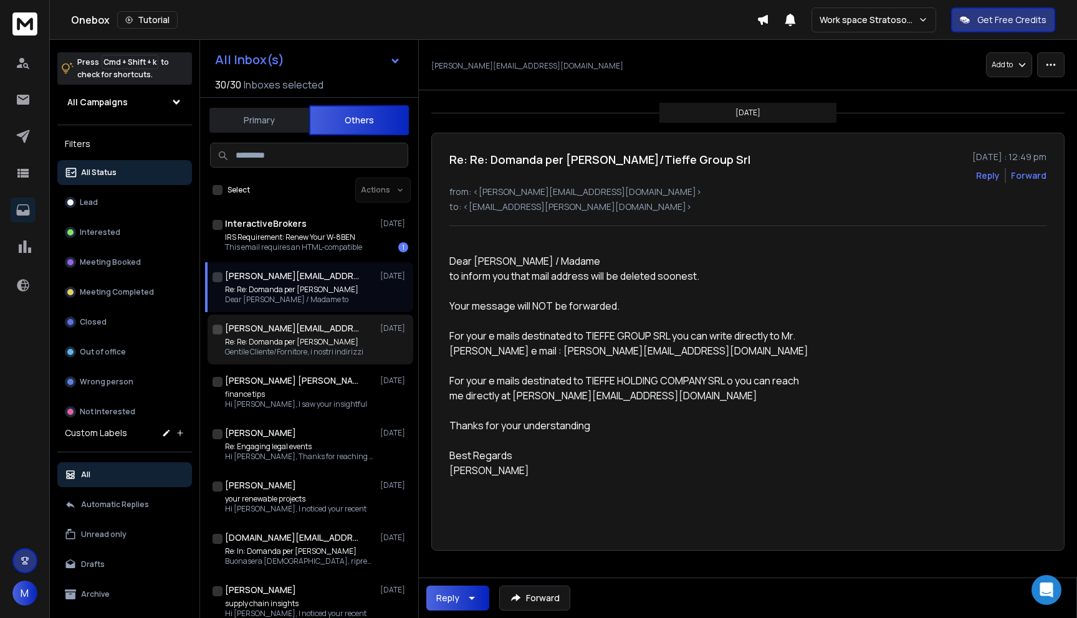
click at [327, 342] on p "Re: Re: Domanda per Stefano" at bounding box center [294, 342] width 138 height 10
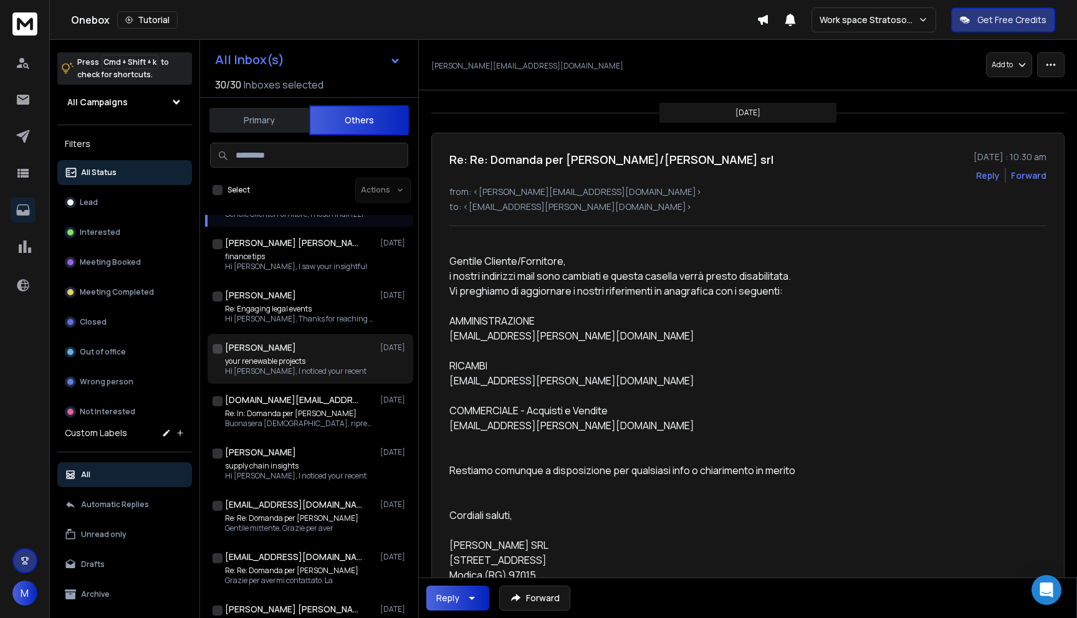
scroll to position [730, 0]
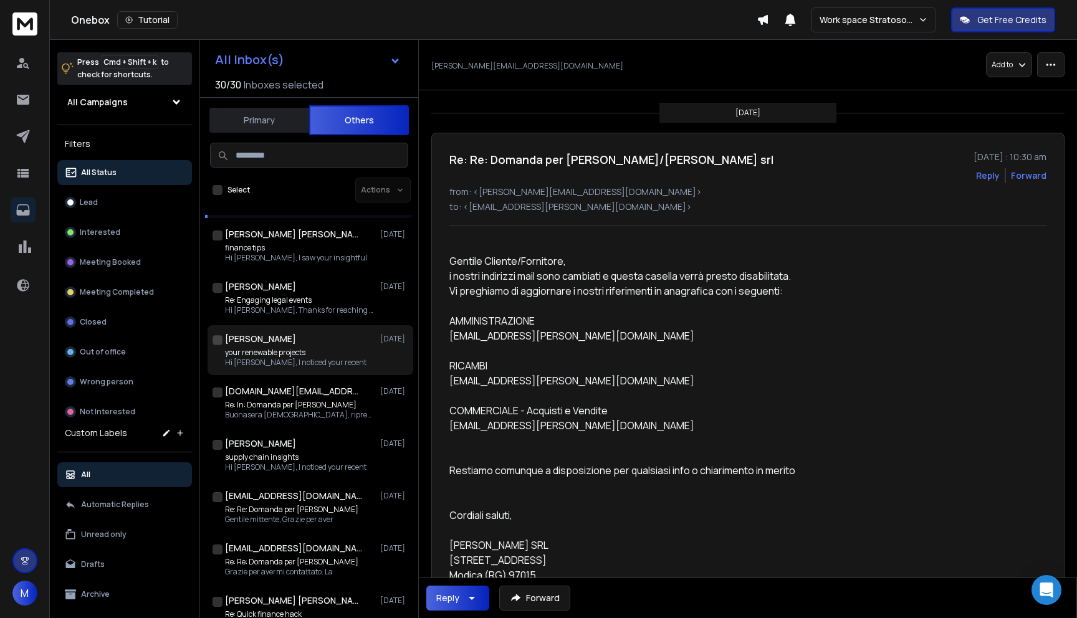
click at [324, 345] on div "Mark Thompson 12 Oct" at bounding box center [316, 339] width 183 height 12
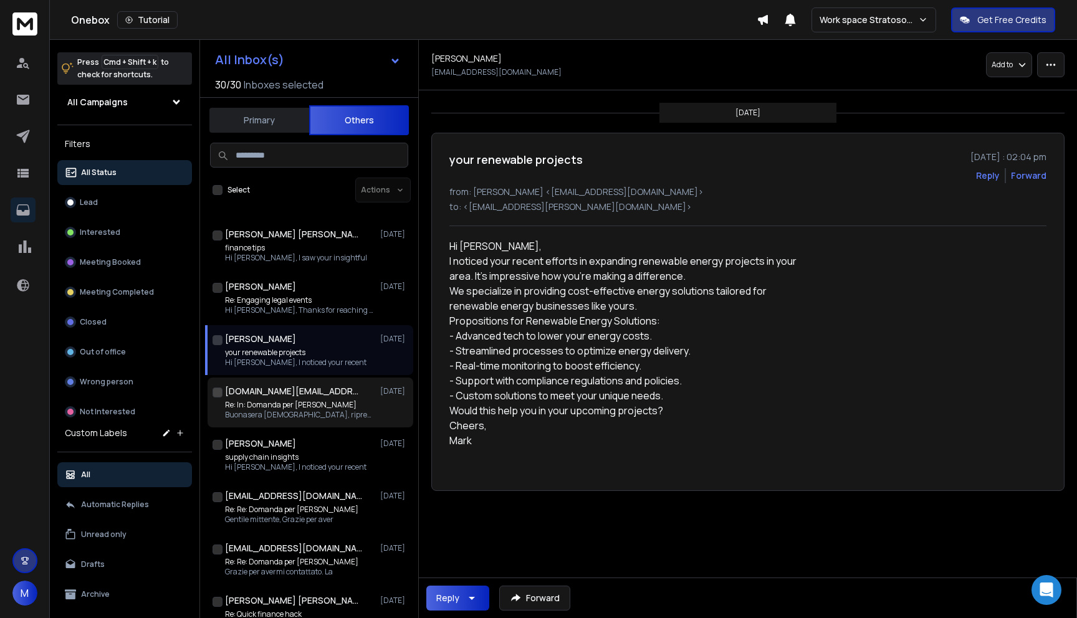
click at [322, 406] on p "Re: In: Domanda per Paolo" at bounding box center [300, 405] width 150 height 10
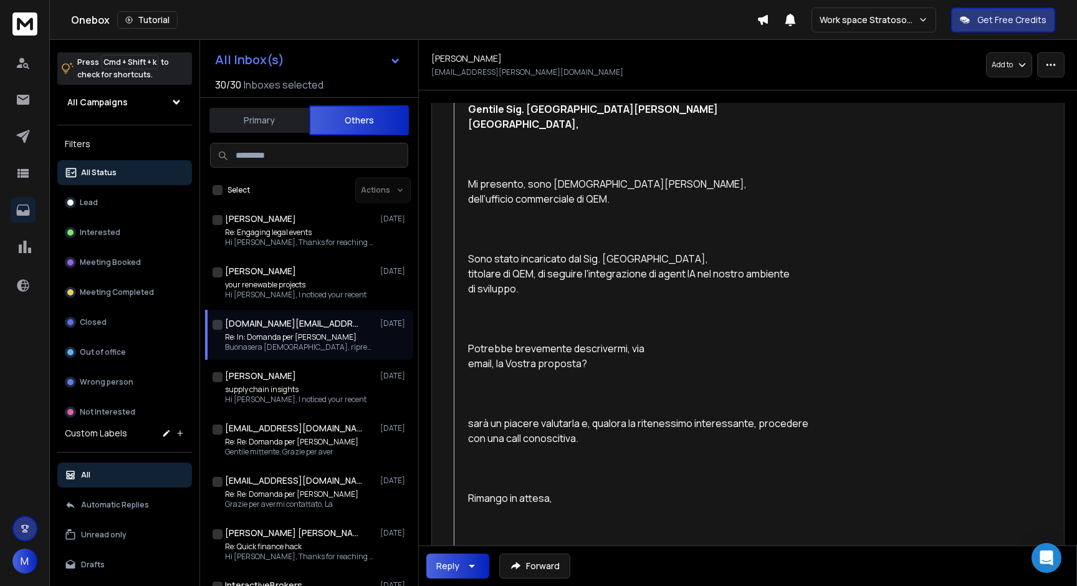
scroll to position [650, 0]
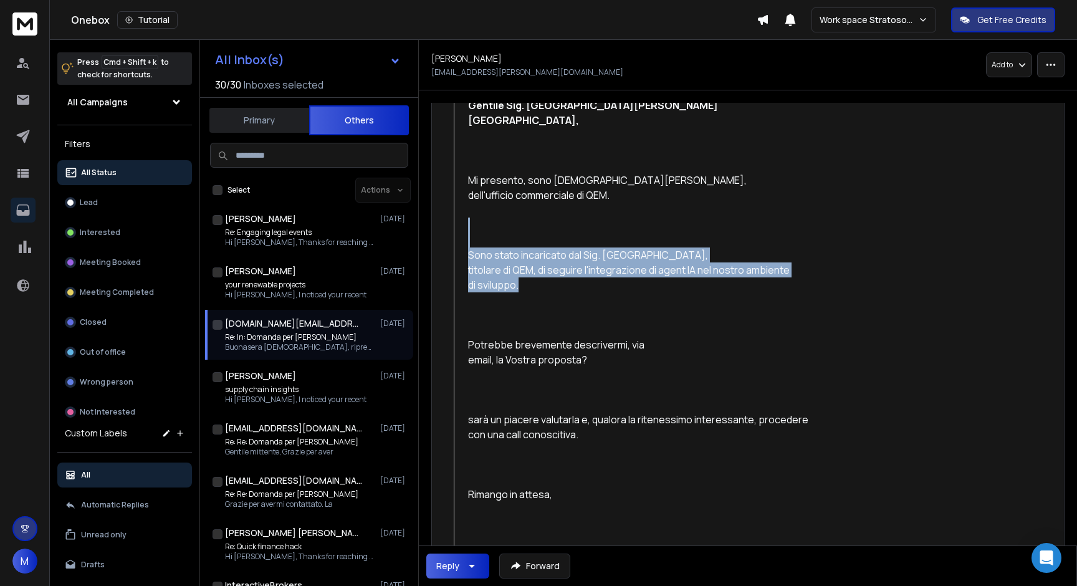
drag, startPoint x: 524, startPoint y: 257, endPoint x: 468, endPoint y: 216, distance: 69.1
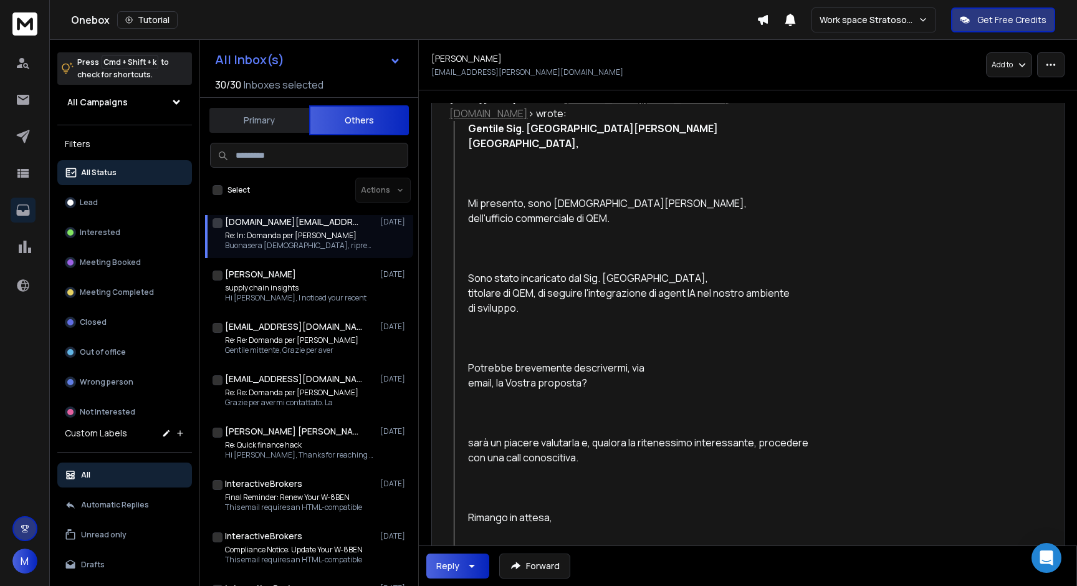
scroll to position [901, 0]
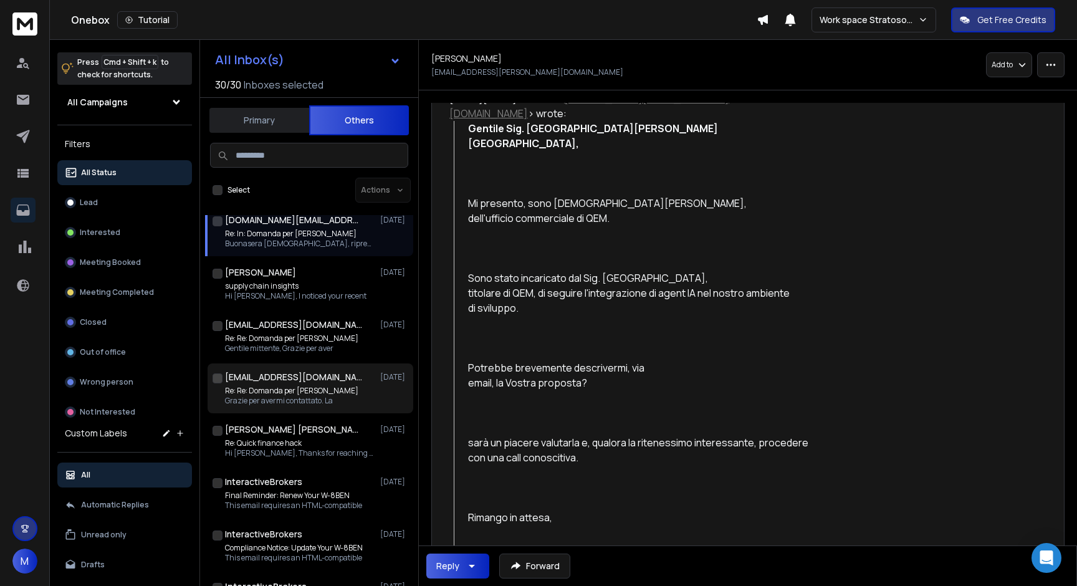
click at [335, 387] on div "Re: Re: Domanda per Roberta Grazie per avermi contattato. La" at bounding box center [316, 396] width 183 height 20
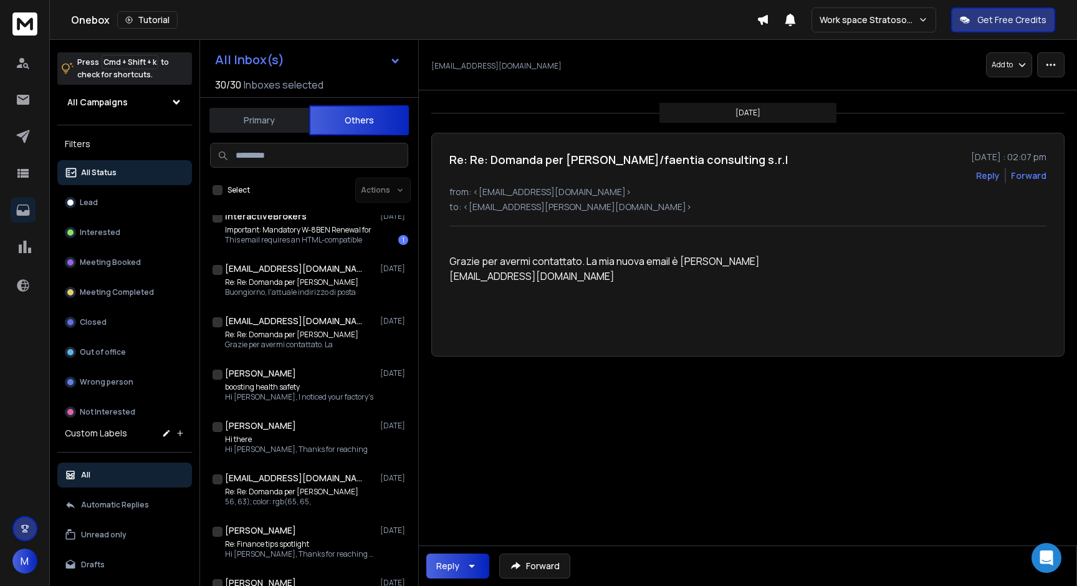
scroll to position [1434, 0]
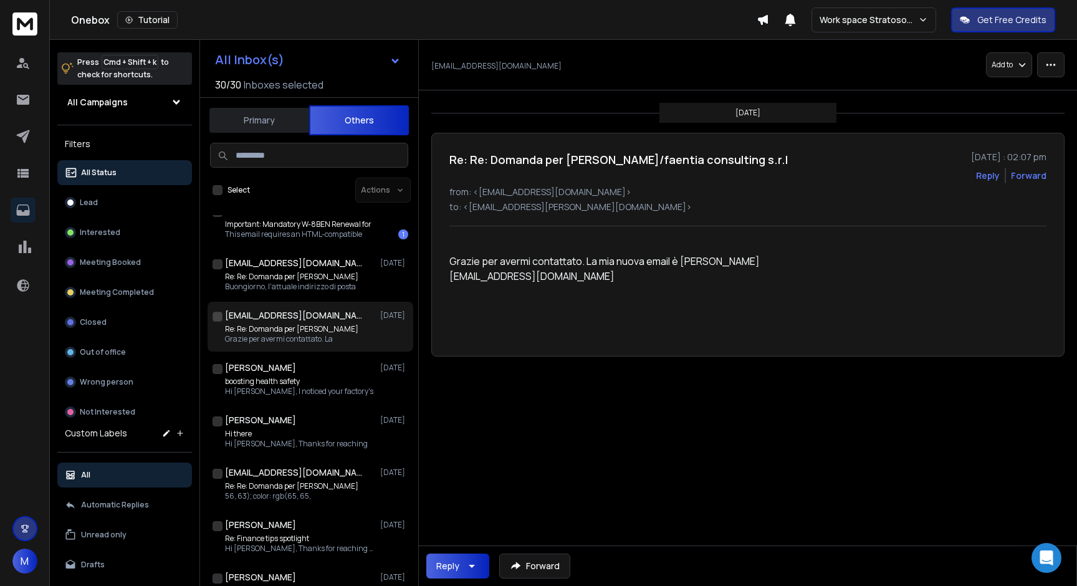
click at [348, 303] on div "areatecnica@faentia-consulting.com 09 Oct Re: Re: Domanda per Giorgio Grazie pe…" at bounding box center [311, 327] width 206 height 50
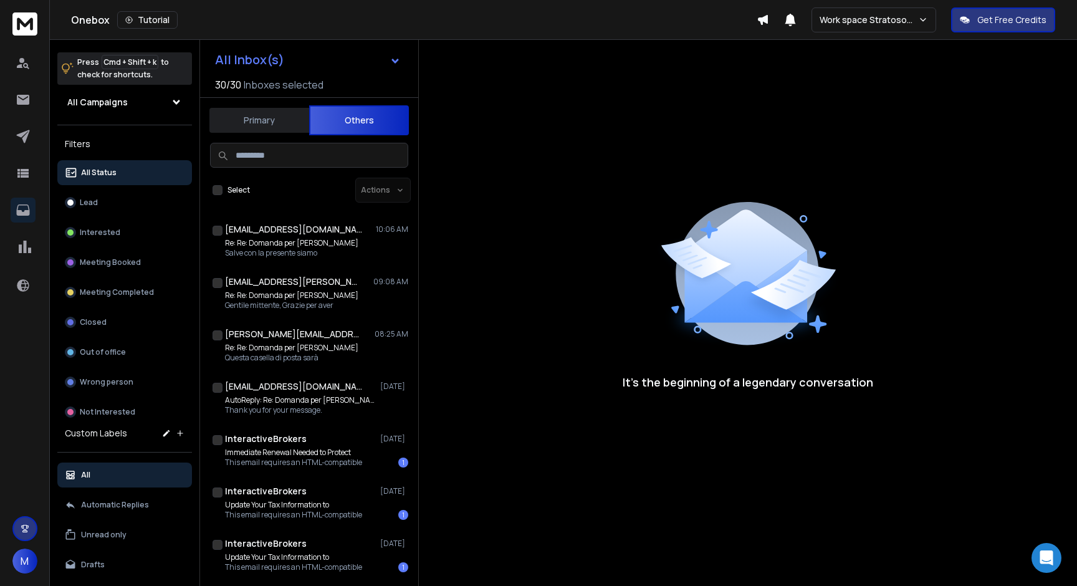
scroll to position [151, 0]
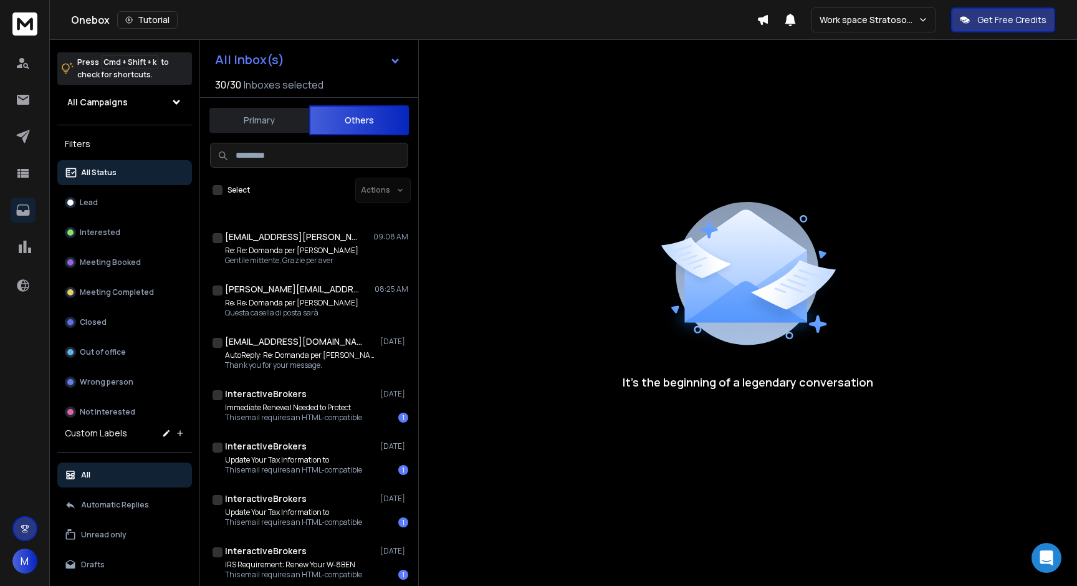
click at [305, 160] on input at bounding box center [309, 155] width 198 height 25
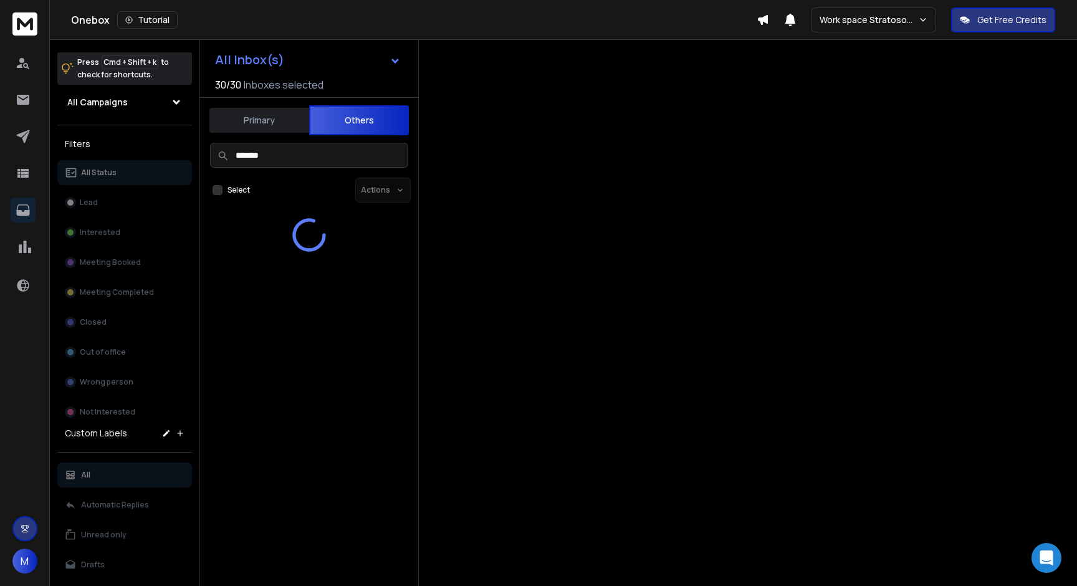
scroll to position [0, 0]
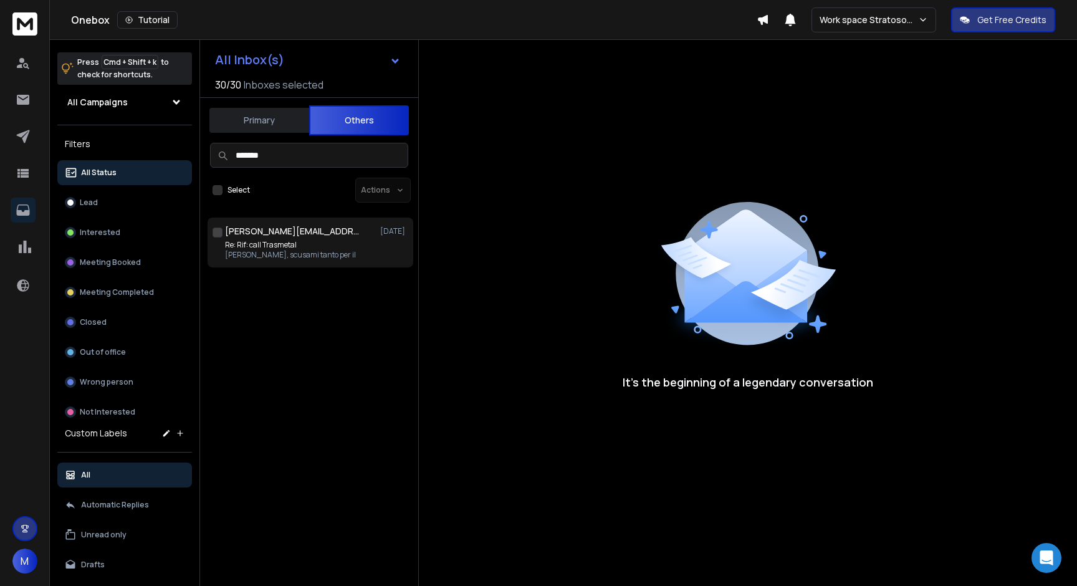
type input "*******"
click at [342, 240] on p "Re: Rif: call Trasmetal" at bounding box center [290, 245] width 131 height 10
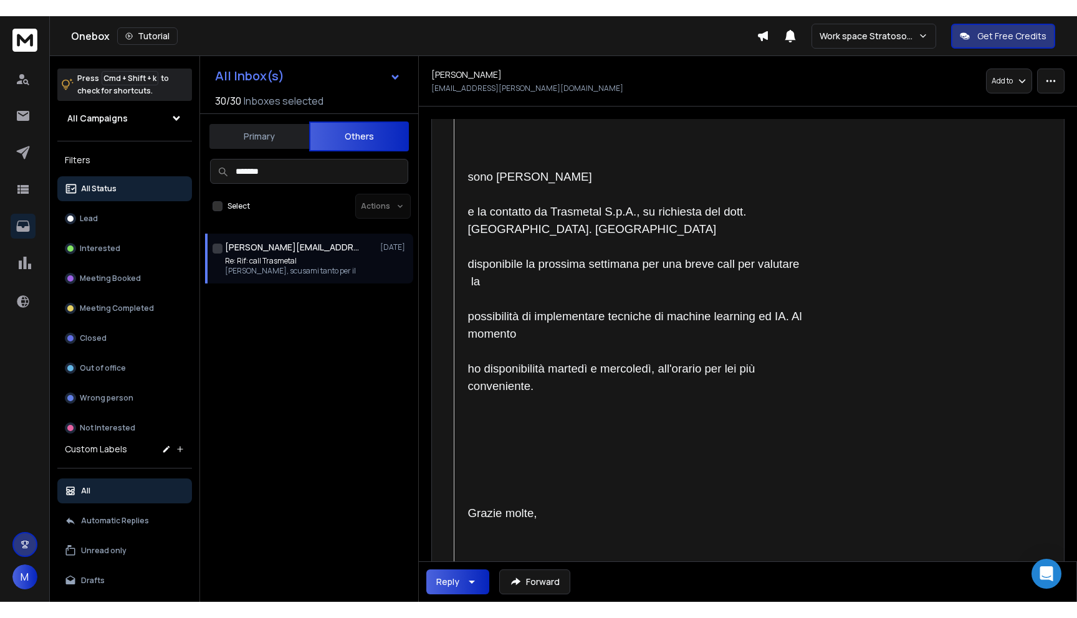
scroll to position [2848, 0]
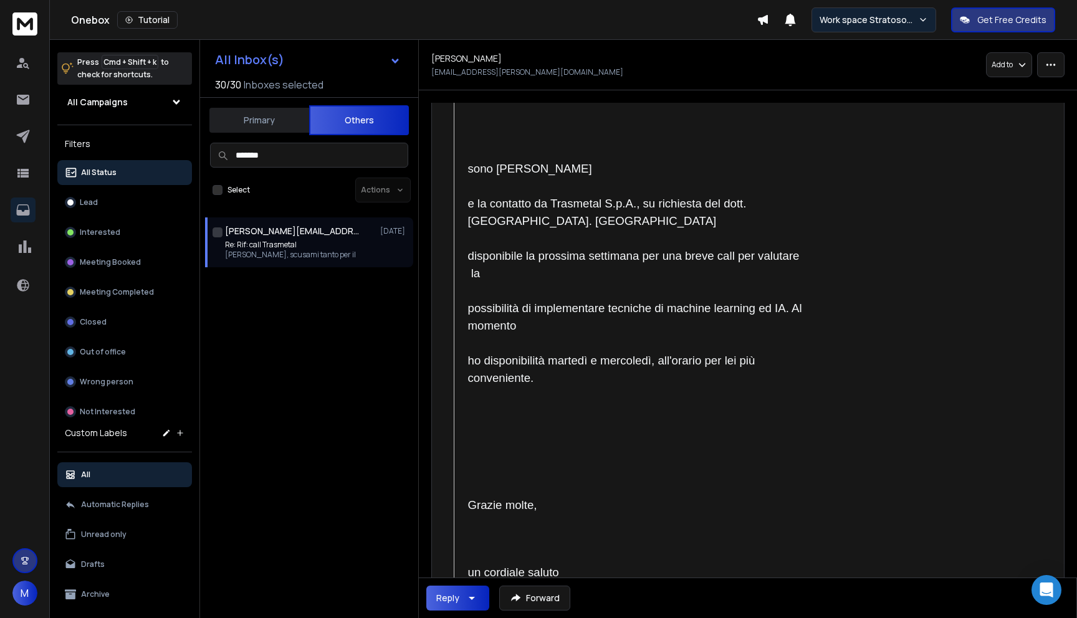
click at [910, 24] on p "Work space Stratosoftware" at bounding box center [869, 20] width 98 height 12
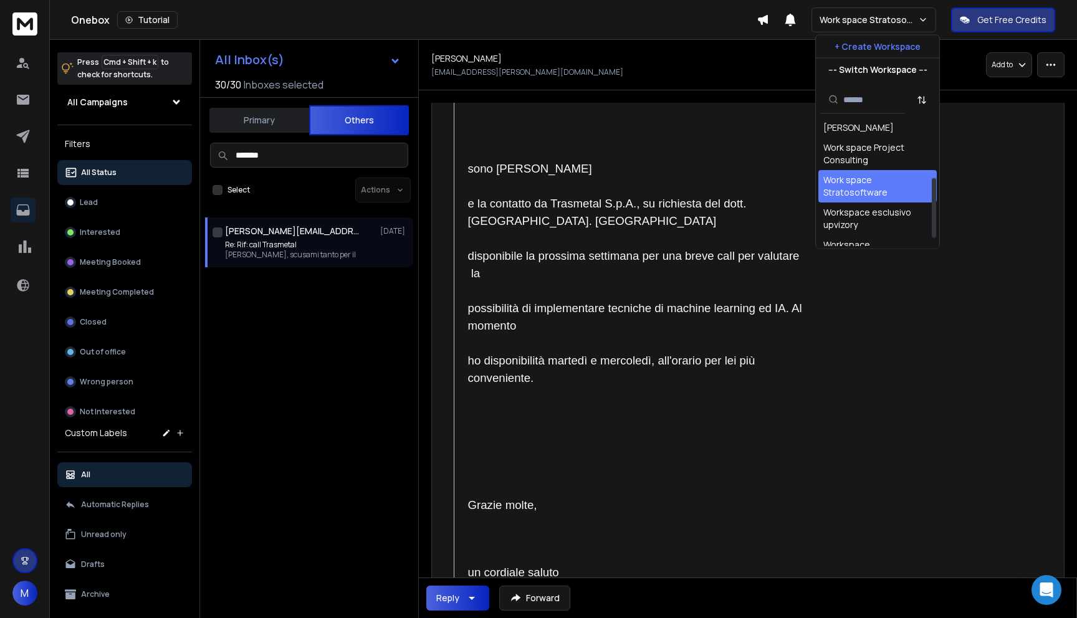
scroll to position [132, 0]
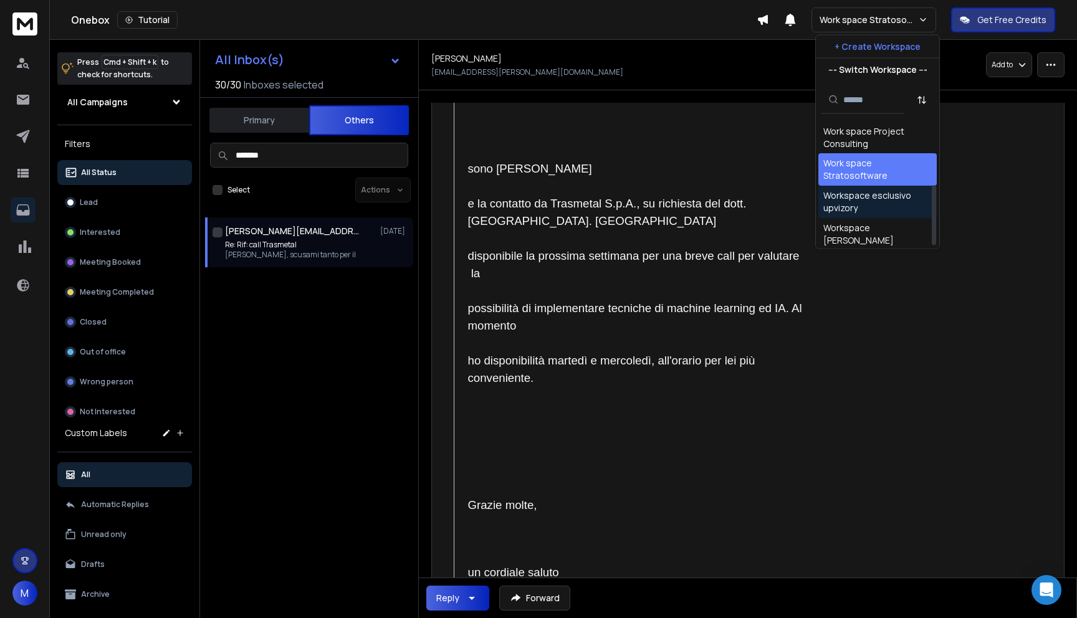
click at [855, 190] on div "Workspace esclusivo upvizory" at bounding box center [877, 202] width 108 height 25
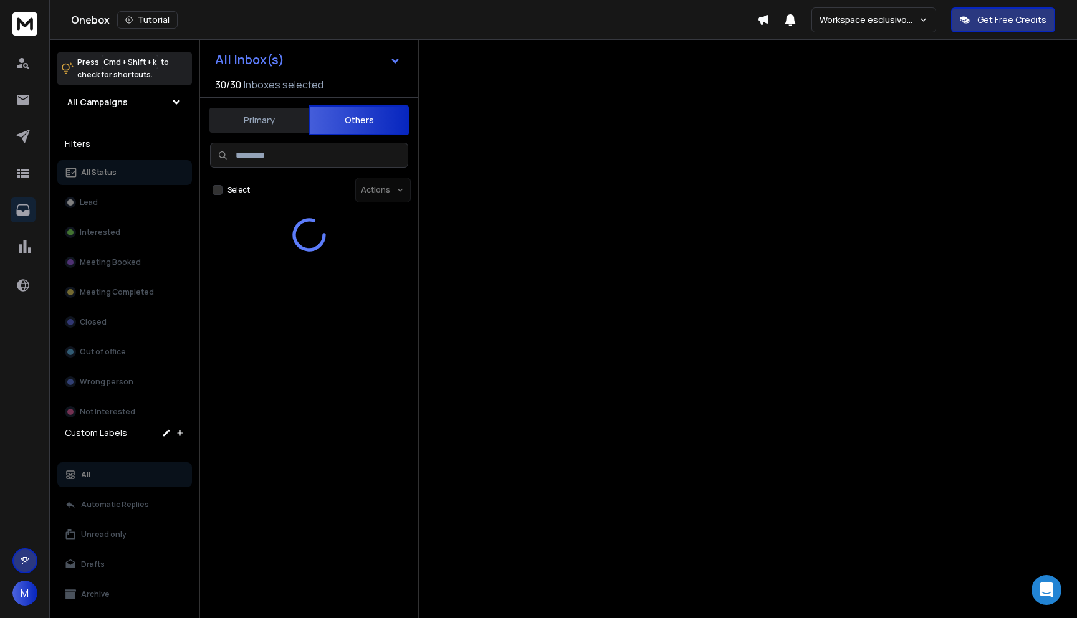
click at [352, 114] on button "Others" at bounding box center [359, 120] width 100 height 30
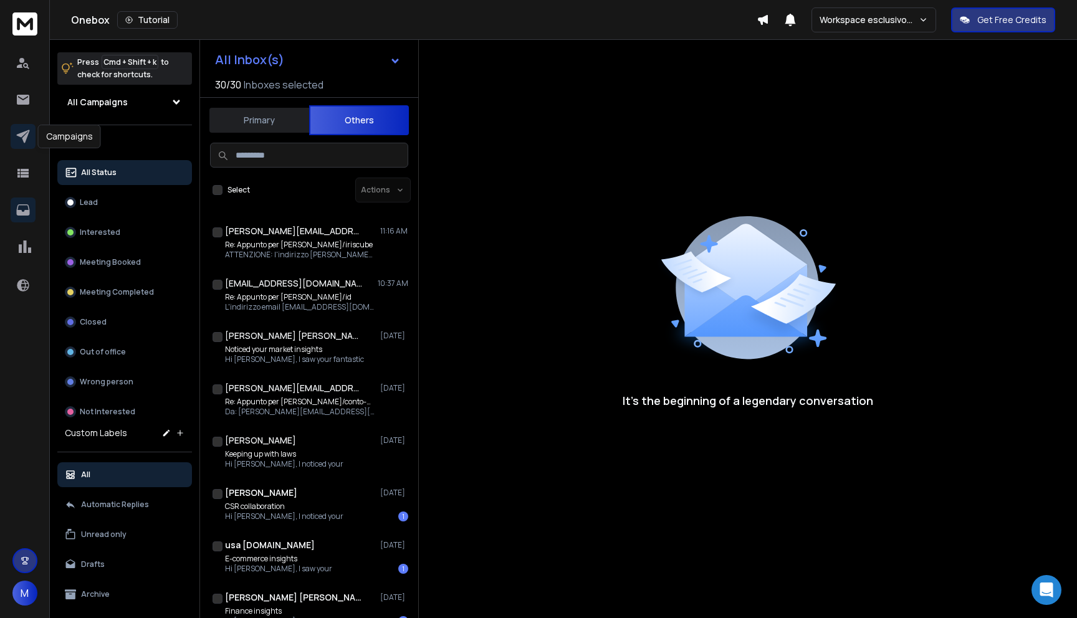
click at [23, 141] on icon at bounding box center [22, 136] width 13 height 13
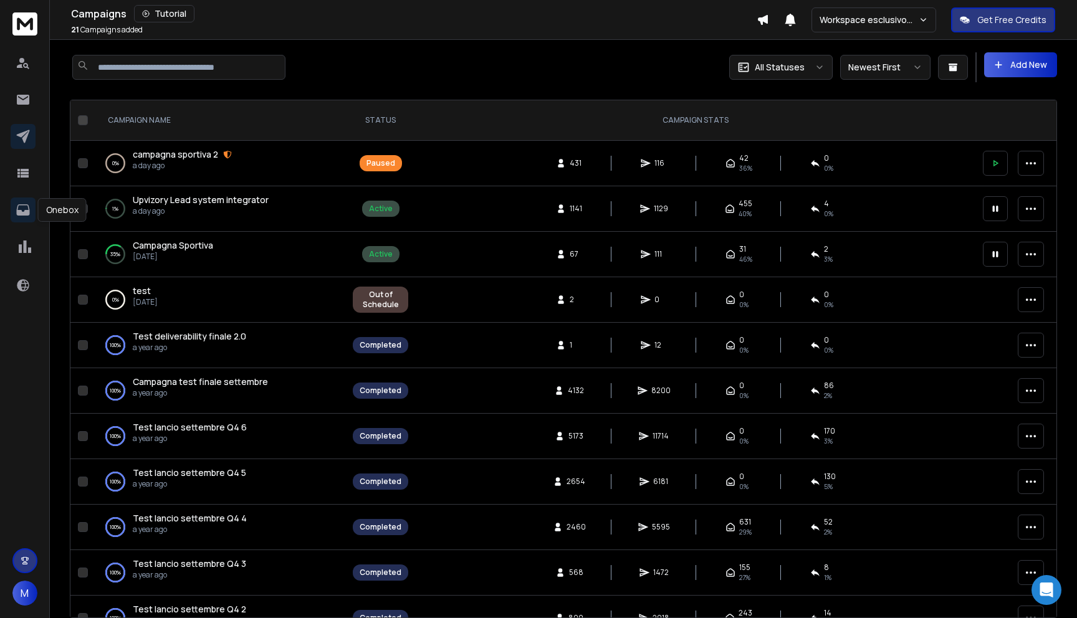
click at [26, 203] on icon at bounding box center [23, 210] width 15 height 15
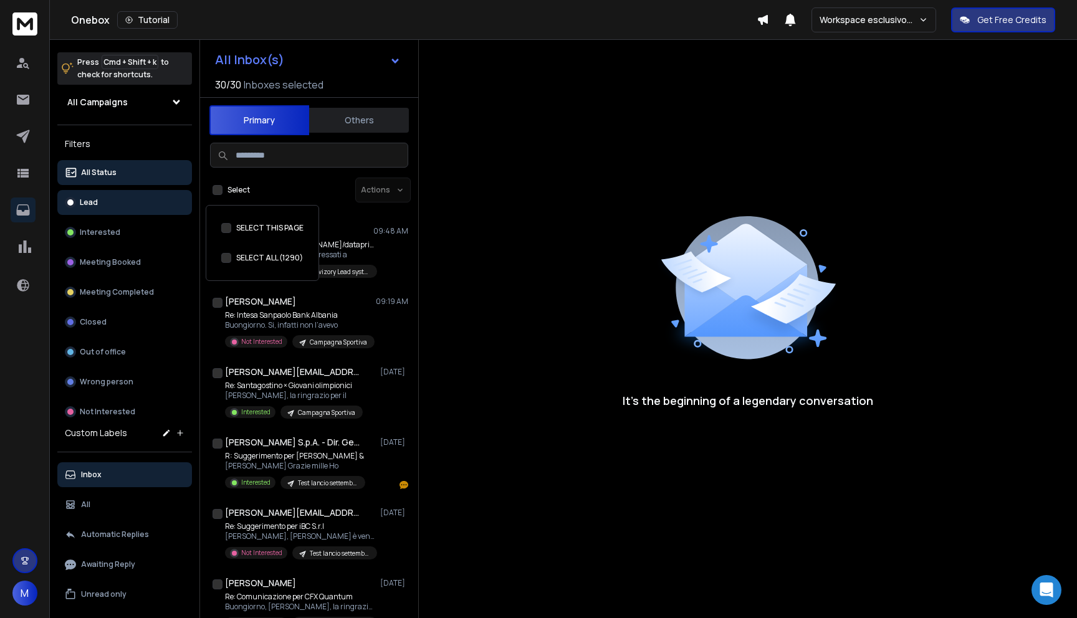
click at [150, 201] on button "Lead" at bounding box center [124, 202] width 135 height 25
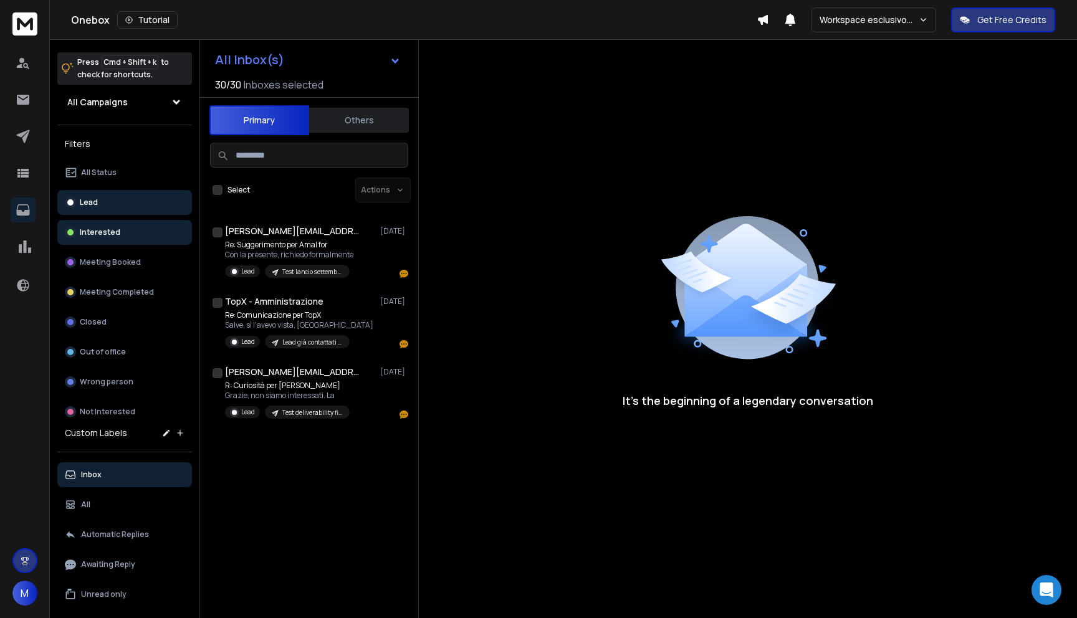
click at [120, 229] on button "Interested" at bounding box center [124, 232] width 135 height 25
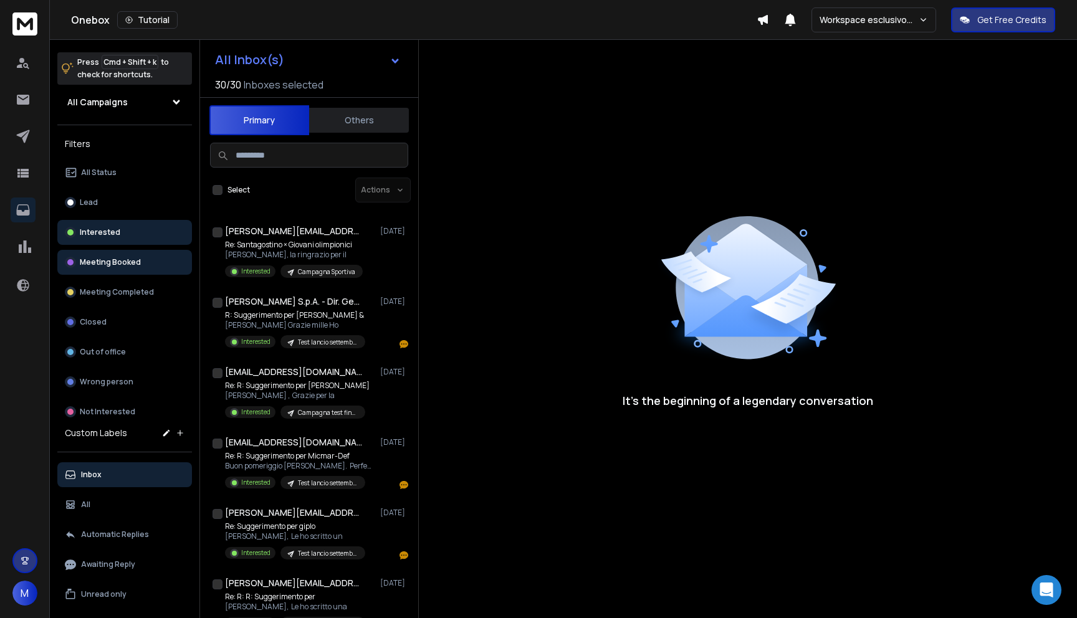
click at [138, 263] on button "Meeting Booked" at bounding box center [124, 262] width 135 height 25
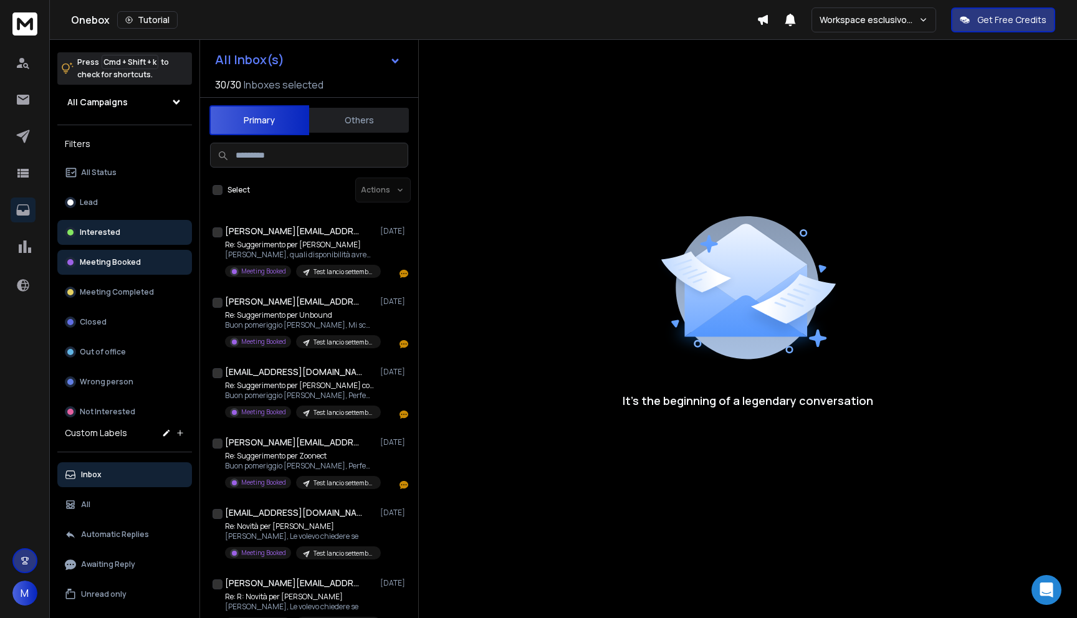
click at [132, 239] on button "Interested" at bounding box center [124, 232] width 135 height 25
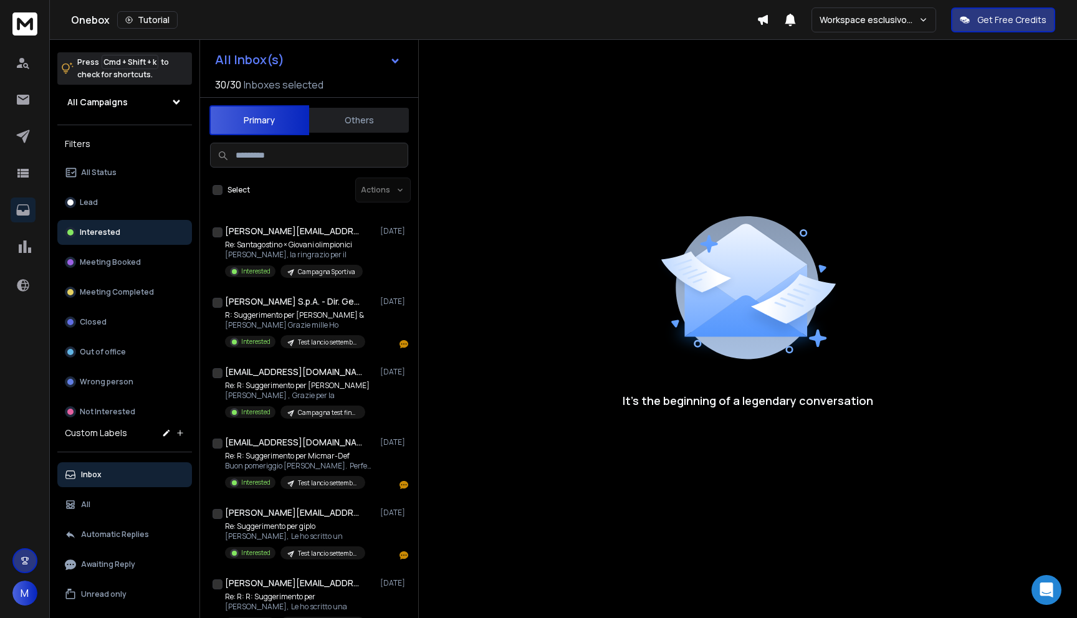
click at [359, 120] on button "Others" at bounding box center [359, 120] width 100 height 27
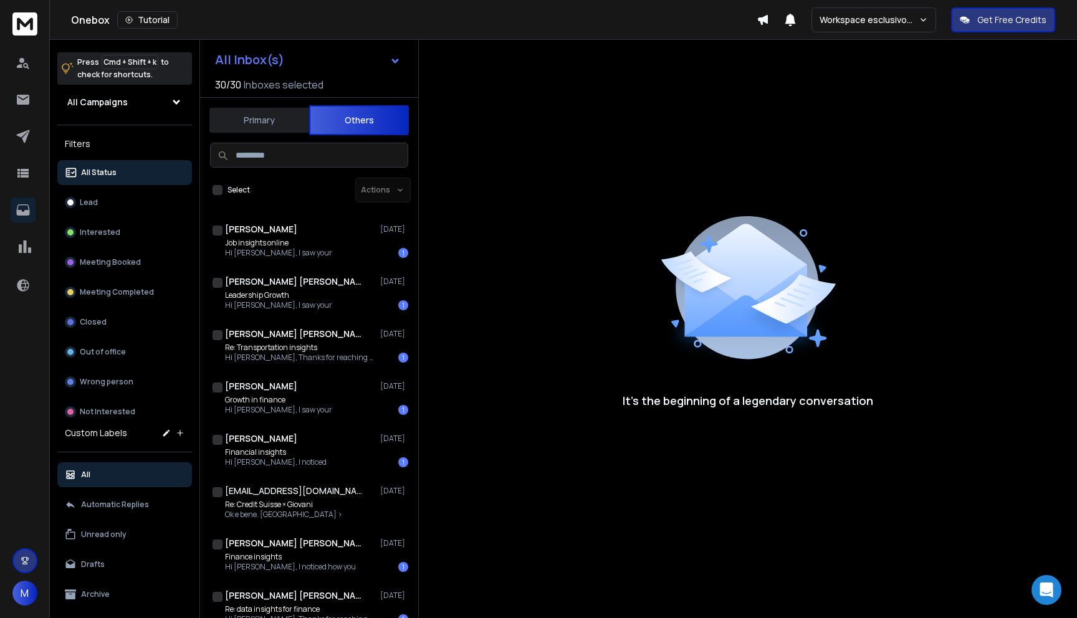
scroll to position [683, 0]
click at [19, 138] on icon at bounding box center [23, 136] width 15 height 15
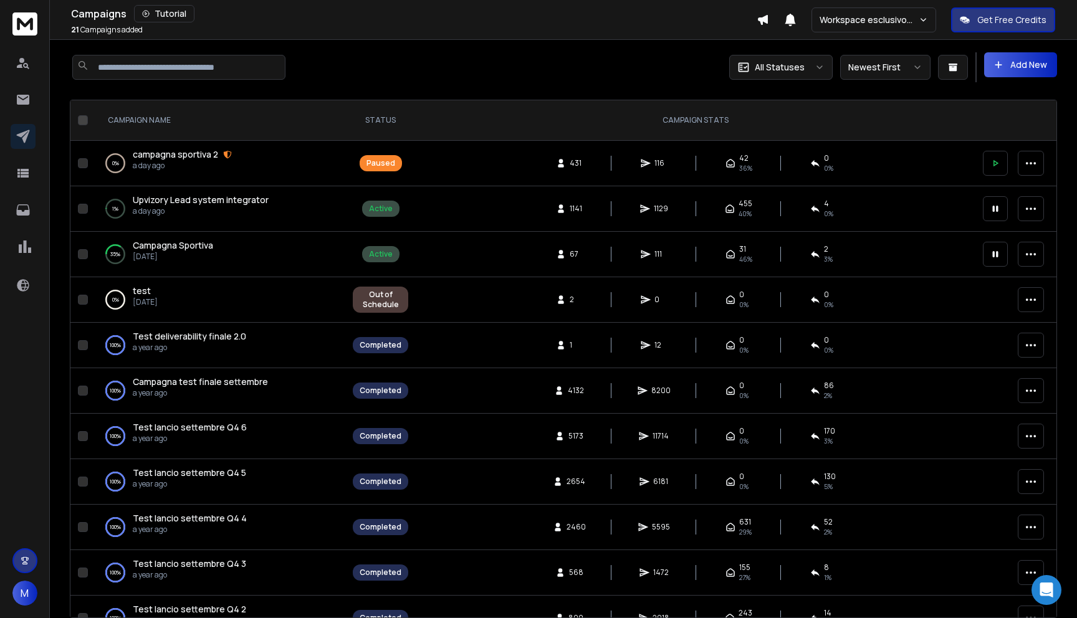
click at [540, 215] on div "1141 1129 455 40 % 4 0 %" at bounding box center [696, 209] width 312 height 20
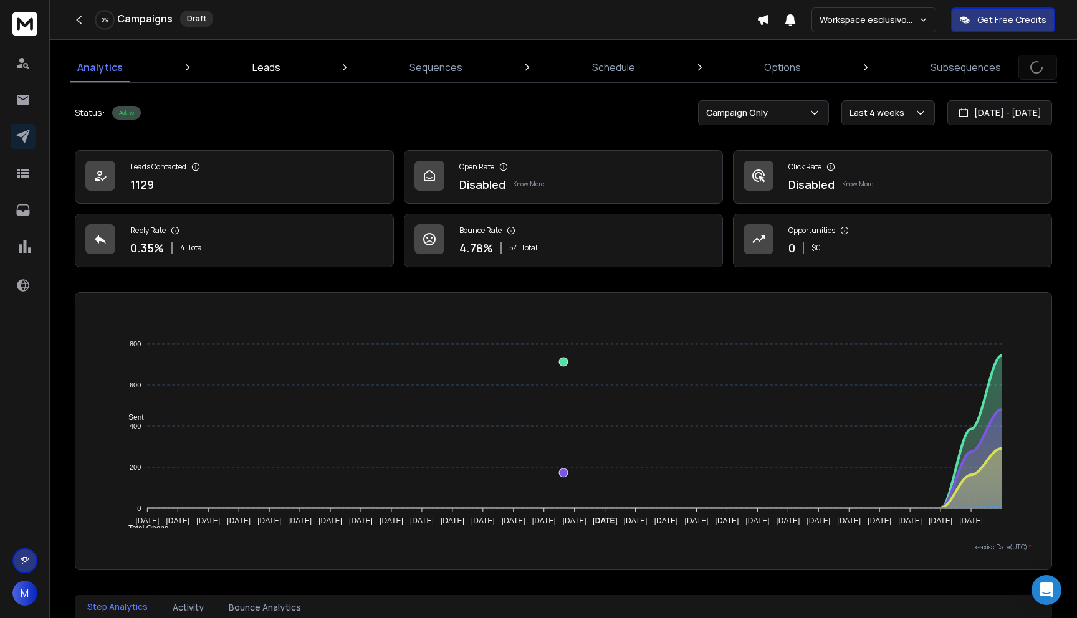
click at [267, 68] on p "Leads" at bounding box center [266, 67] width 28 height 15
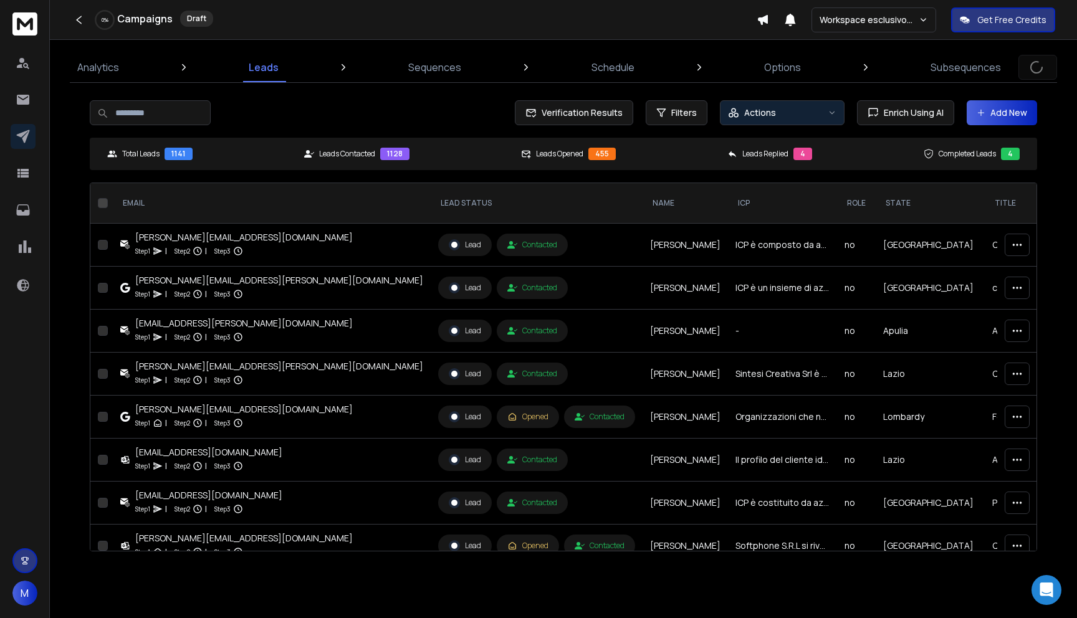
click at [764, 112] on p "Actions" at bounding box center [760, 113] width 32 height 12
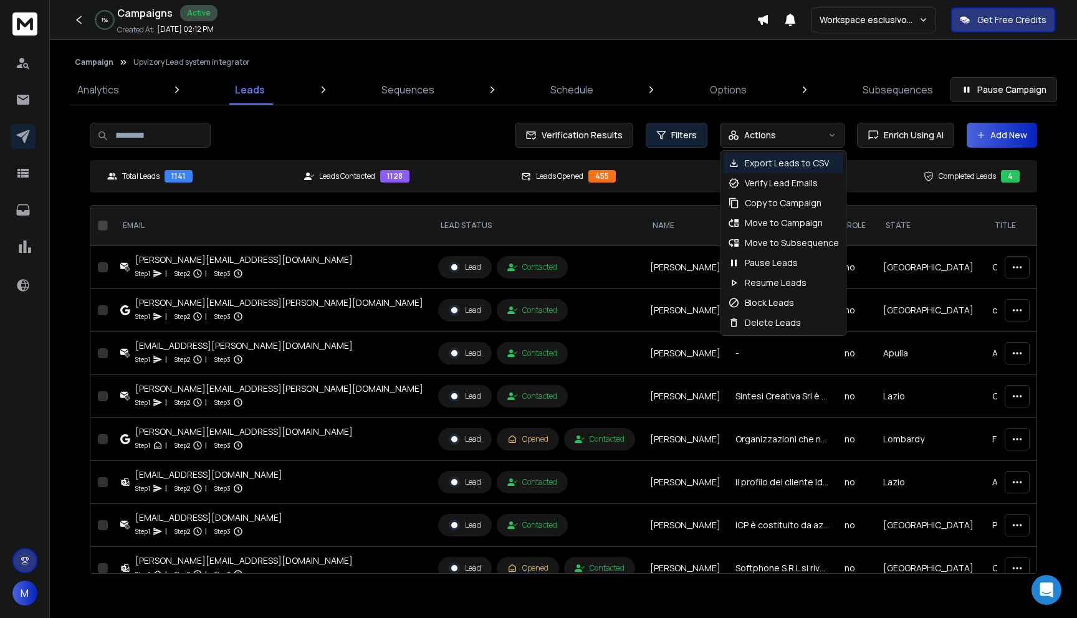
click at [684, 137] on span "Filters" at bounding box center [684, 135] width 26 height 12
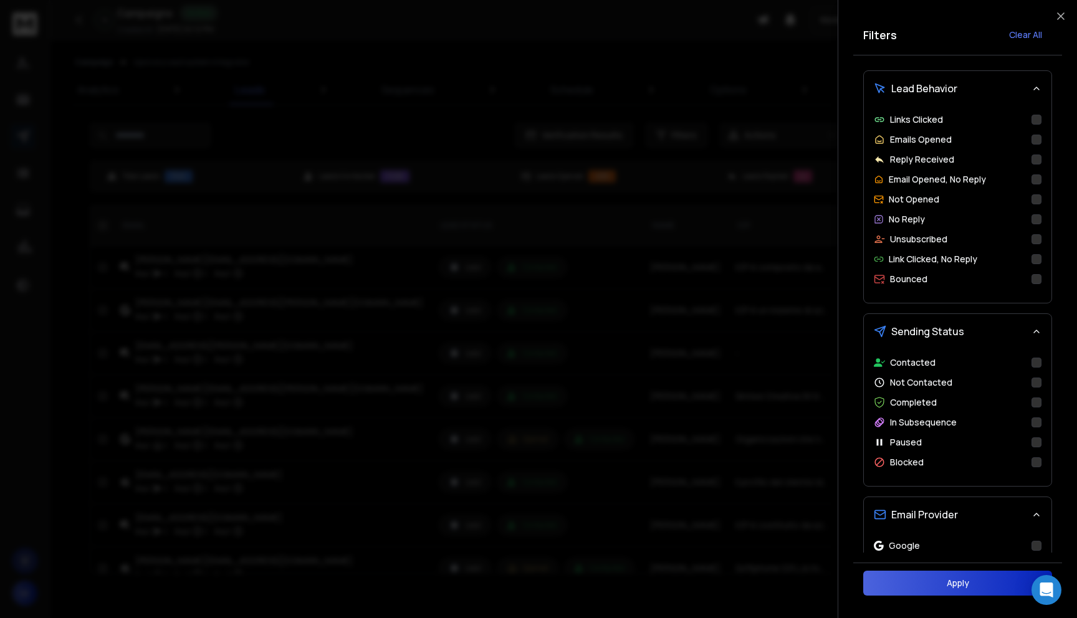
click at [1040, 155] on button "Reply Received" at bounding box center [1037, 160] width 10 height 10
click at [940, 590] on button "Apply" at bounding box center [957, 583] width 189 height 25
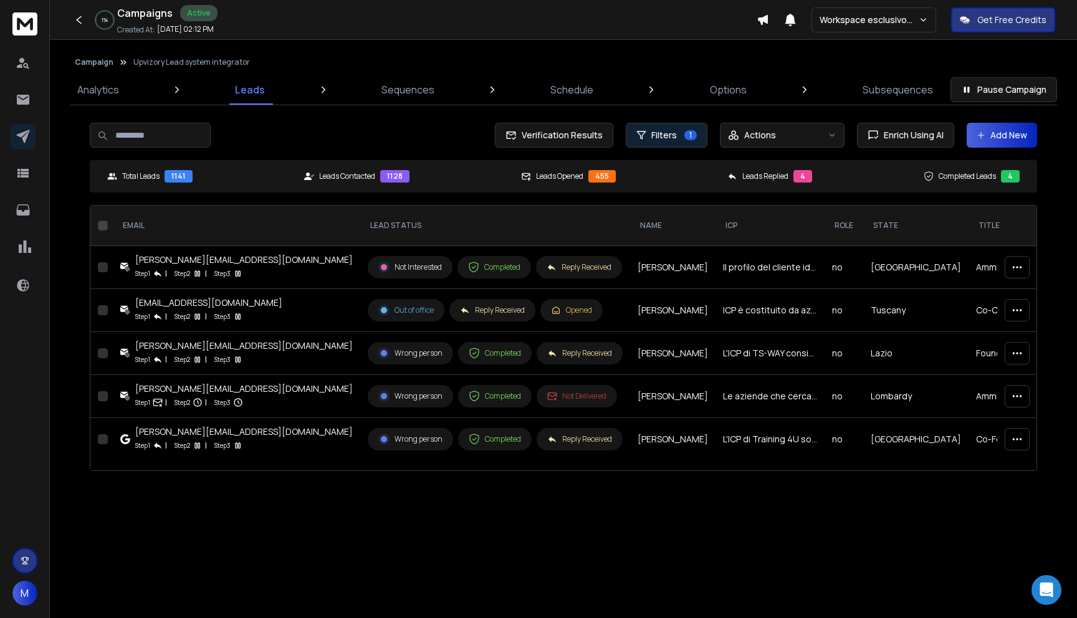
click at [681, 145] on button "Filters 1" at bounding box center [667, 135] width 82 height 25
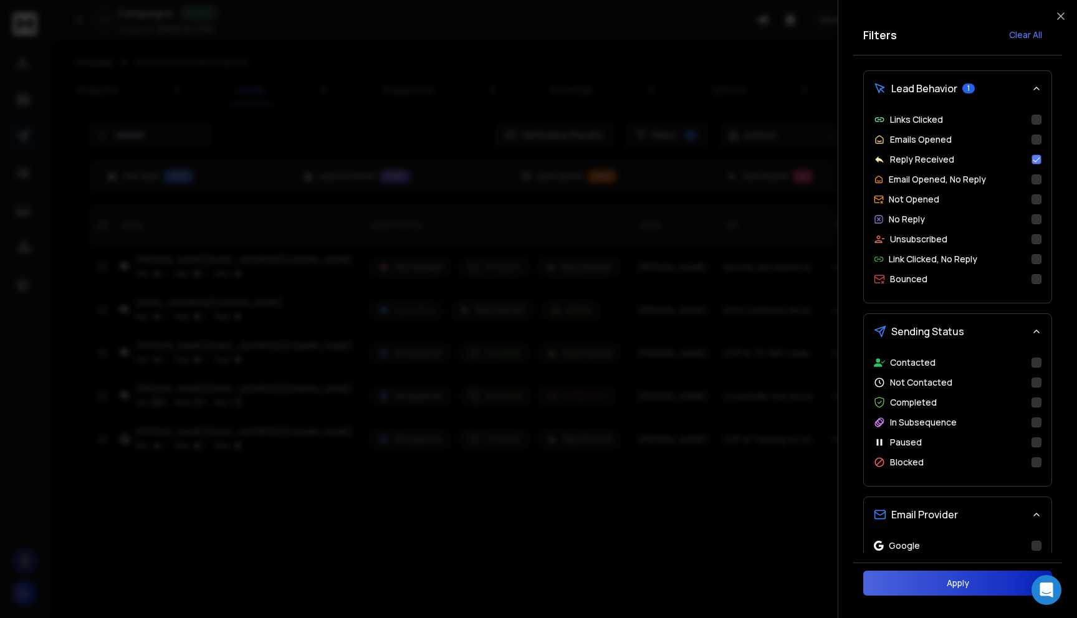
click at [708, 237] on div at bounding box center [538, 309] width 1077 height 618
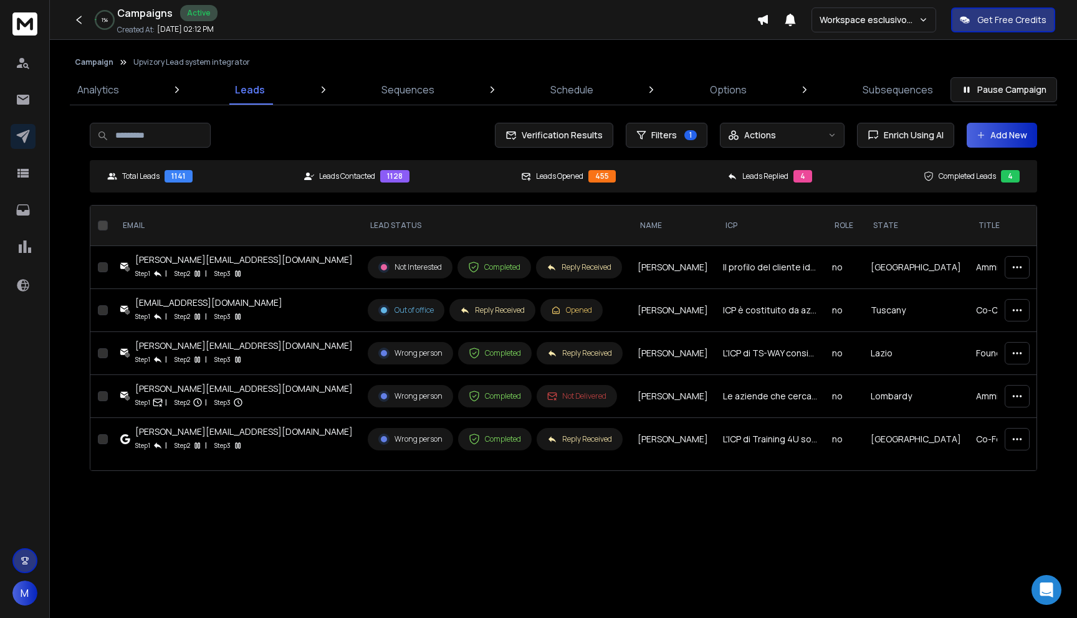
click at [314, 507] on div "ReferralStack Unlock AI-powered affiliate growth Lifetime Deals available! Clai…" at bounding box center [538, 309] width 1077 height 618
click at [408, 92] on p "Sequences" at bounding box center [408, 89] width 53 height 15
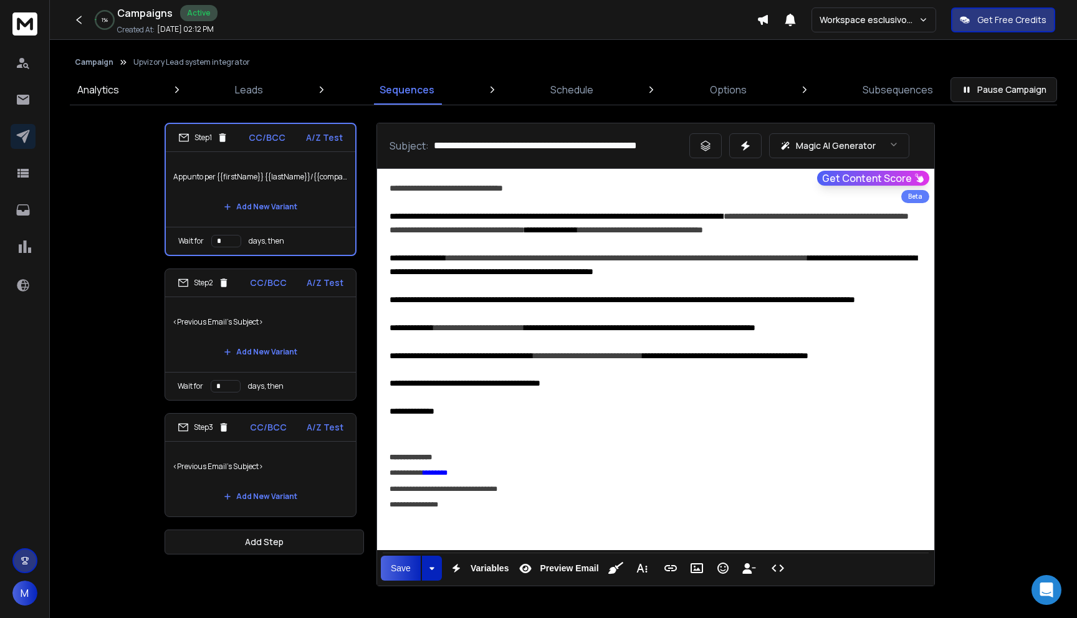
click at [103, 90] on p "Analytics" at bounding box center [98, 89] width 42 height 15
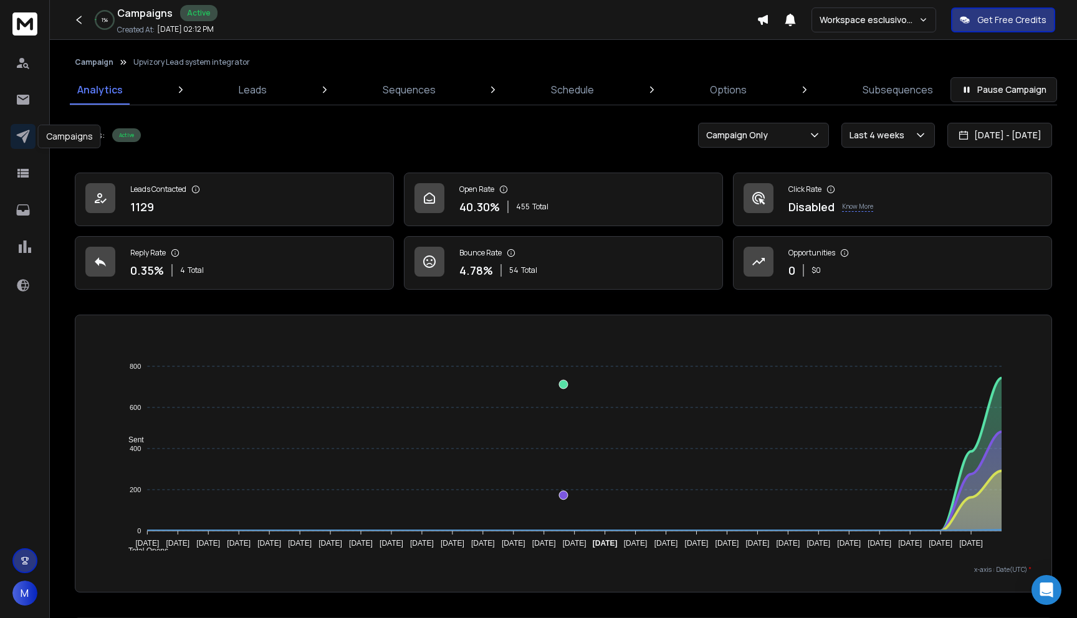
click at [19, 134] on icon at bounding box center [22, 136] width 13 height 13
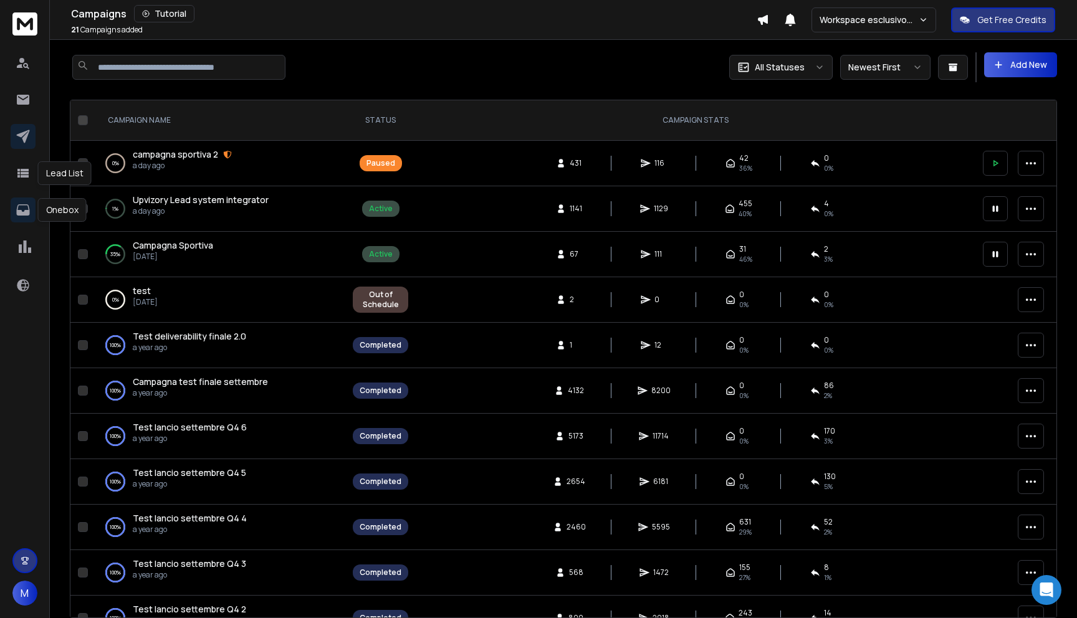
click at [18, 206] on icon at bounding box center [23, 210] width 15 height 15
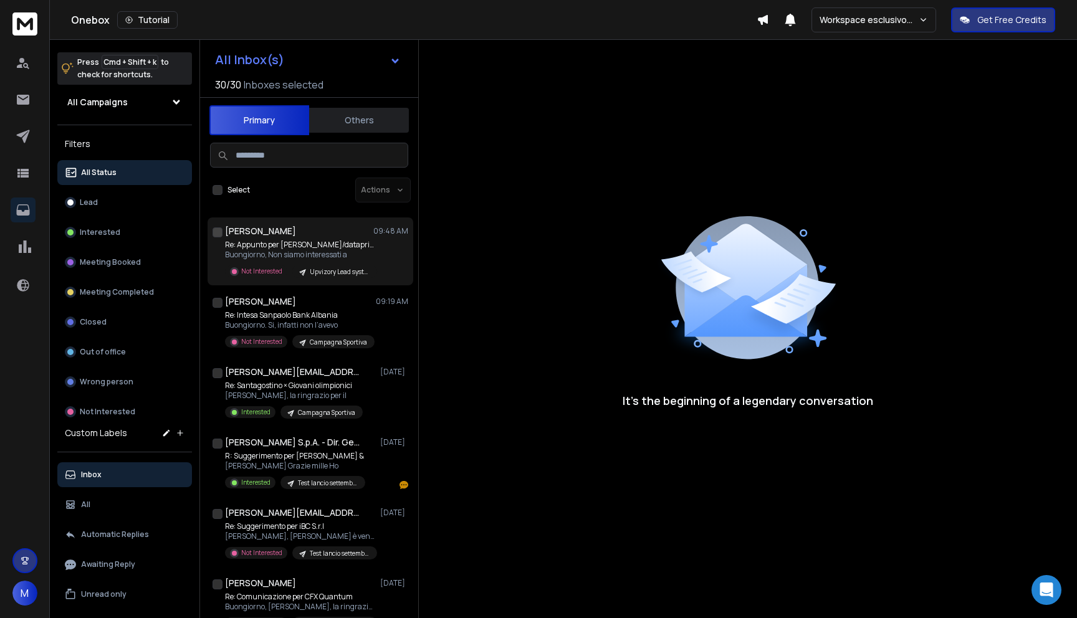
click at [357, 246] on p "Re: Appunto per Caterina Arango/dataprime" at bounding box center [300, 245] width 150 height 10
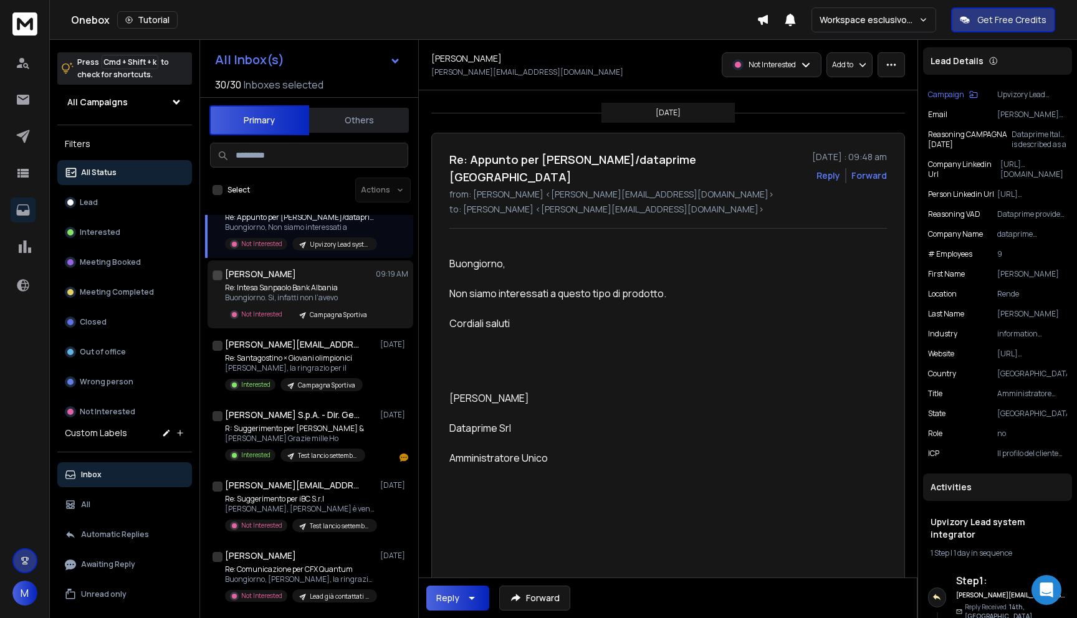
scroll to position [31, 0]
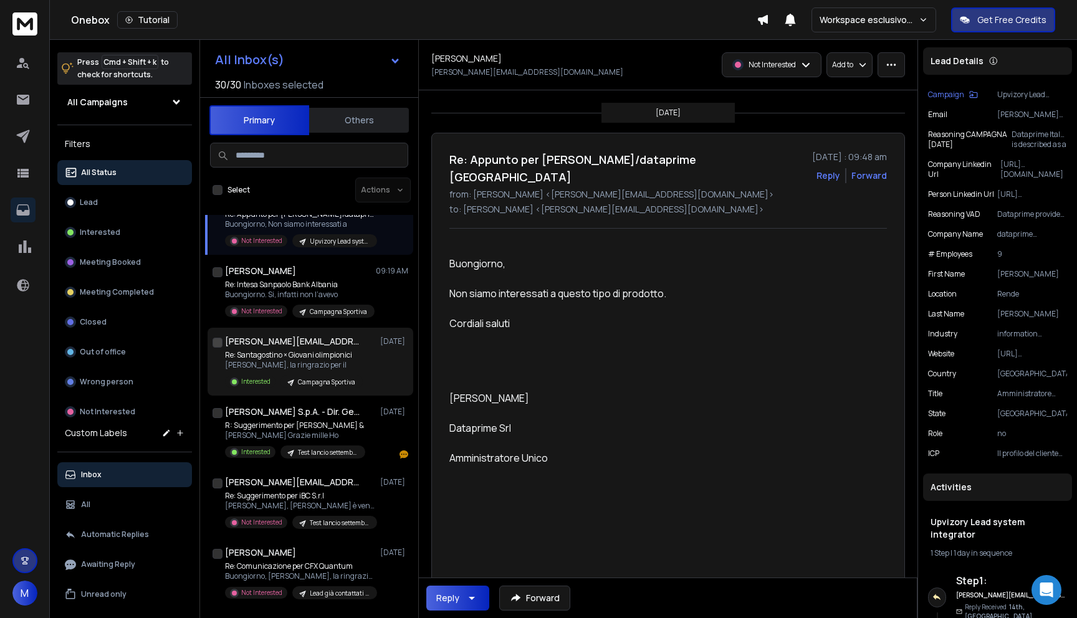
click at [347, 379] on p "Campagna Sportiva" at bounding box center [326, 382] width 57 height 9
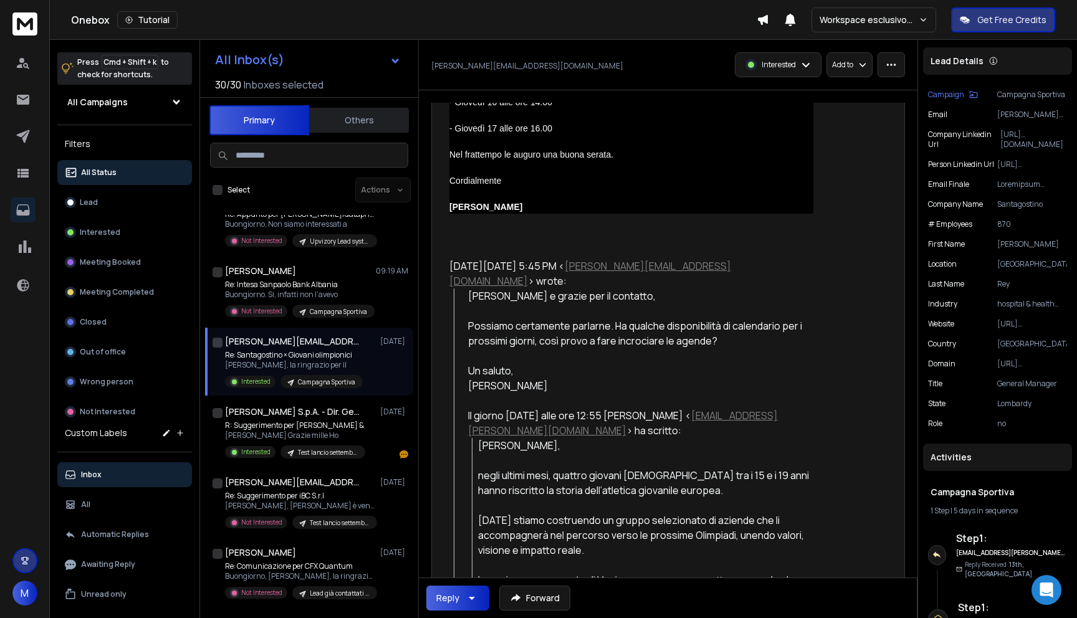
scroll to position [319, 0]
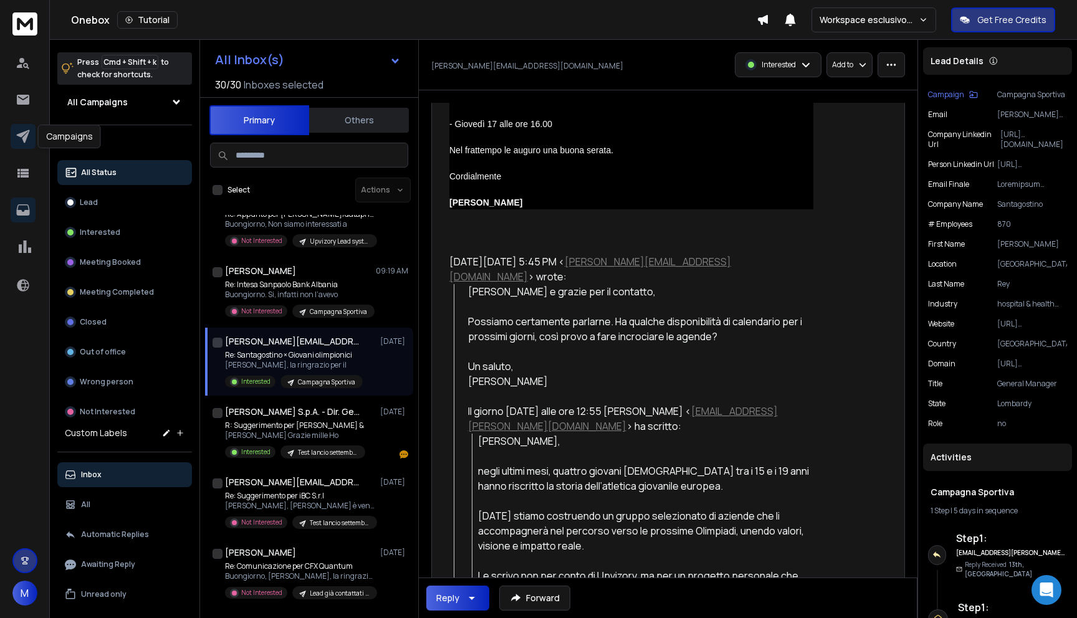
click at [16, 144] on link at bounding box center [23, 136] width 25 height 25
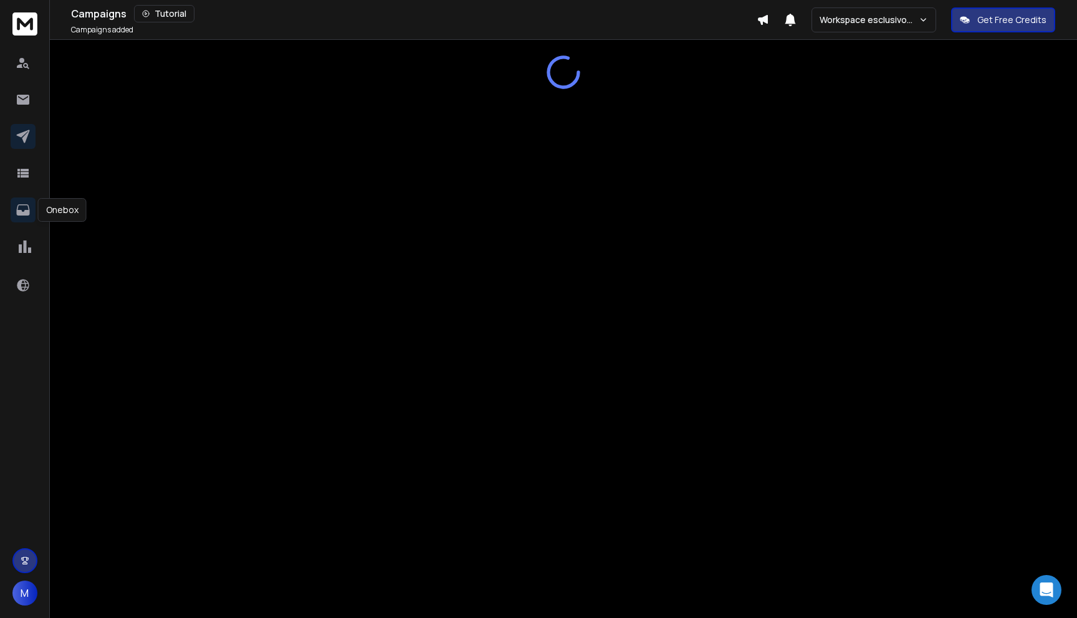
click at [24, 204] on icon at bounding box center [22, 209] width 13 height 11
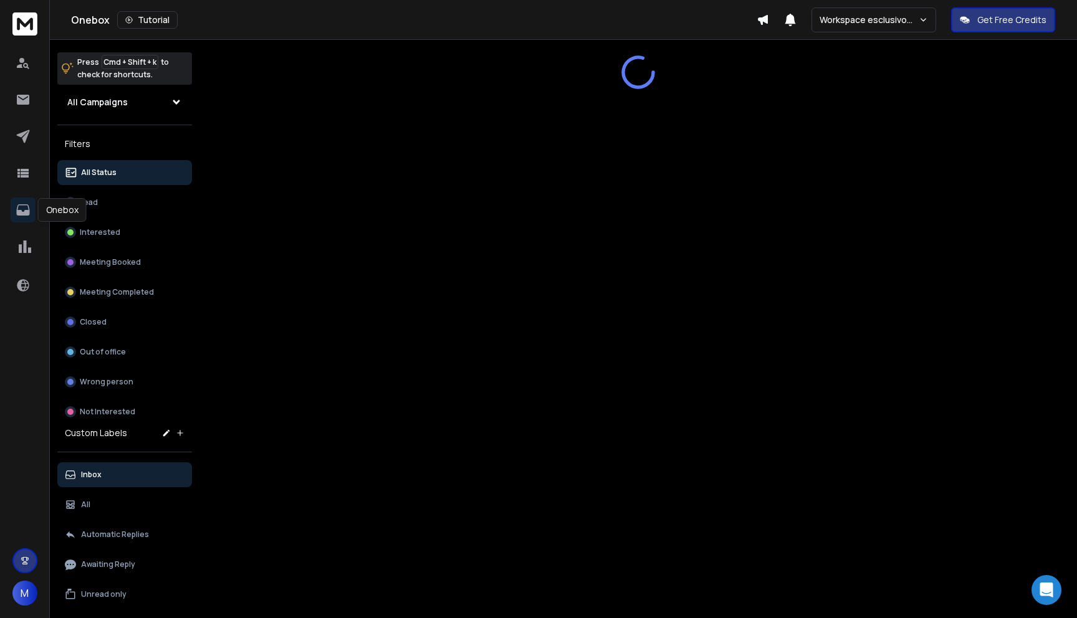
click at [32, 208] on link at bounding box center [23, 210] width 25 height 25
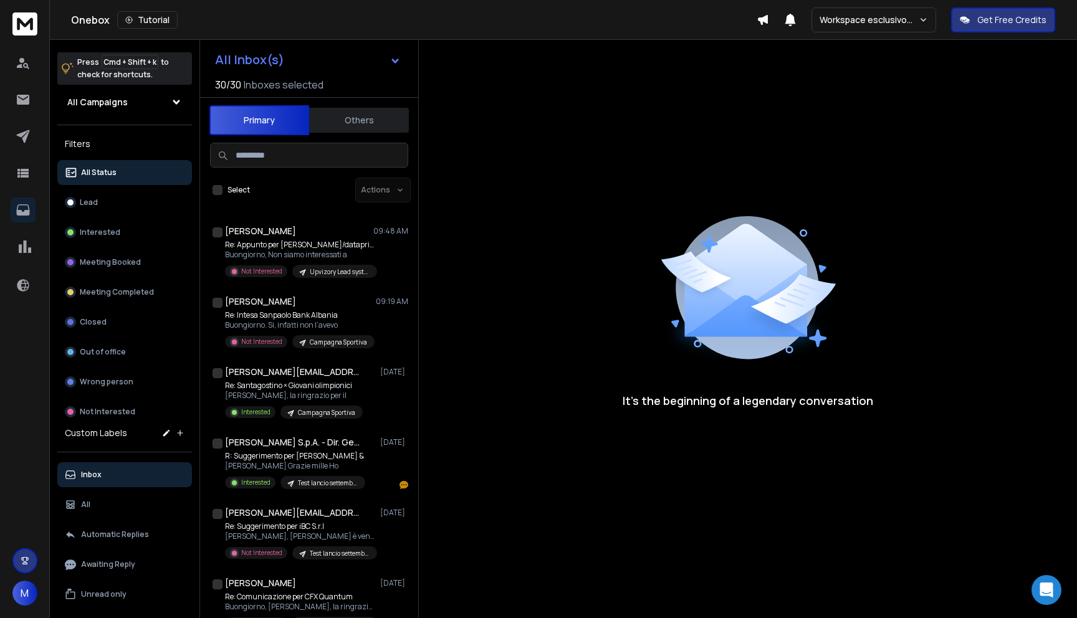
click at [366, 118] on button "Others" at bounding box center [359, 120] width 100 height 27
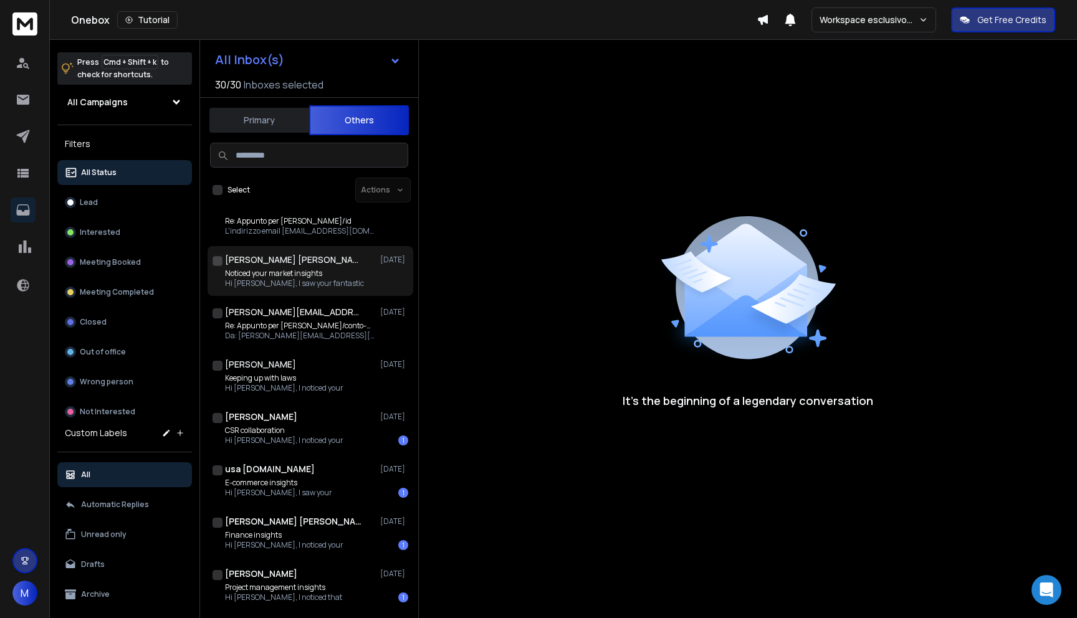
scroll to position [77, 0]
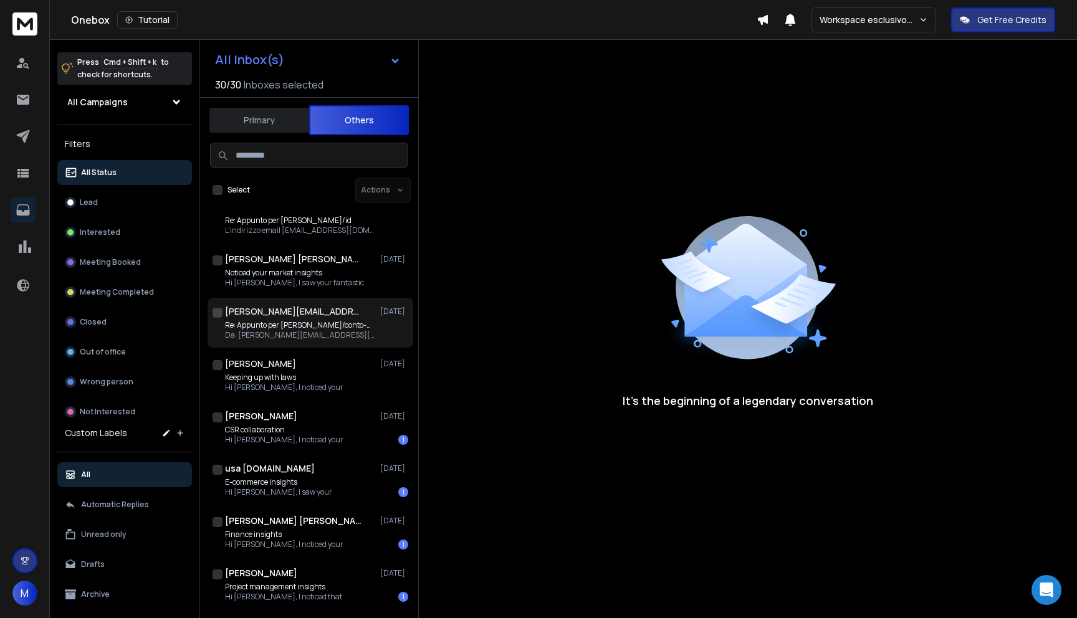
click at [309, 337] on p "Da: [PERSON_NAME][EMAIL_ADDRESS][DOMAIN_NAME] Oggetto: Nuovo indirizzo" at bounding box center [300, 335] width 150 height 10
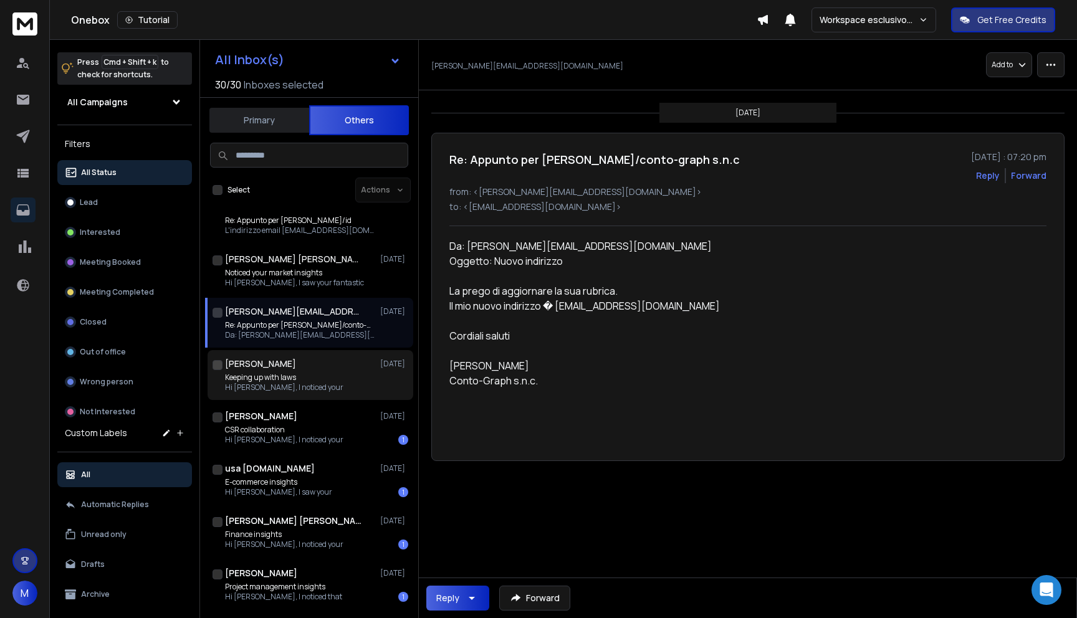
click at [310, 380] on div "Keeping up with laws Hi [PERSON_NAME], I noticed your" at bounding box center [316, 383] width 183 height 20
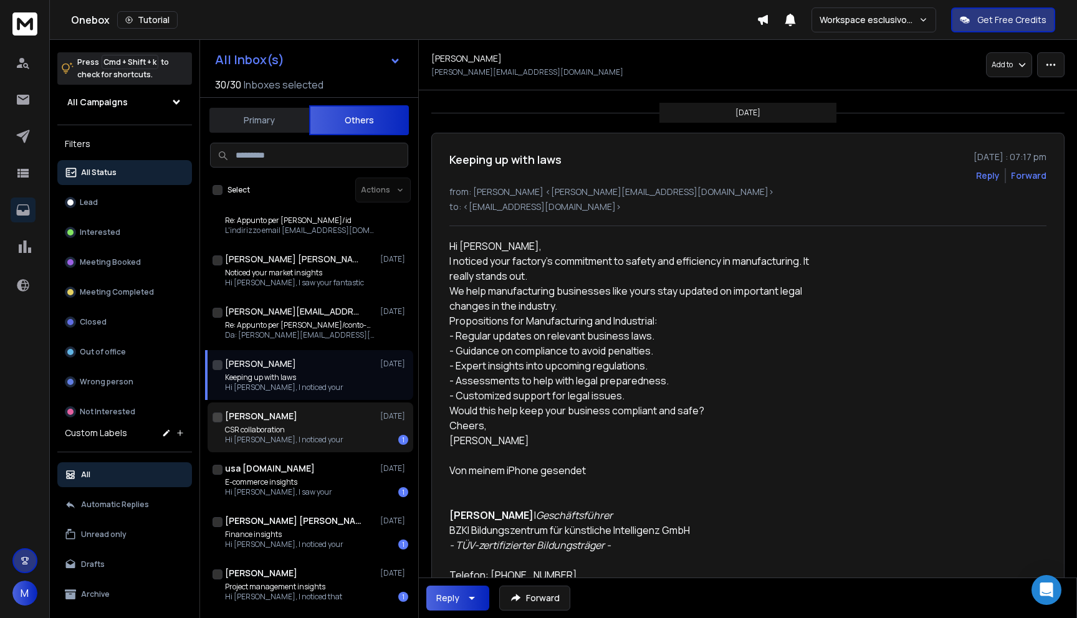
click at [306, 416] on div "[PERSON_NAME] [DATE]" at bounding box center [316, 416] width 183 height 12
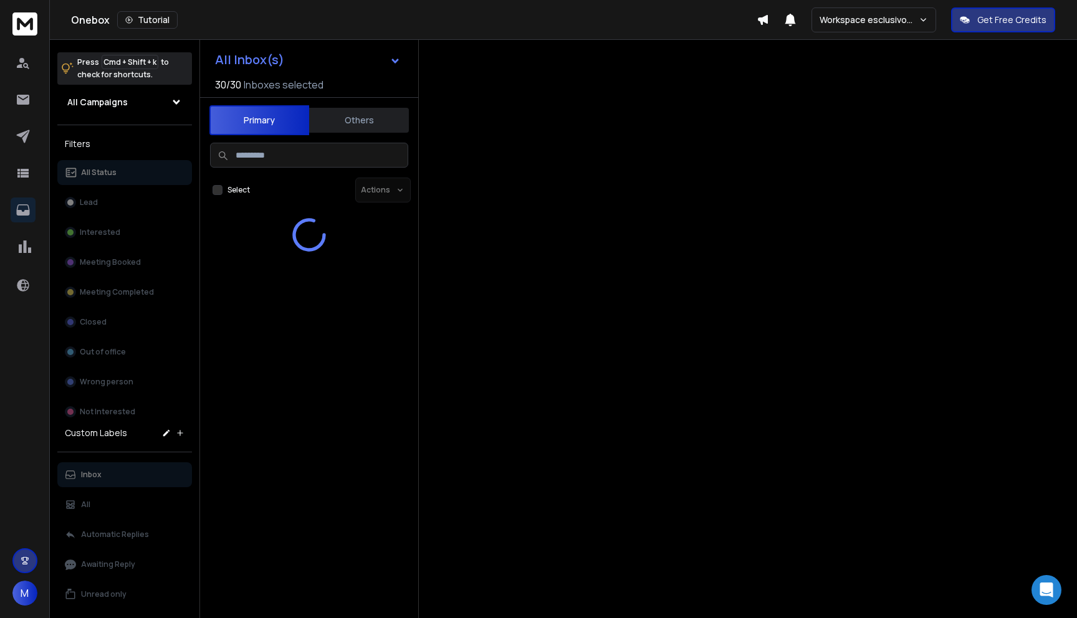
click at [272, 122] on button "Primary" at bounding box center [259, 120] width 100 height 30
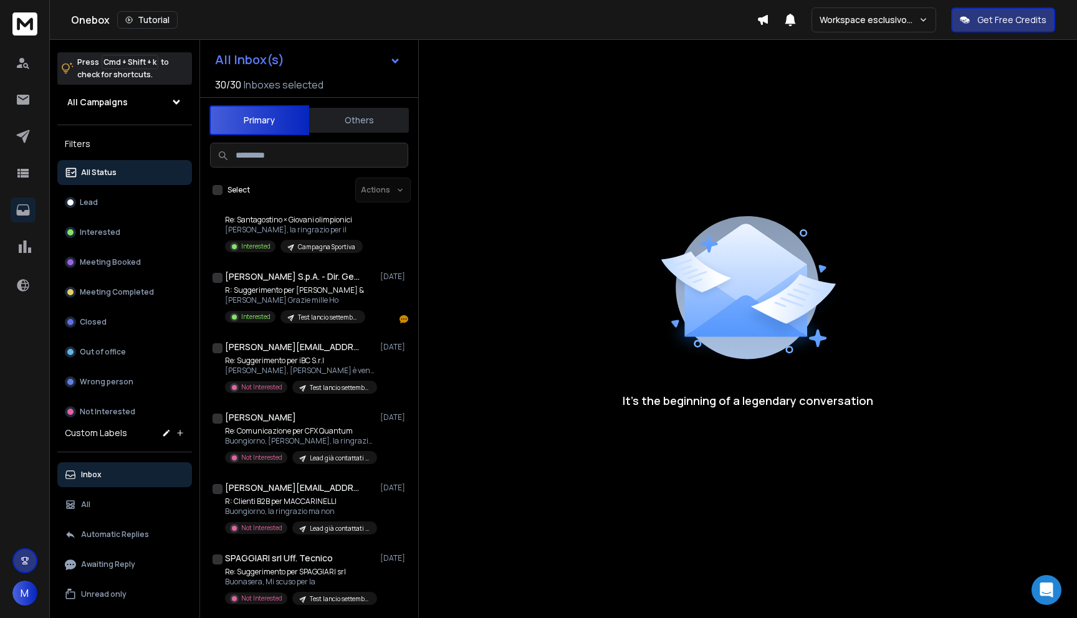
scroll to position [0, 0]
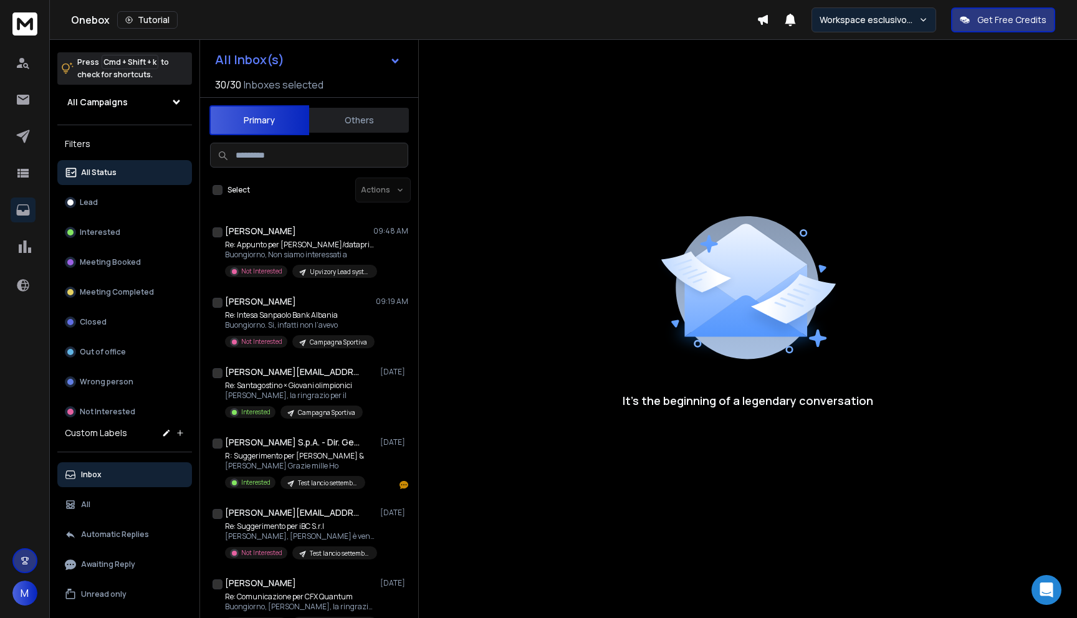
click at [881, 8] on button "Workspace esclusivo upvizory" at bounding box center [874, 19] width 125 height 25
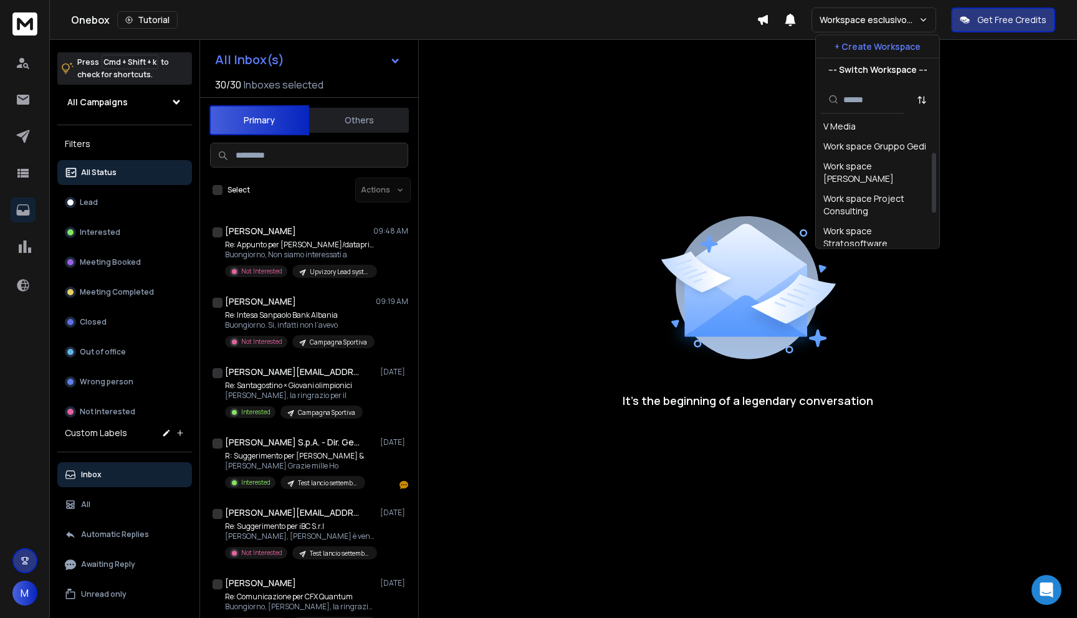
scroll to position [97, 0]
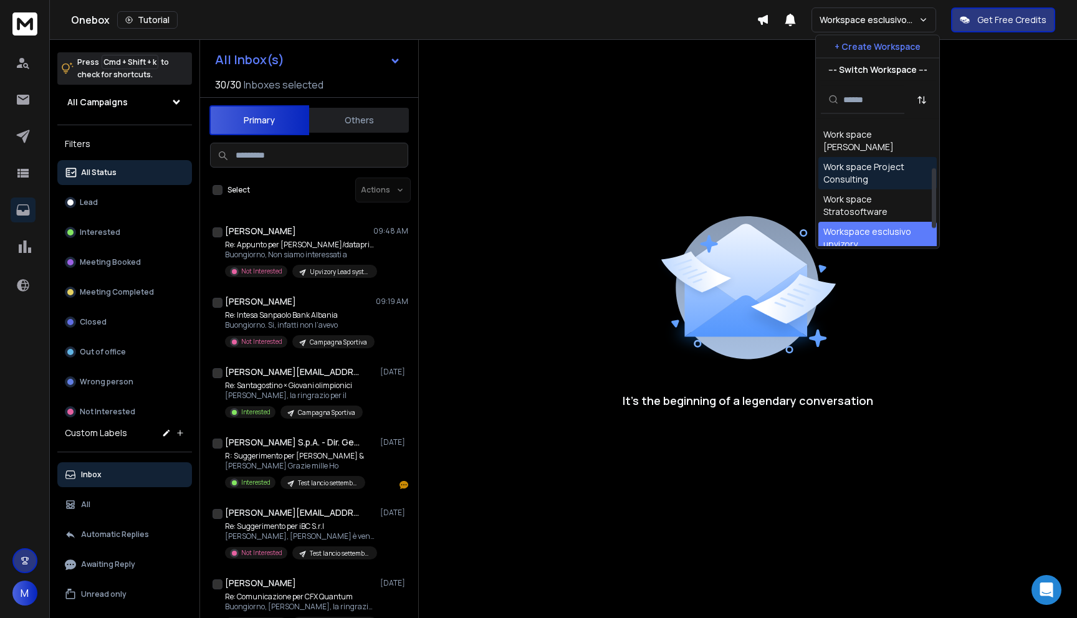
click at [876, 161] on div "Work space Project Consulting" at bounding box center [877, 173] width 108 height 25
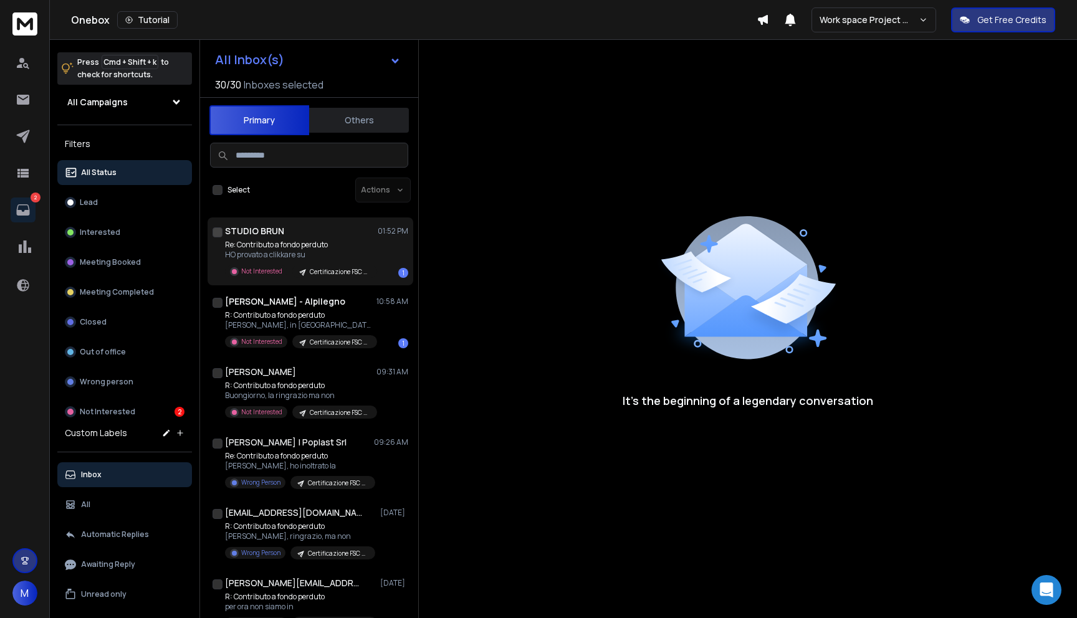
click at [313, 258] on p "HO provato a clikkare su" at bounding box center [300, 255] width 150 height 10
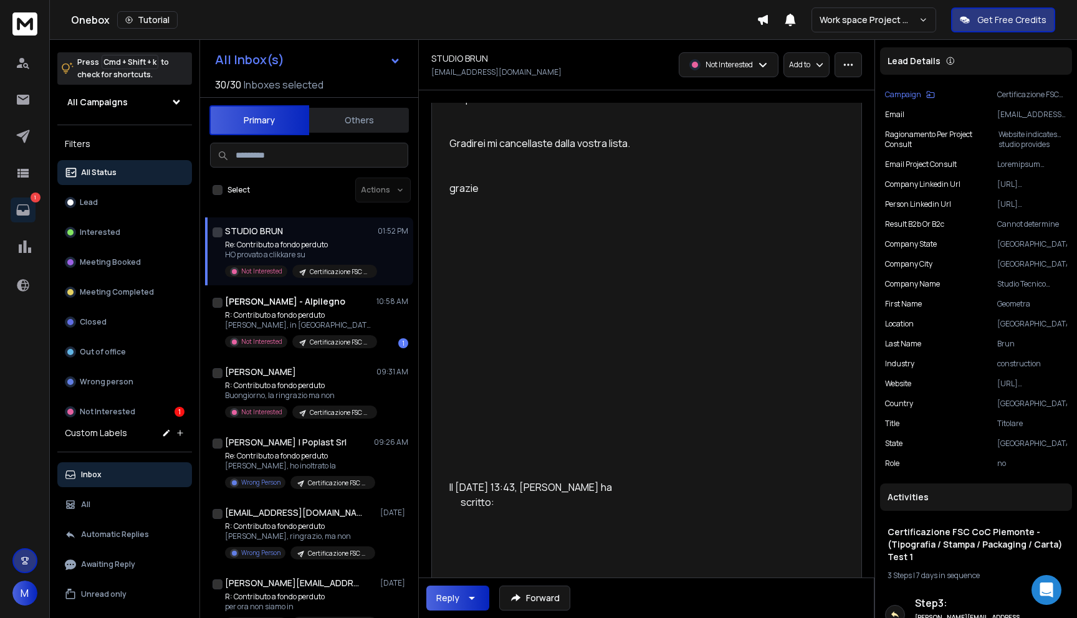
scroll to position [181, 0]
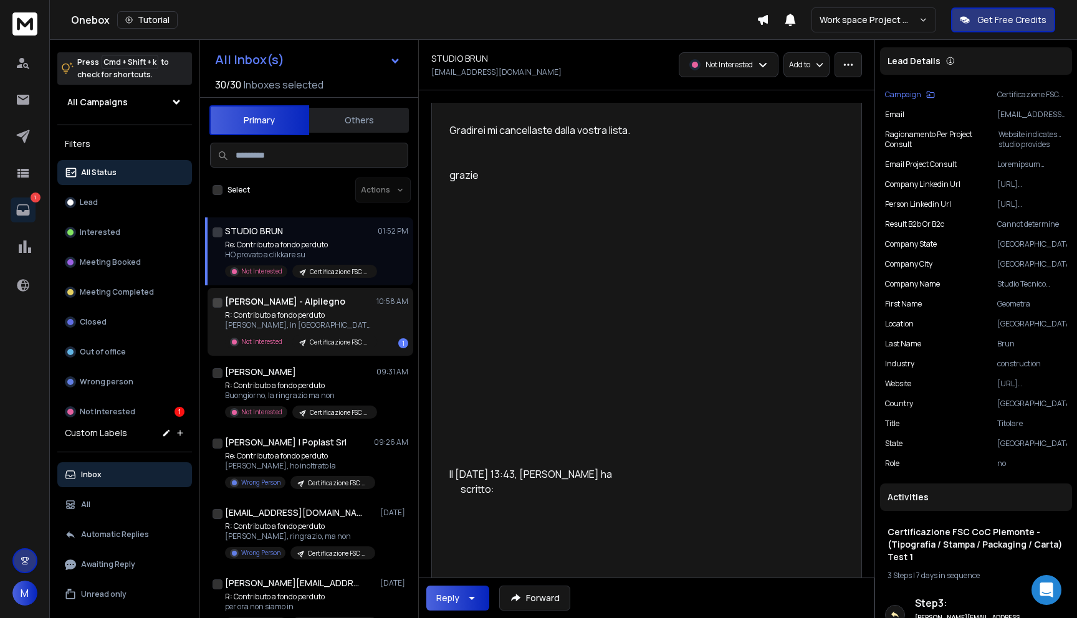
click at [305, 318] on p "R: Contributo a fondo perduto" at bounding box center [300, 315] width 150 height 10
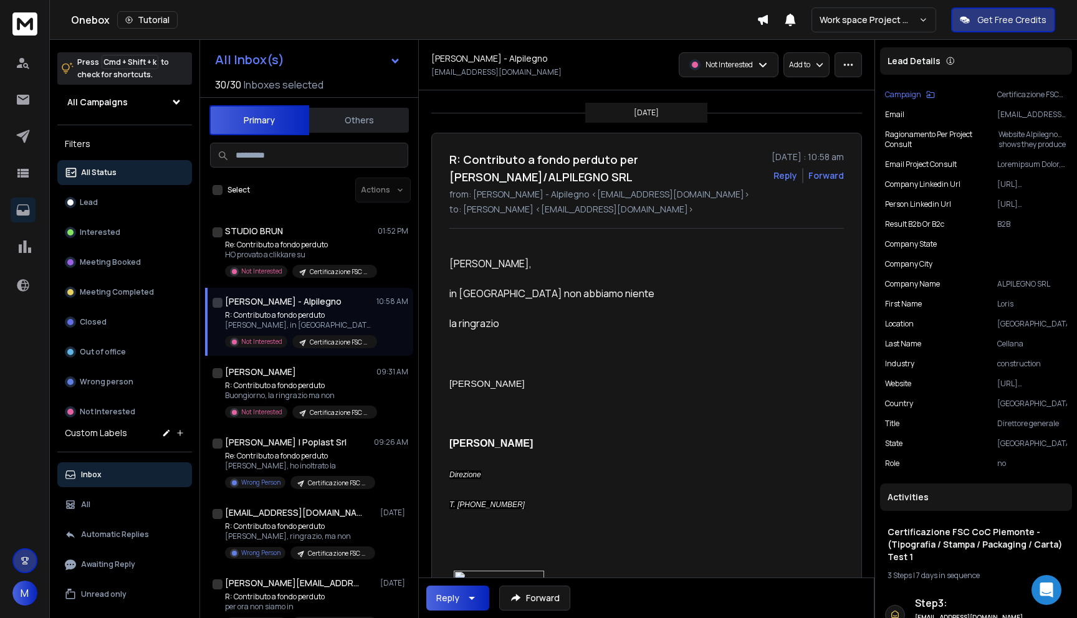
click at [375, 114] on button "Others" at bounding box center [359, 120] width 100 height 27
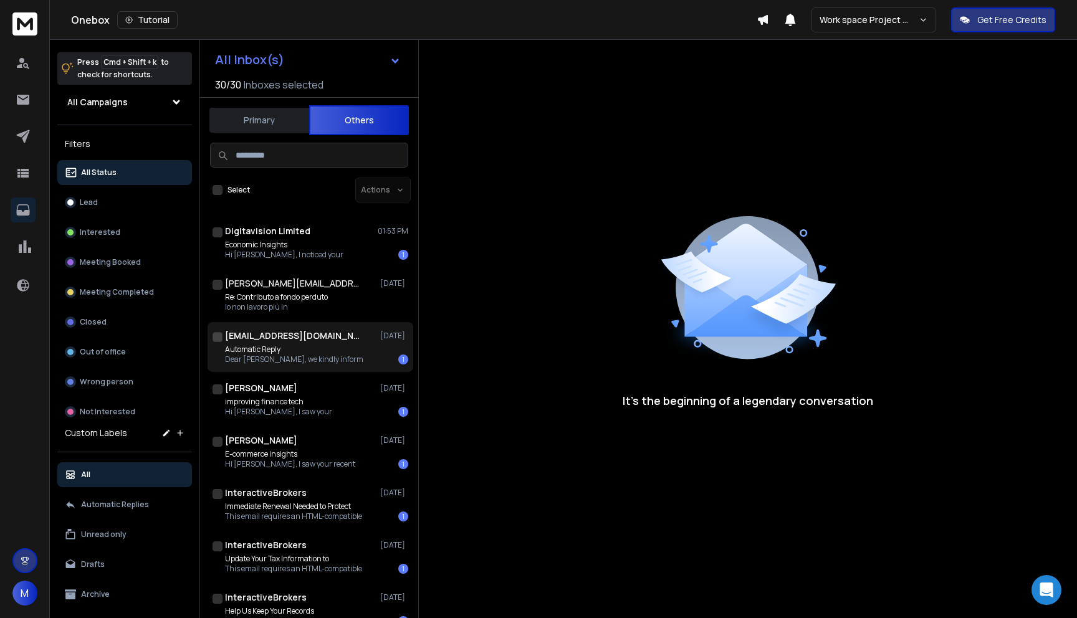
click at [343, 345] on div "Automatic Reply Dear Sirs, we kindly inform 1" at bounding box center [316, 355] width 183 height 20
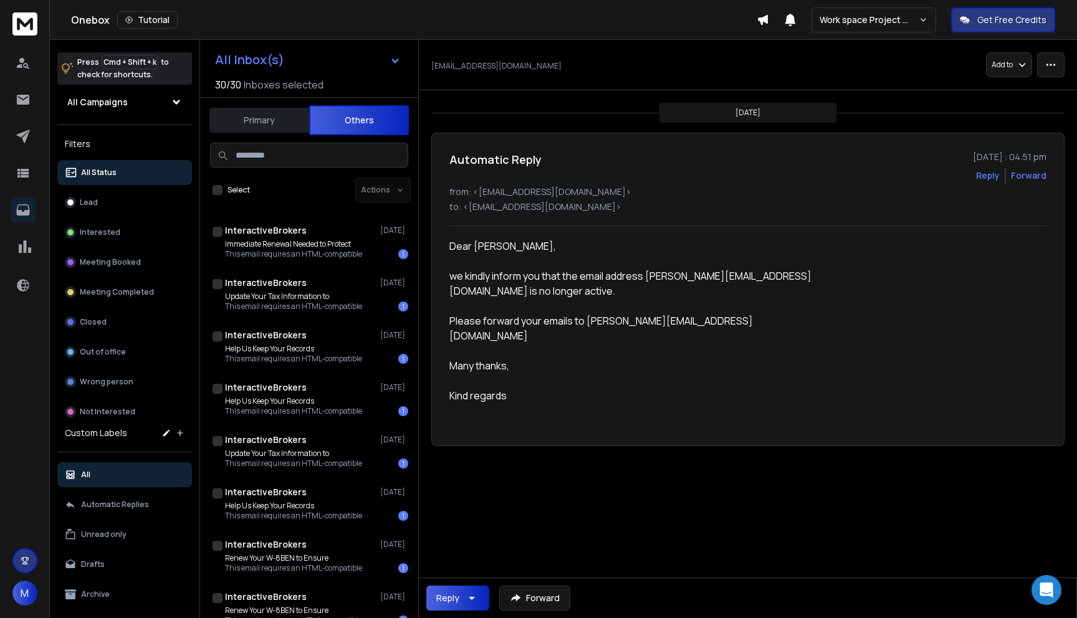
scroll to position [0, 0]
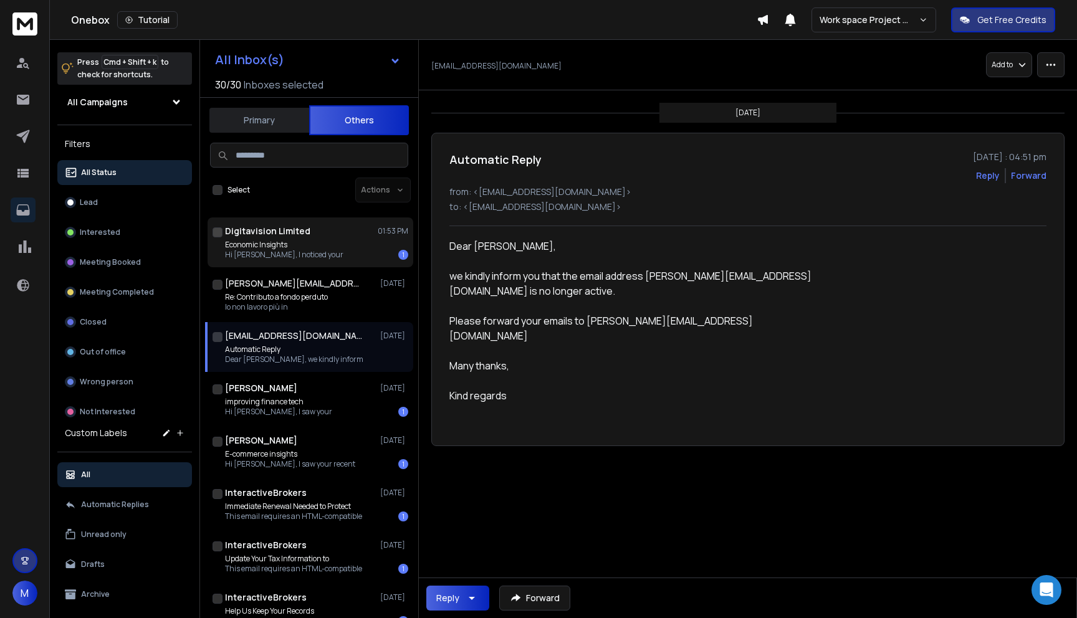
click at [294, 241] on p "Economic Insights" at bounding box center [284, 245] width 118 height 10
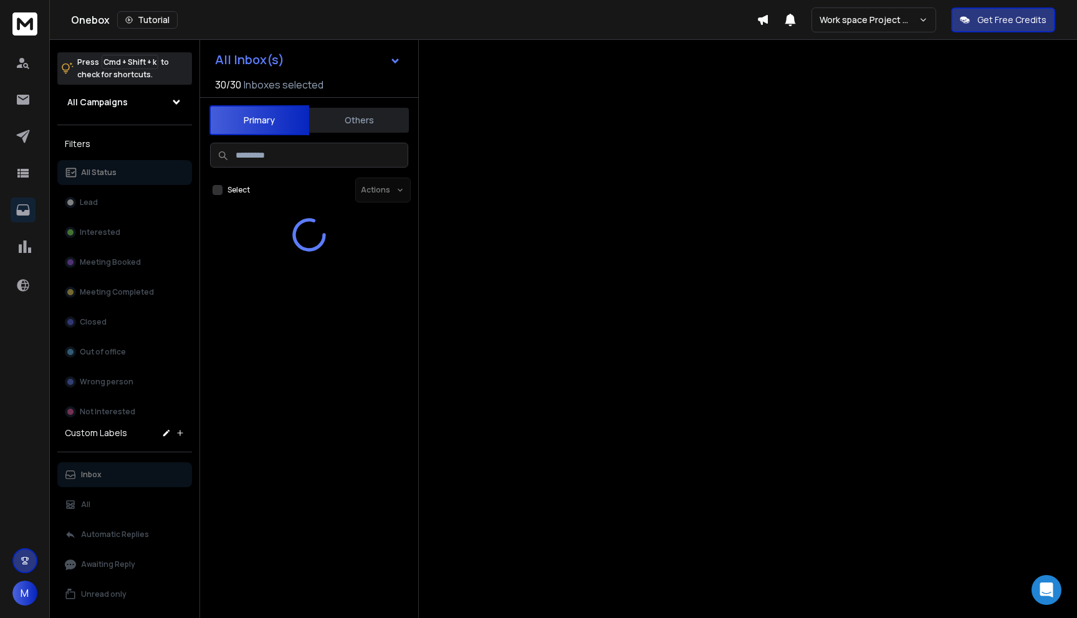
click at [261, 129] on button "Primary" at bounding box center [259, 120] width 100 height 30
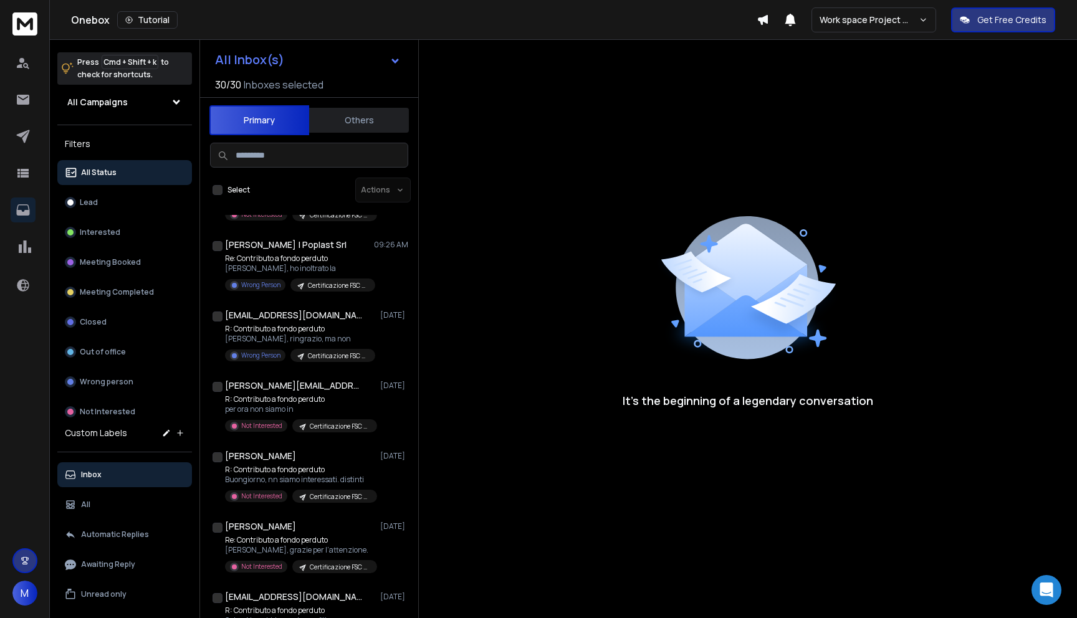
scroll to position [205, 0]
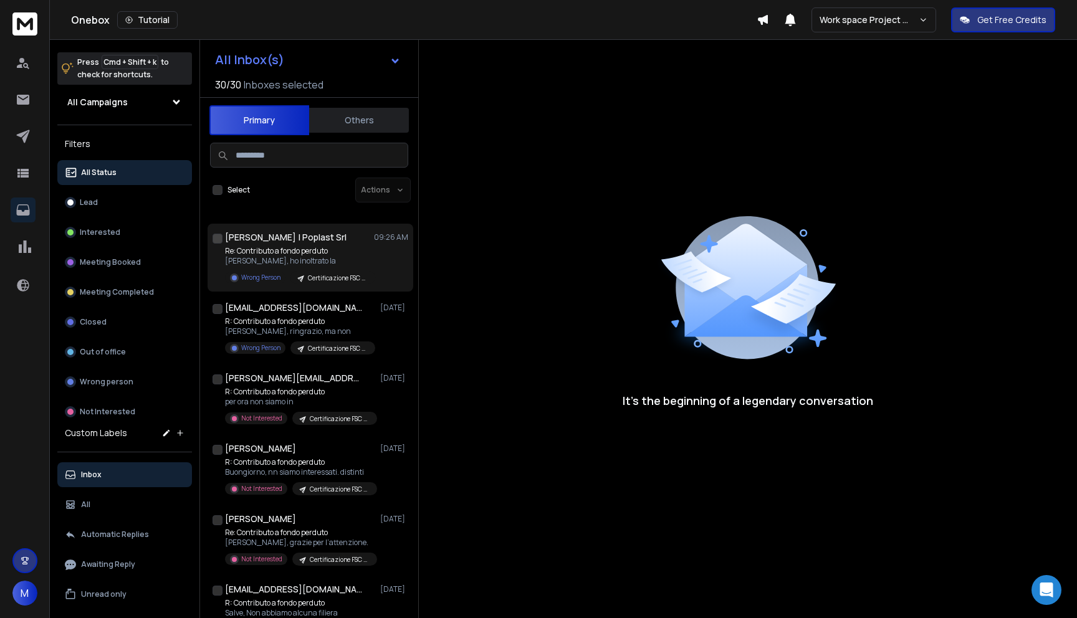
click at [307, 252] on p "Re: Contributo a fondo perduto" at bounding box center [300, 251] width 150 height 10
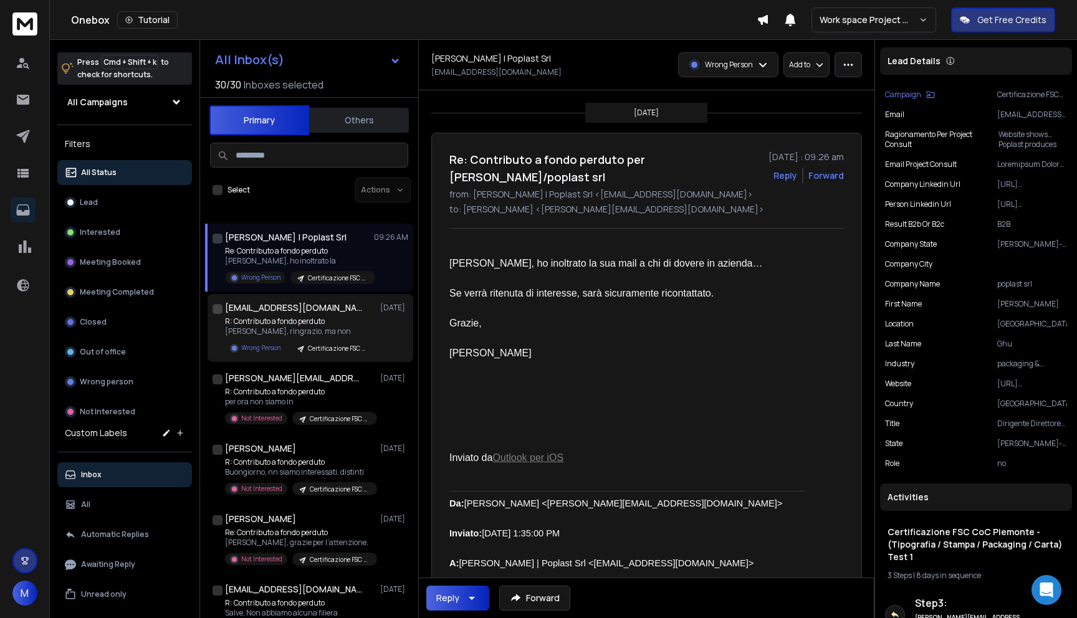
click at [343, 333] on p "Gentile Alessandro, ringrazio, ma non" at bounding box center [300, 332] width 150 height 10
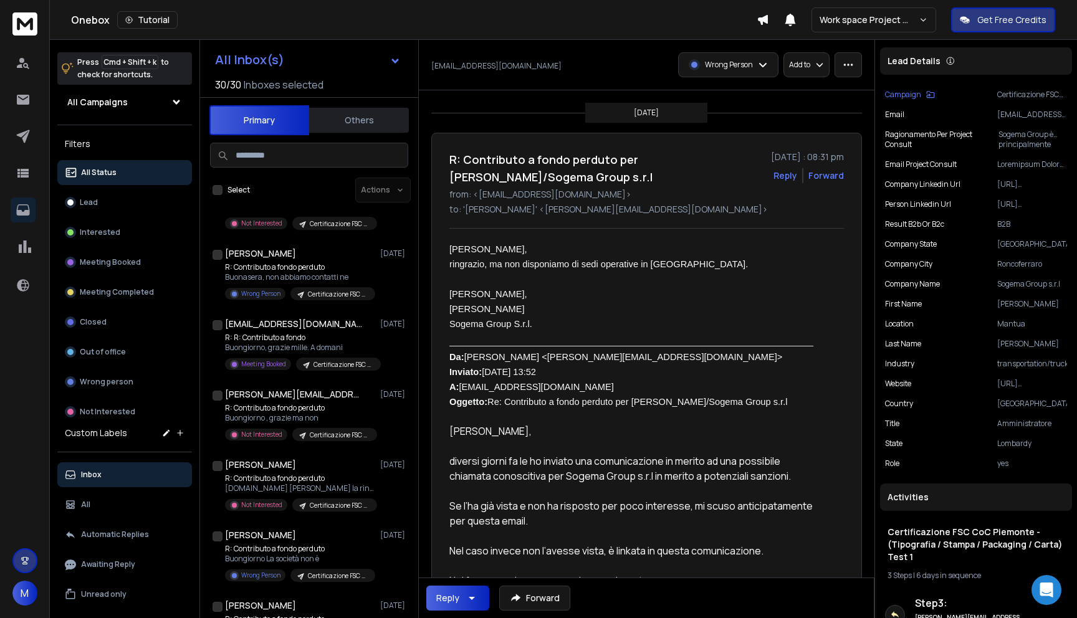
scroll to position [630, 0]
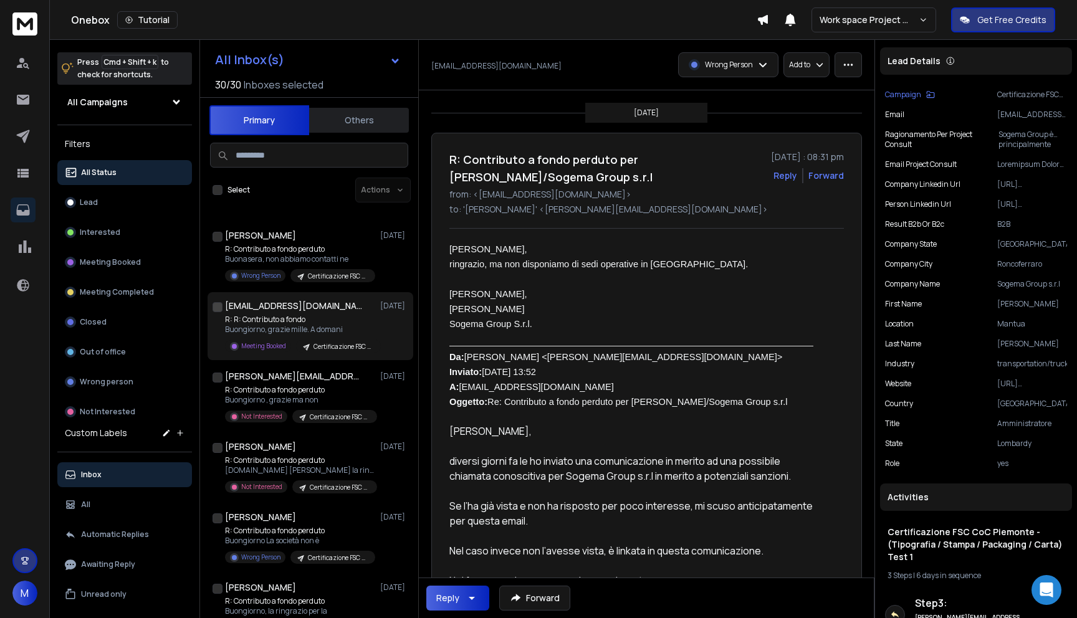
click at [302, 333] on p "Buongiorno, grazie mille. A domani" at bounding box center [300, 330] width 150 height 10
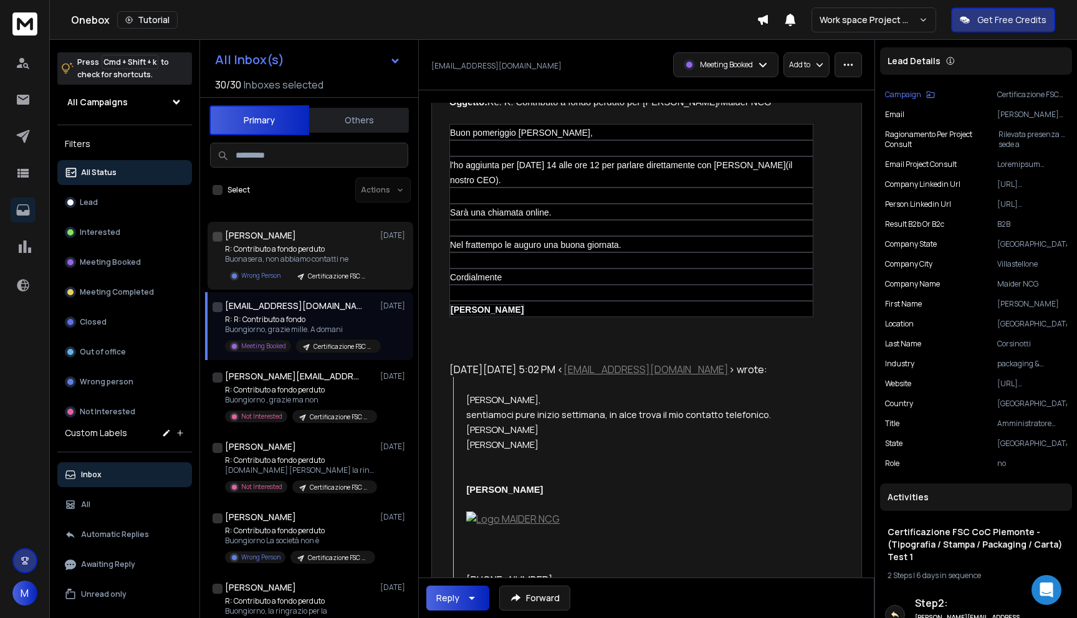
scroll to position [272, 0]
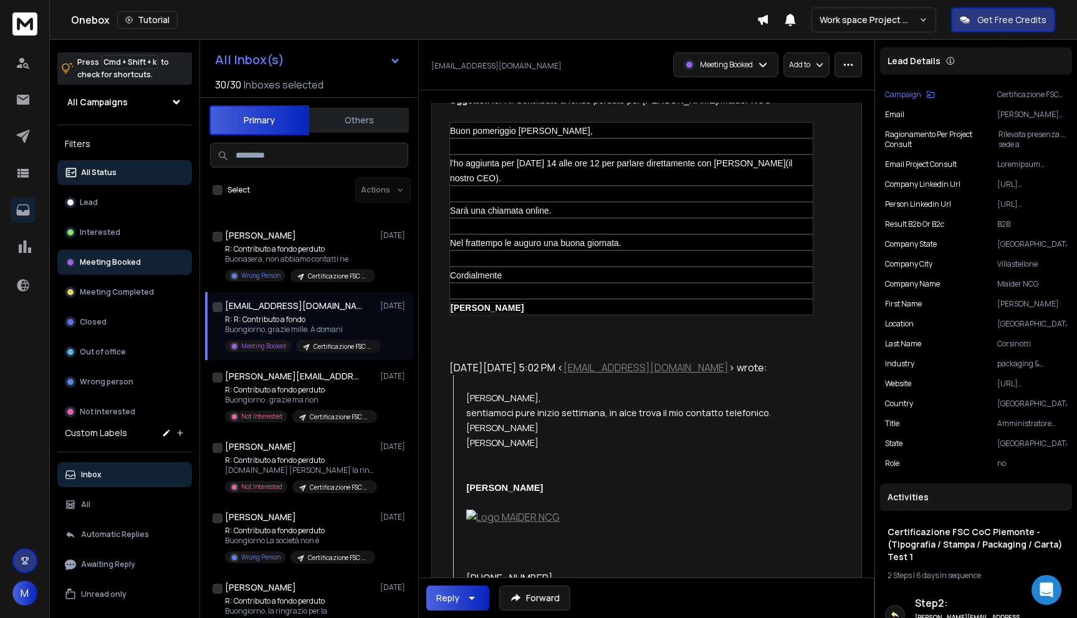
click at [127, 265] on p "Meeting Booked" at bounding box center [110, 262] width 61 height 10
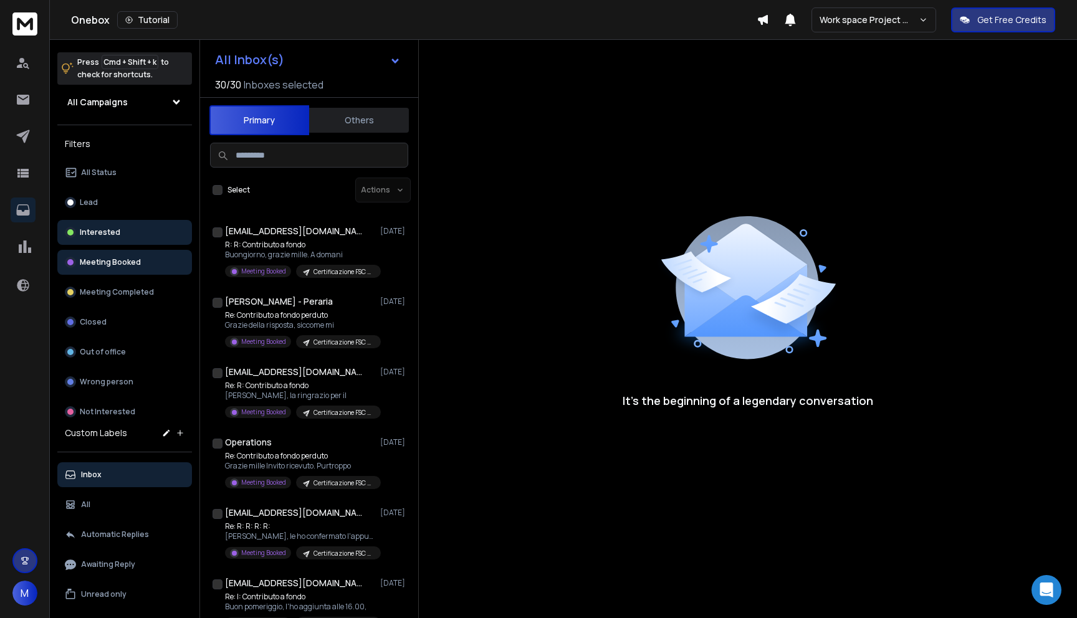
click at [117, 228] on p "Interested" at bounding box center [100, 233] width 41 height 10
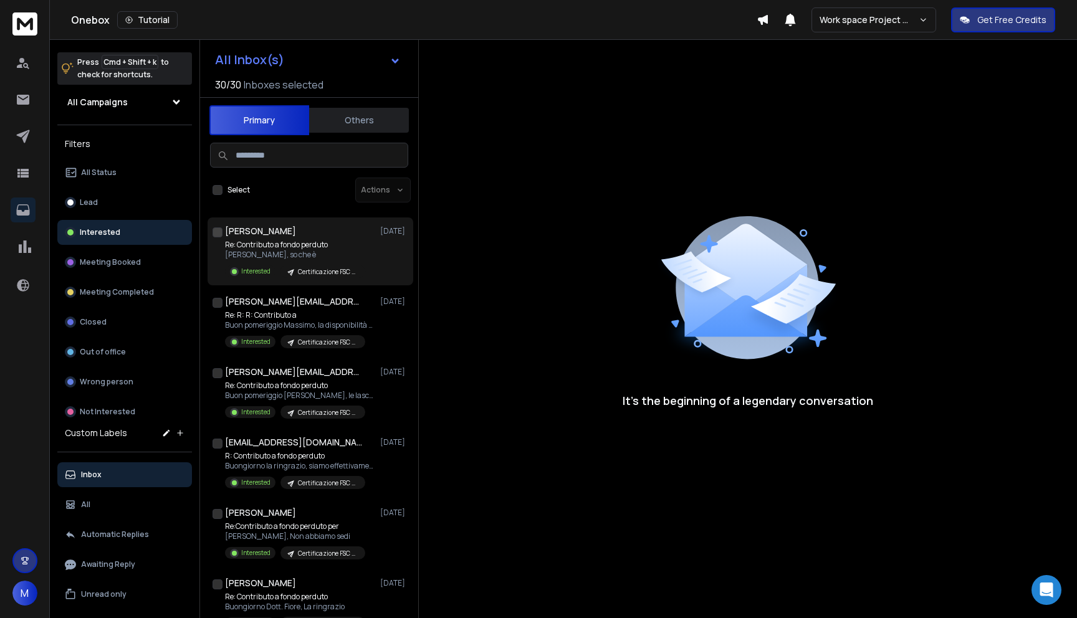
click at [273, 248] on p "Re: Contributo a fondo perduto" at bounding box center [295, 245] width 140 height 10
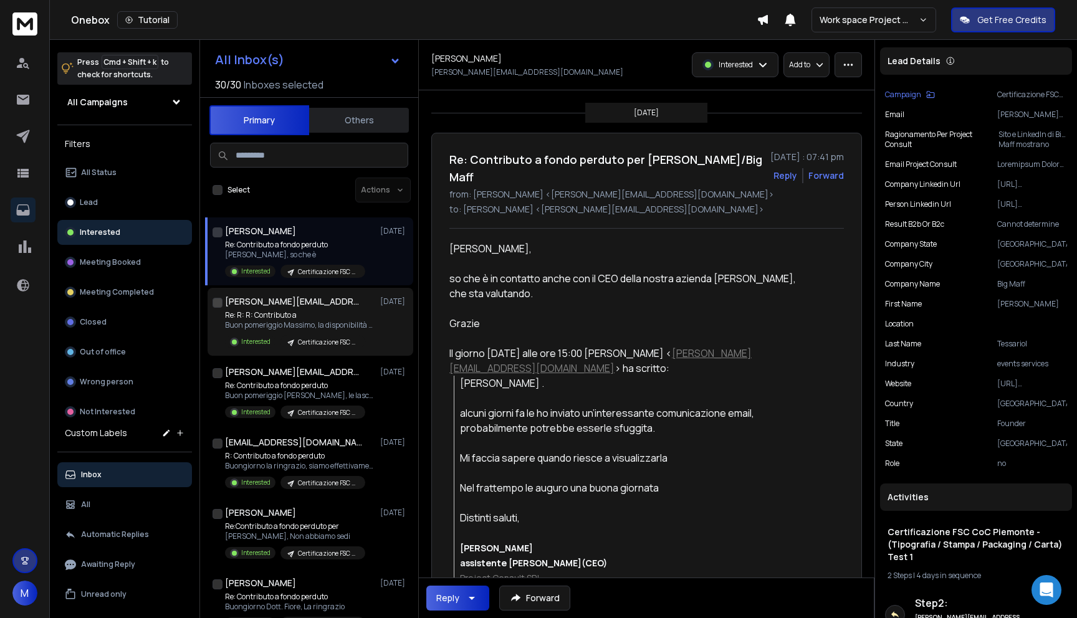
click at [316, 305] on h1 "M.Curletto@cosmogruppo.it" at bounding box center [293, 301] width 137 height 12
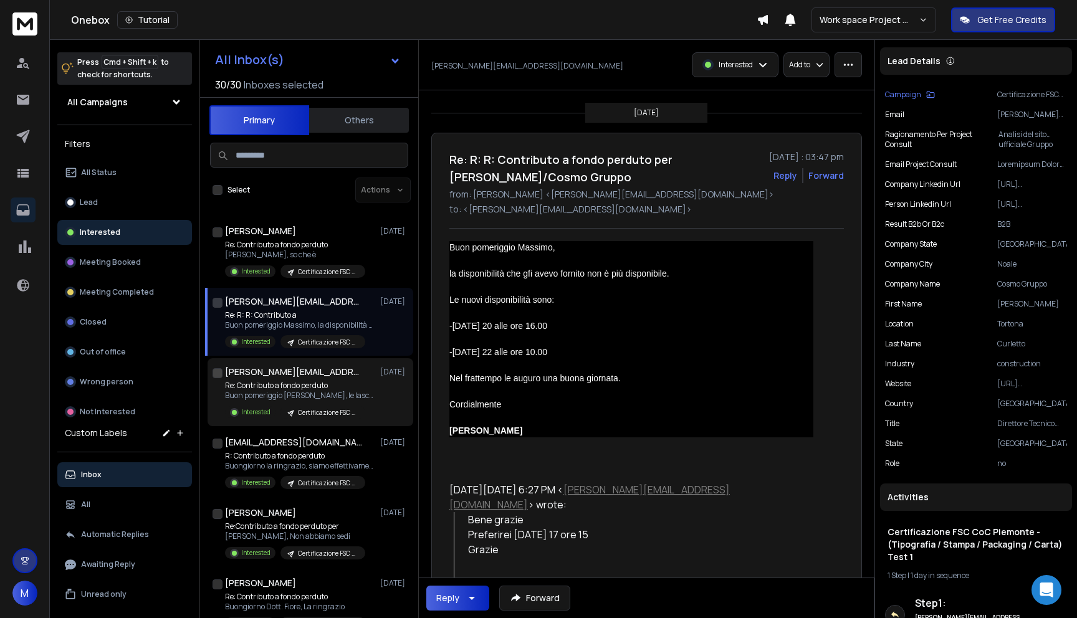
click at [281, 371] on h1 "cesare.biguzzi@wereading.it" at bounding box center [293, 372] width 137 height 12
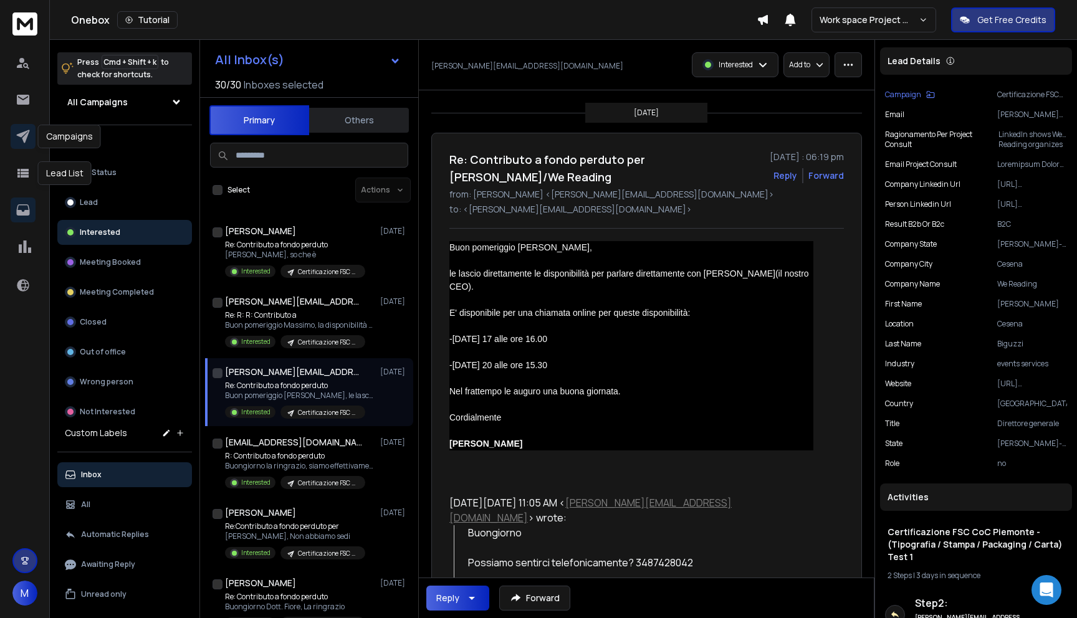
click at [24, 143] on icon at bounding box center [23, 136] width 15 height 15
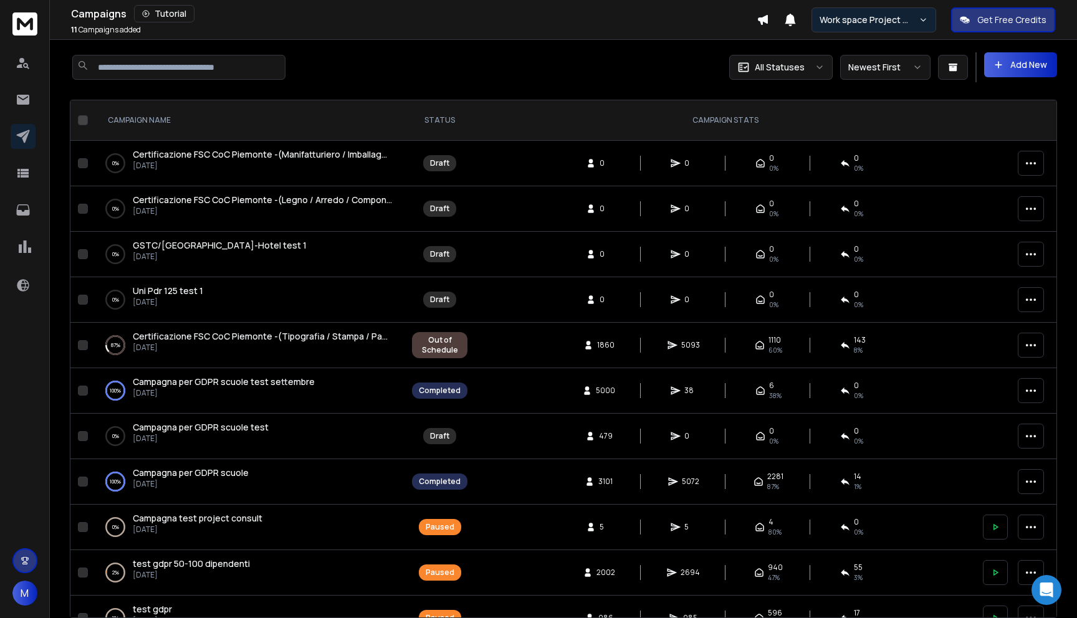
click at [912, 22] on p "Work space Project Consulting" at bounding box center [869, 20] width 99 height 12
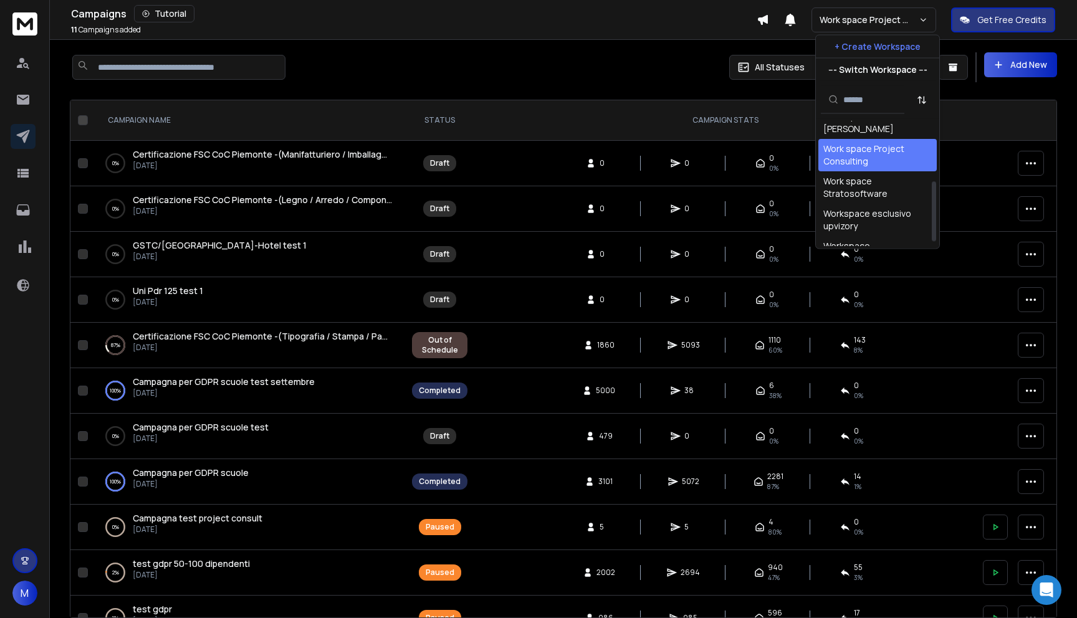
scroll to position [132, 0]
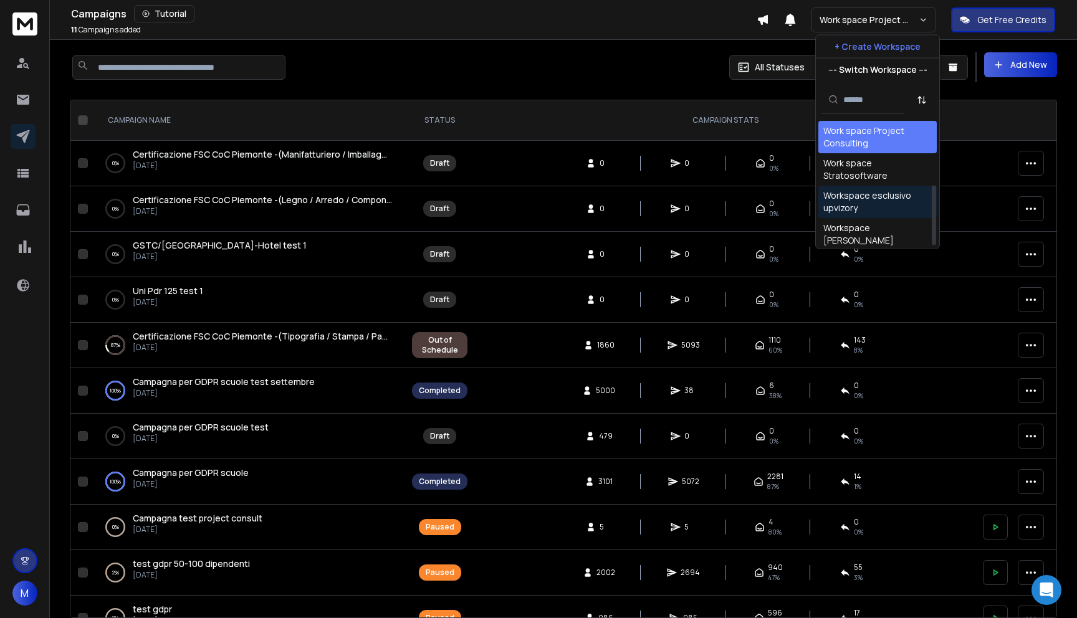
click at [871, 190] on div "Workspace esclusivo upvizory" at bounding box center [877, 202] width 108 height 25
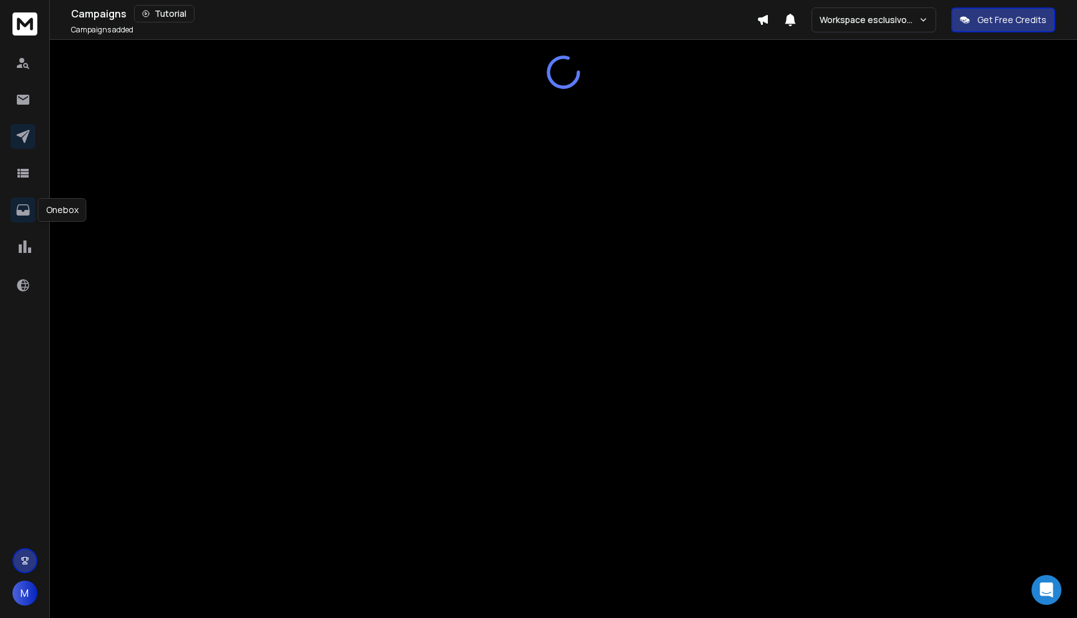
click at [27, 204] on icon at bounding box center [23, 210] width 15 height 15
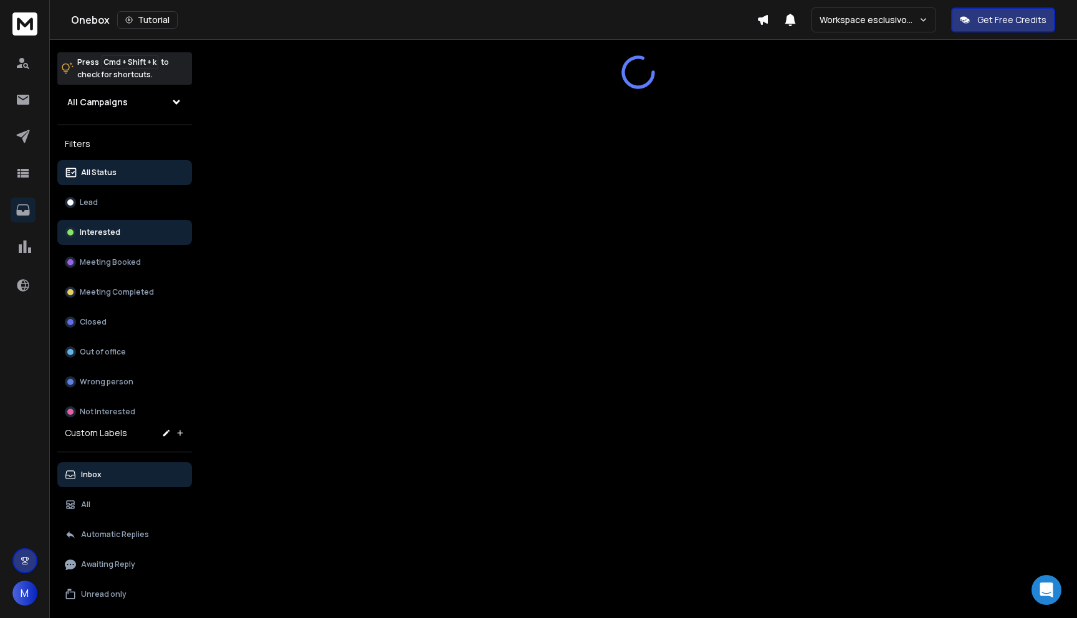
click at [106, 225] on button "Interested" at bounding box center [124, 232] width 135 height 25
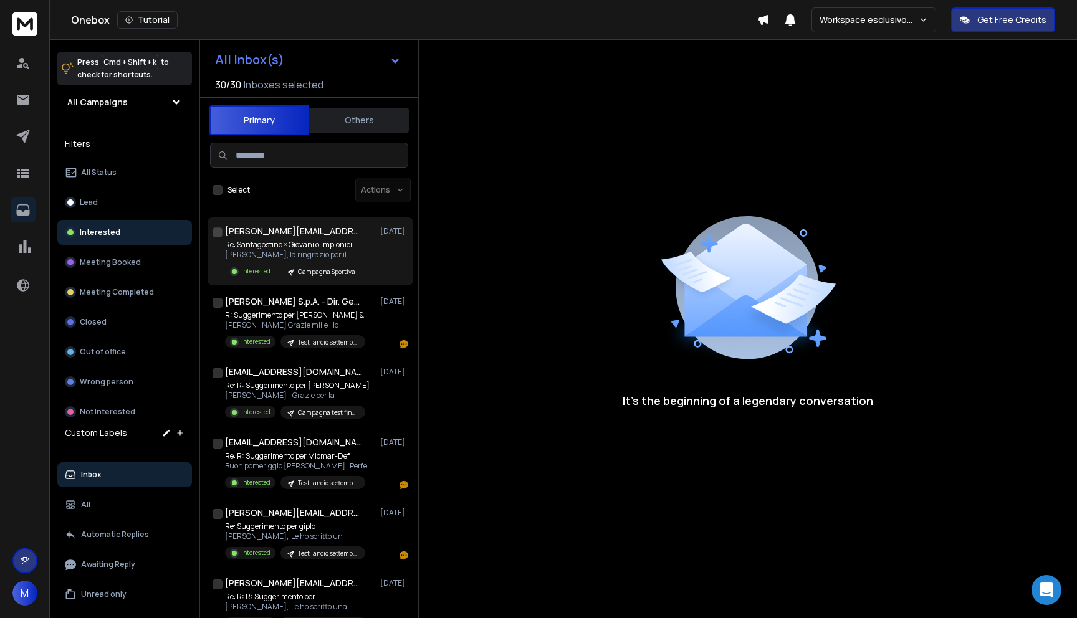
click at [348, 227] on h1 "[PERSON_NAME][EMAIL_ADDRESS][DOMAIN_NAME]" at bounding box center [293, 231] width 137 height 12
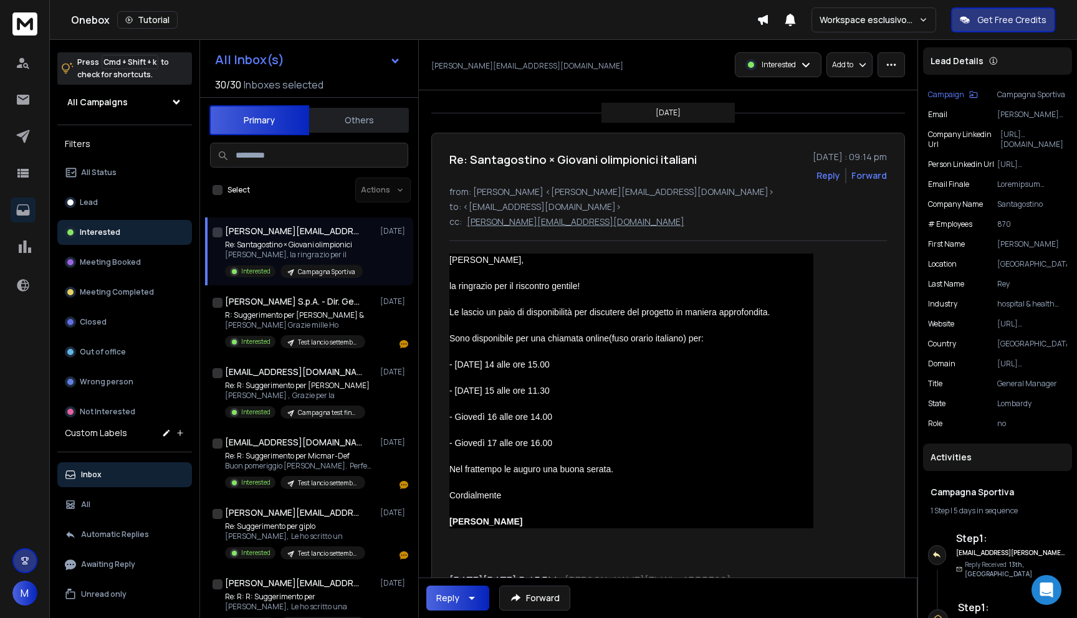
click at [366, 113] on button "Others" at bounding box center [359, 120] width 100 height 27
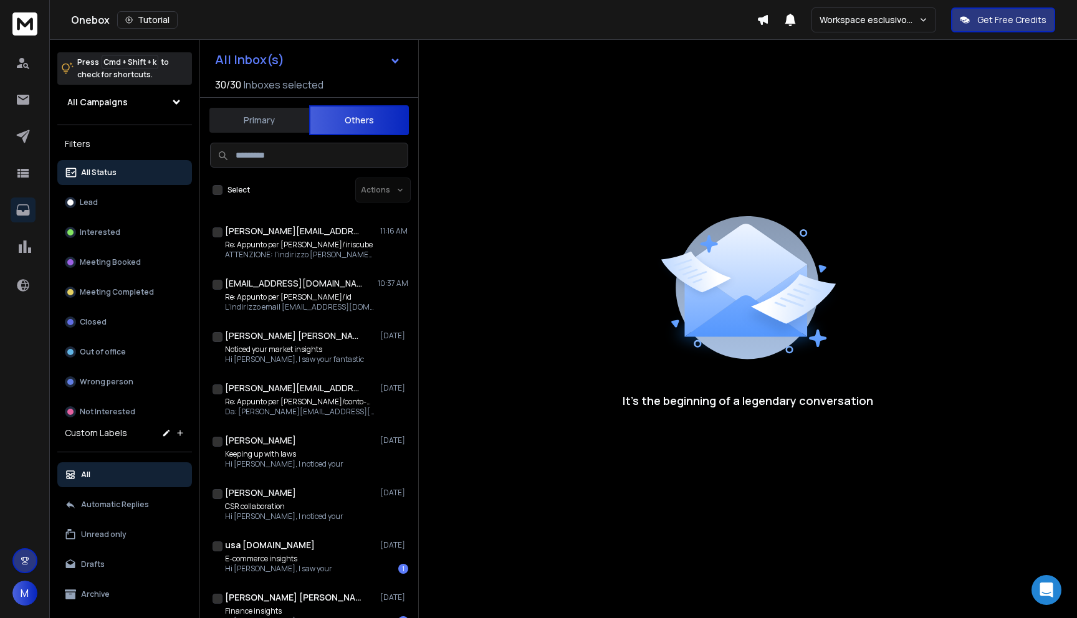
click at [289, 117] on button "Primary" at bounding box center [259, 120] width 100 height 27
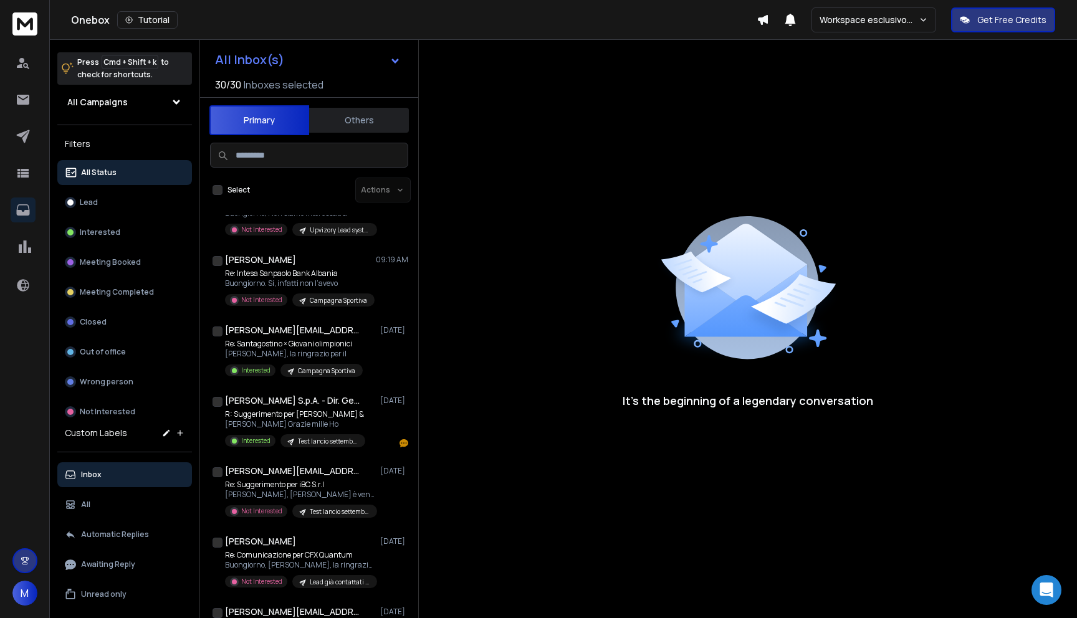
scroll to position [55, 0]
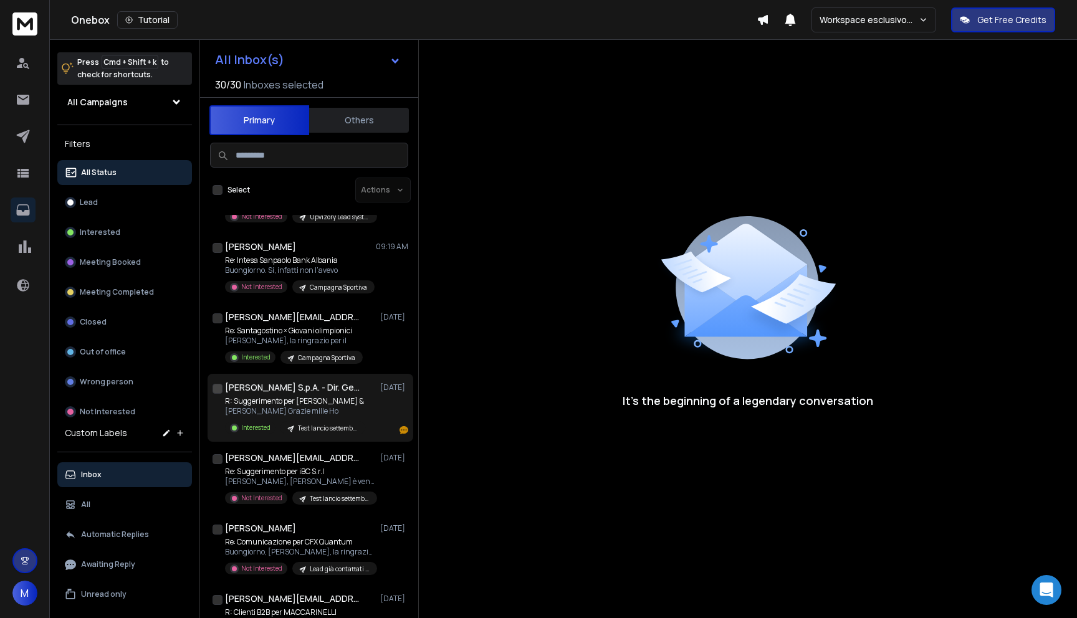
click at [295, 400] on p "R: Suggerimento per [PERSON_NAME] &" at bounding box center [295, 401] width 140 height 10
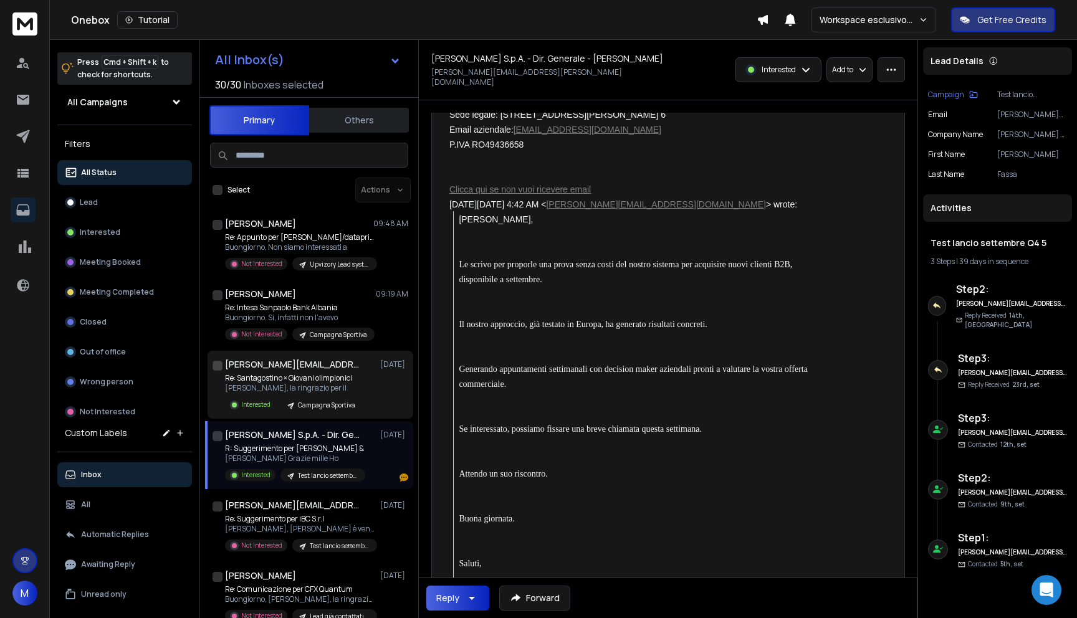
scroll to position [6, 0]
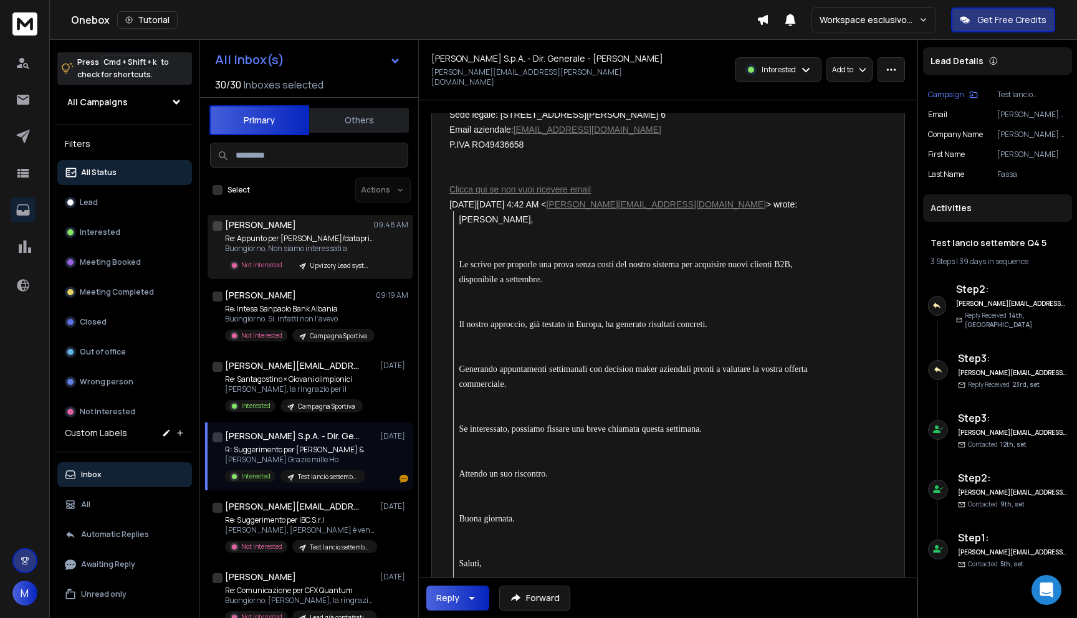
click at [320, 239] on p "Re: Appunto per [PERSON_NAME]/dataprime" at bounding box center [300, 239] width 150 height 10
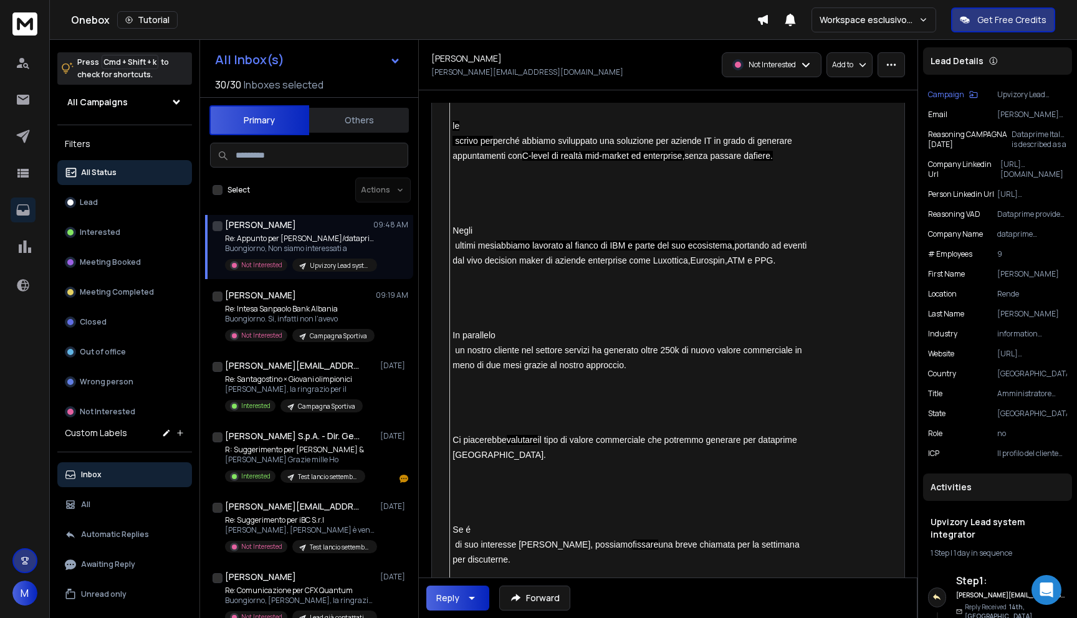
scroll to position [722, 0]
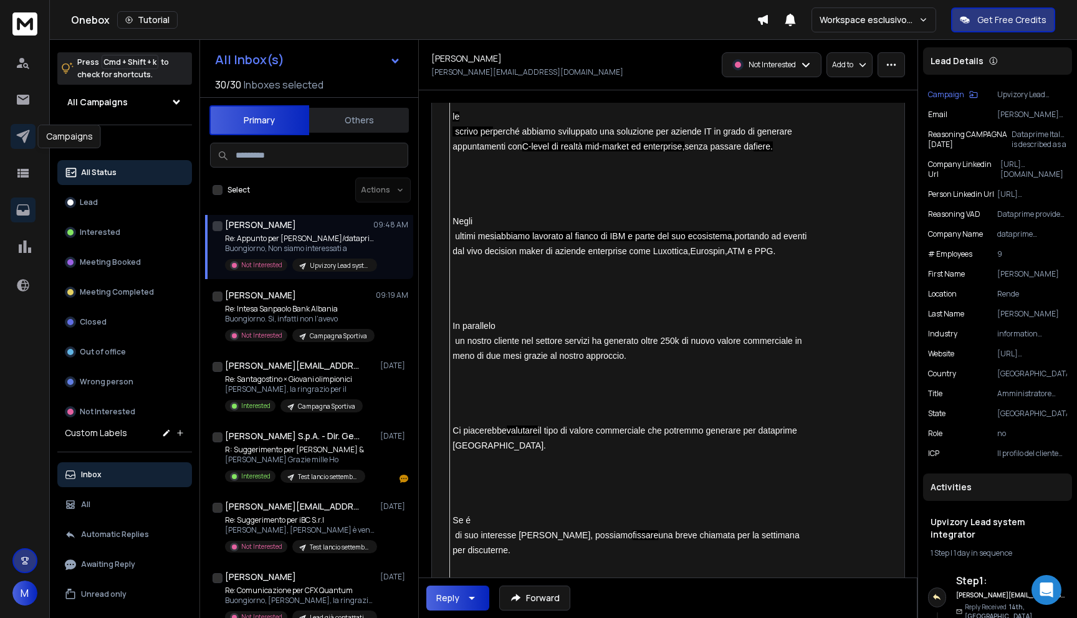
click at [14, 136] on link at bounding box center [23, 136] width 25 height 25
